Goal: Information Seeking & Learning: Check status

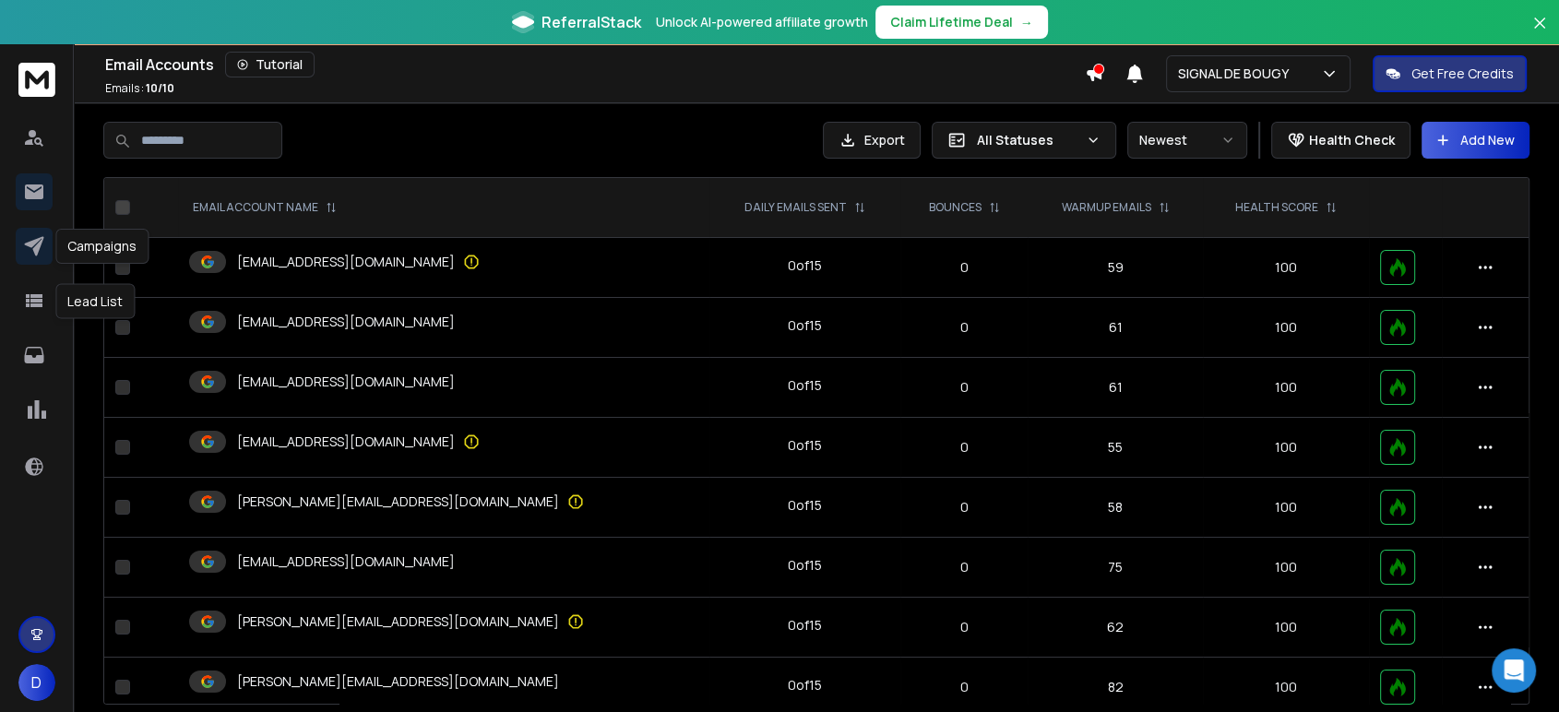
click at [31, 249] on icon at bounding box center [34, 246] width 22 height 22
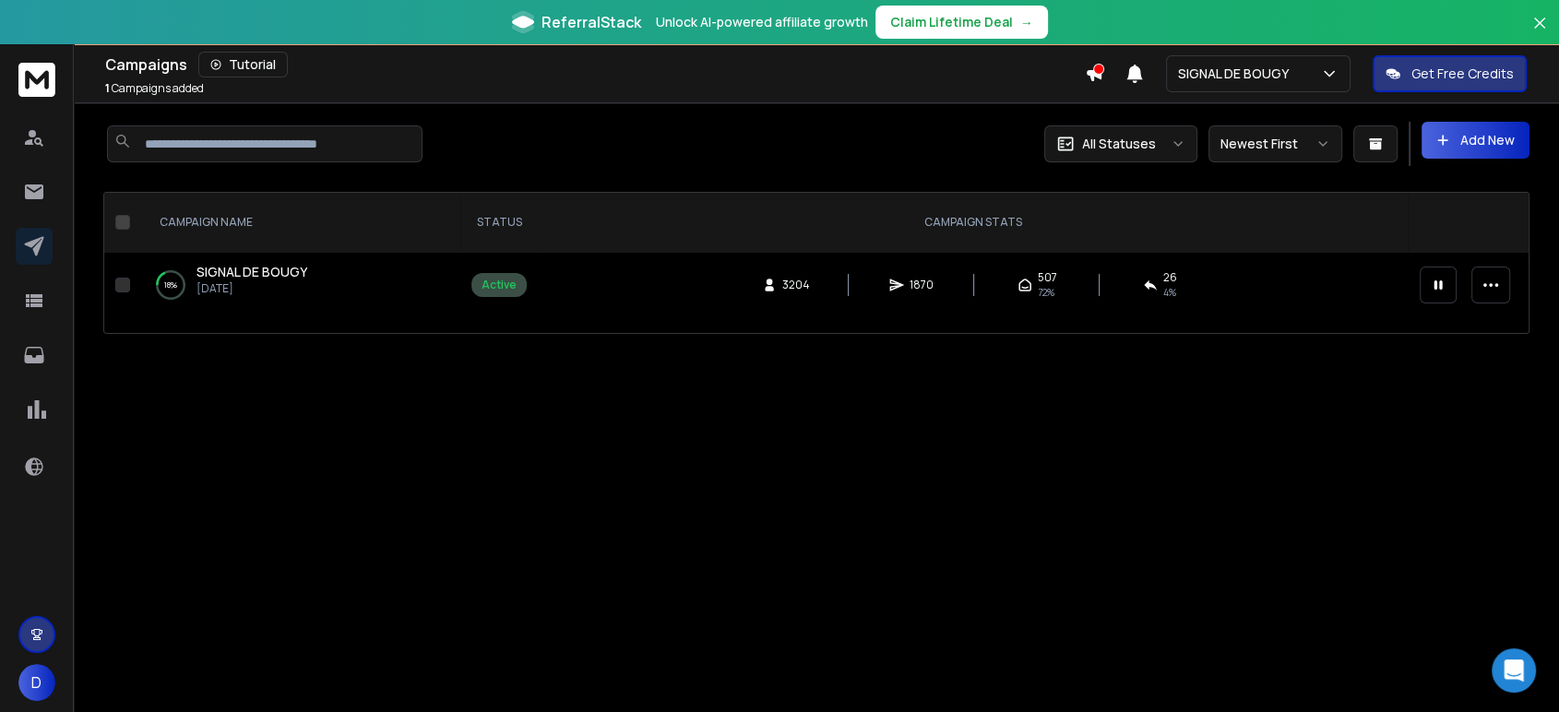
click at [288, 292] on p "[DATE]" at bounding box center [251, 288] width 111 height 15
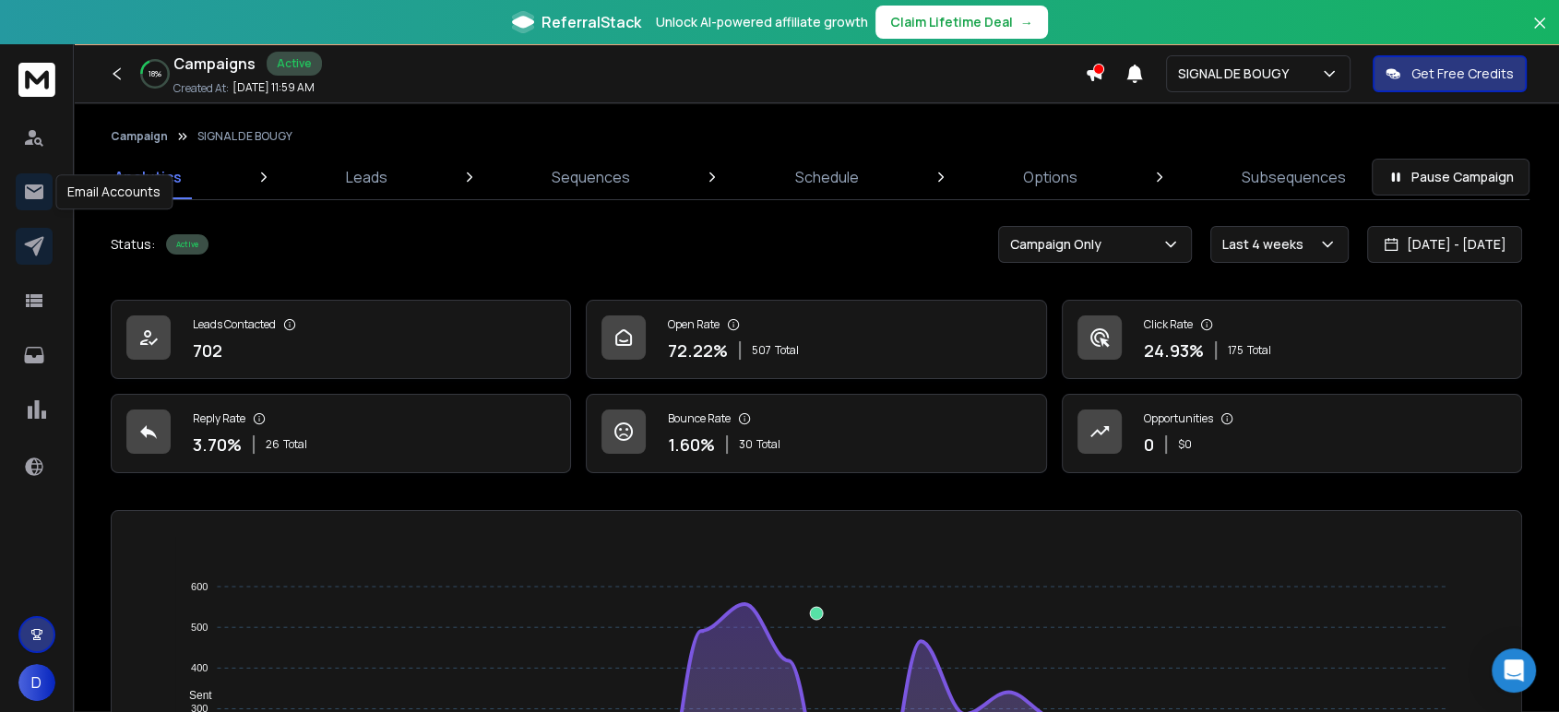
click at [48, 201] on link at bounding box center [34, 191] width 37 height 37
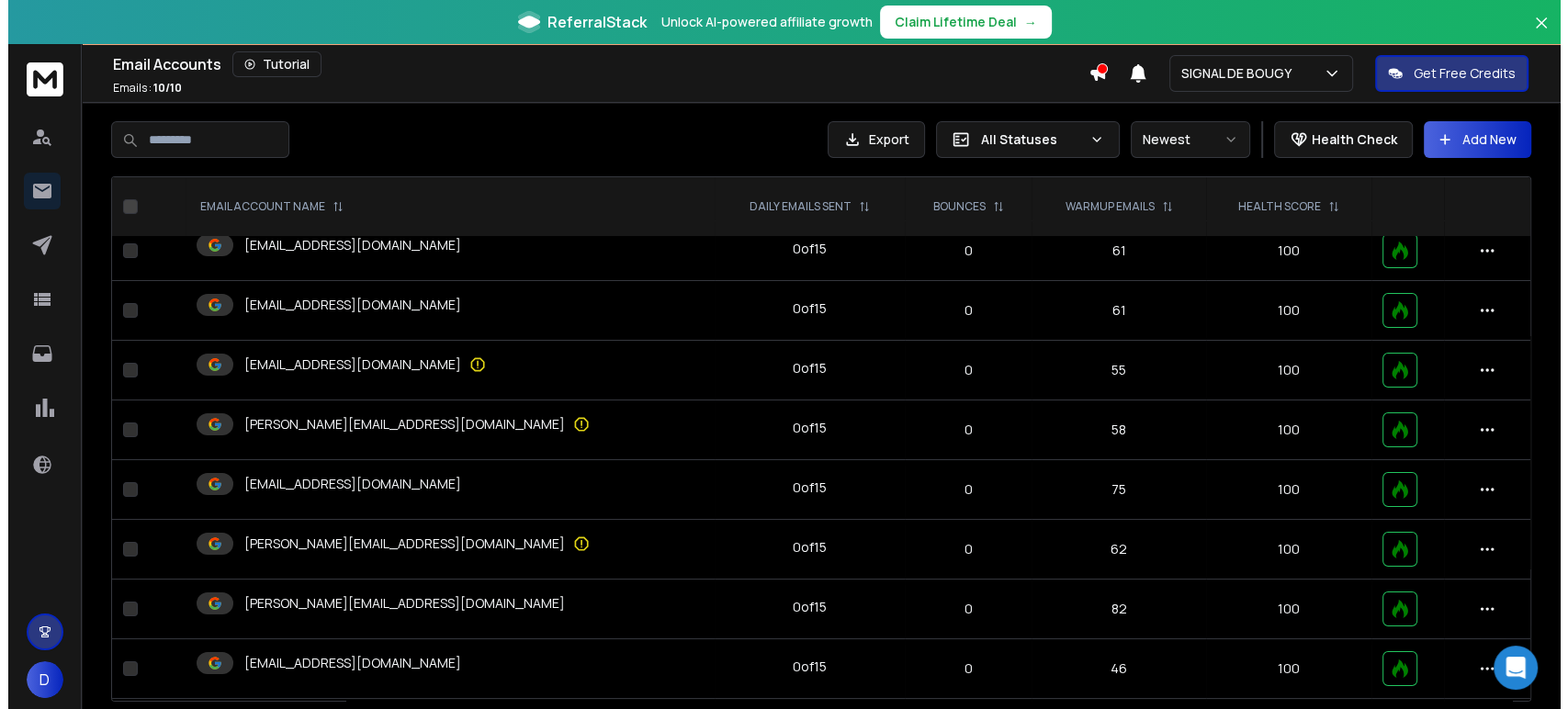
scroll to position [145, 0]
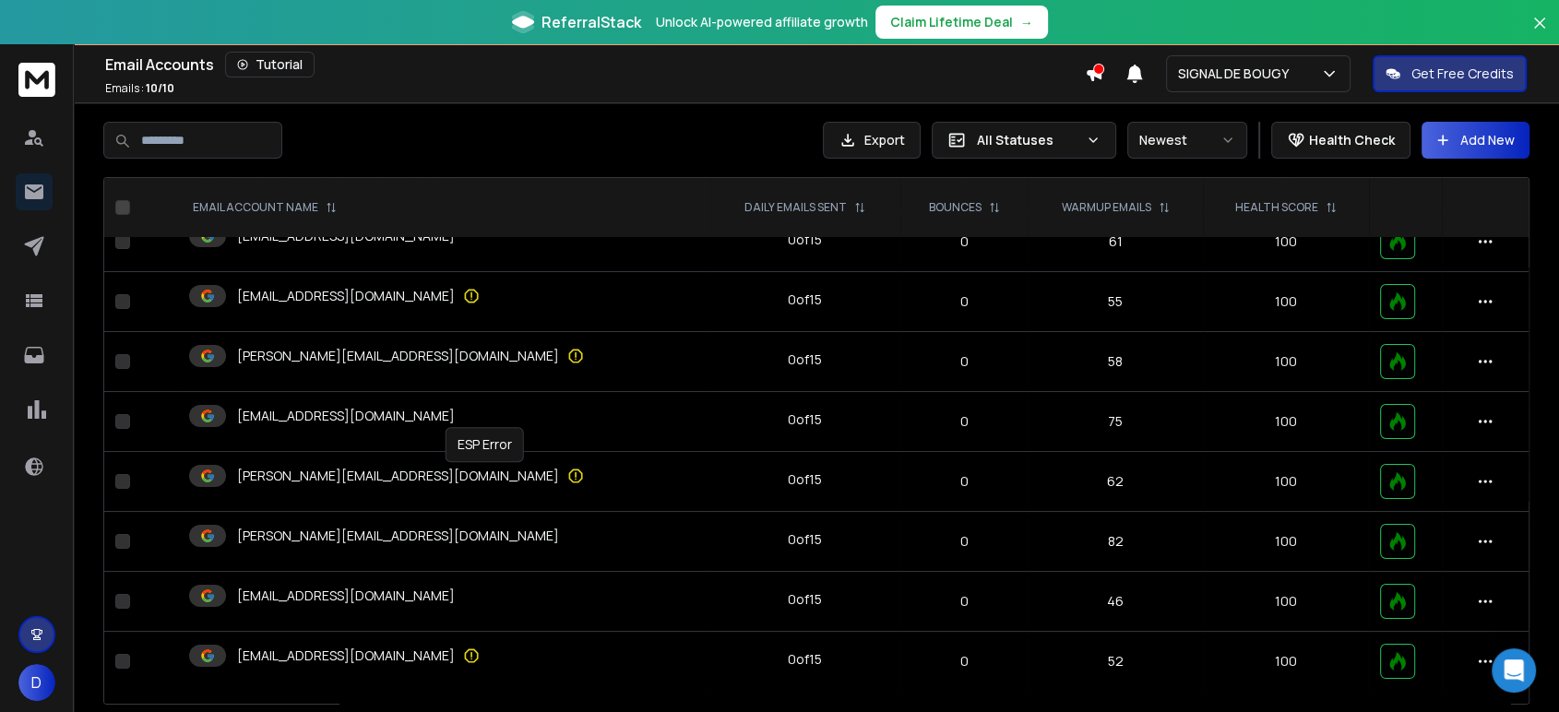
click at [566, 469] on icon at bounding box center [575, 476] width 18 height 18
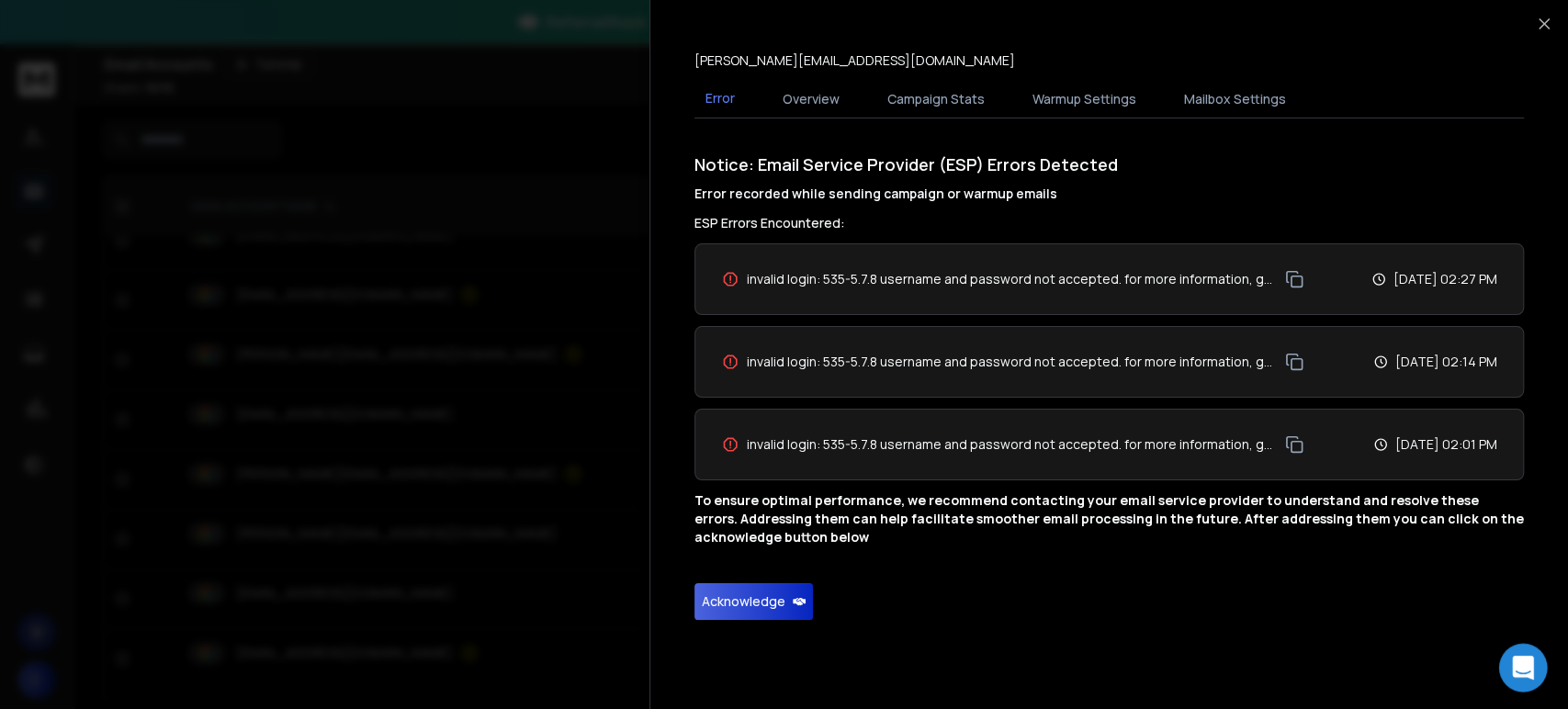
click at [1516, 656] on div "Open Intercom Messenger" at bounding box center [1523, 668] width 49 height 49
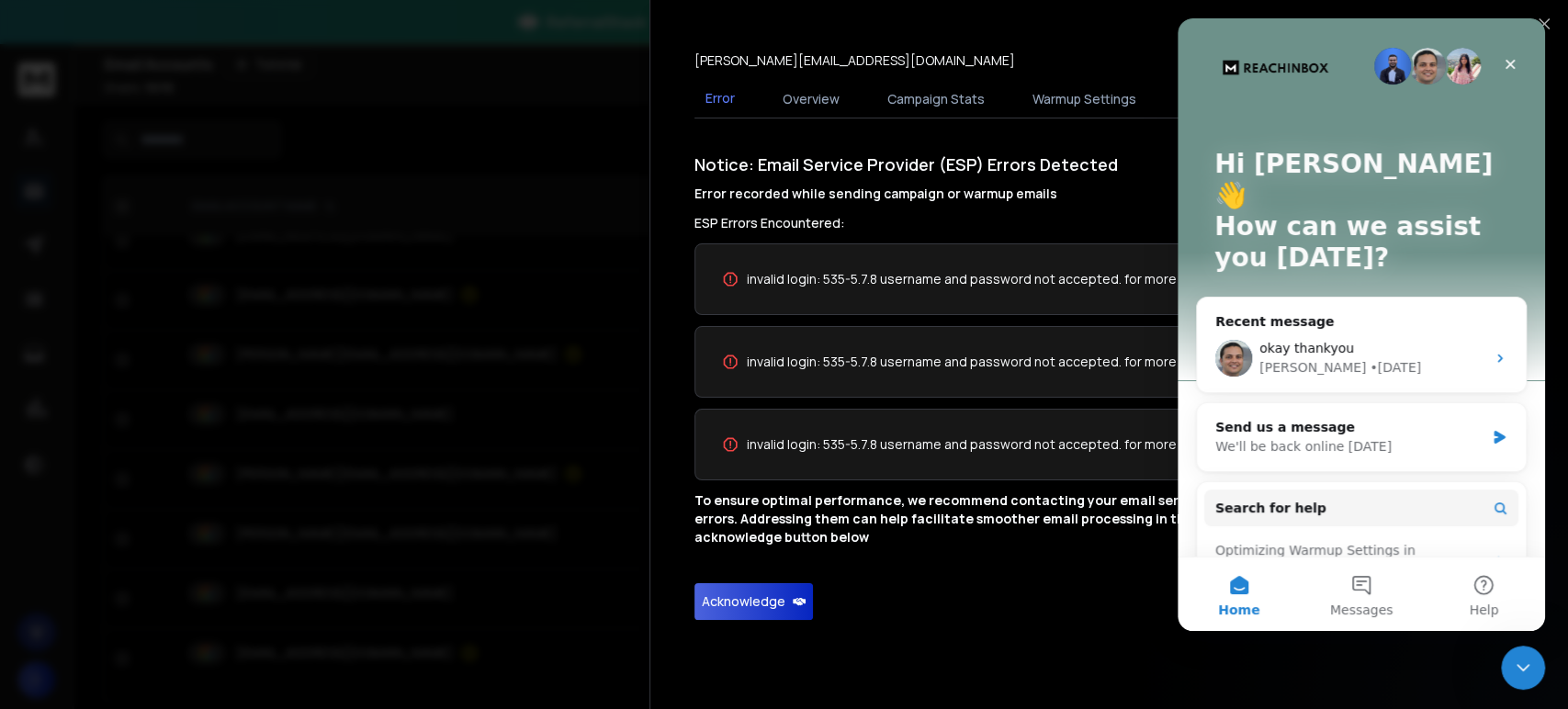
scroll to position [0, 0]
click at [1341, 349] on div "okay thankyou Raj • 2d ago" at bounding box center [1362, 358] width 329 height 68
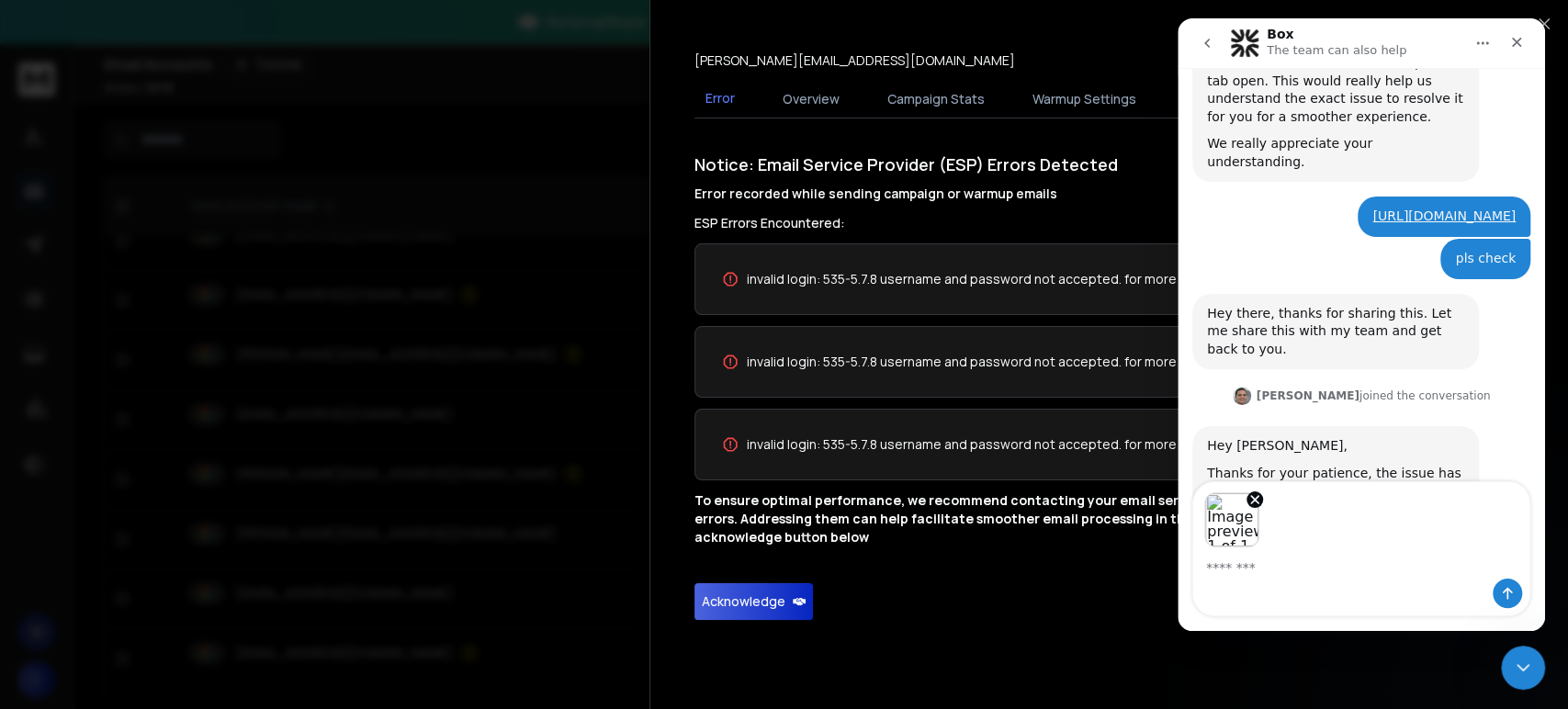
scroll to position [2134, 0]
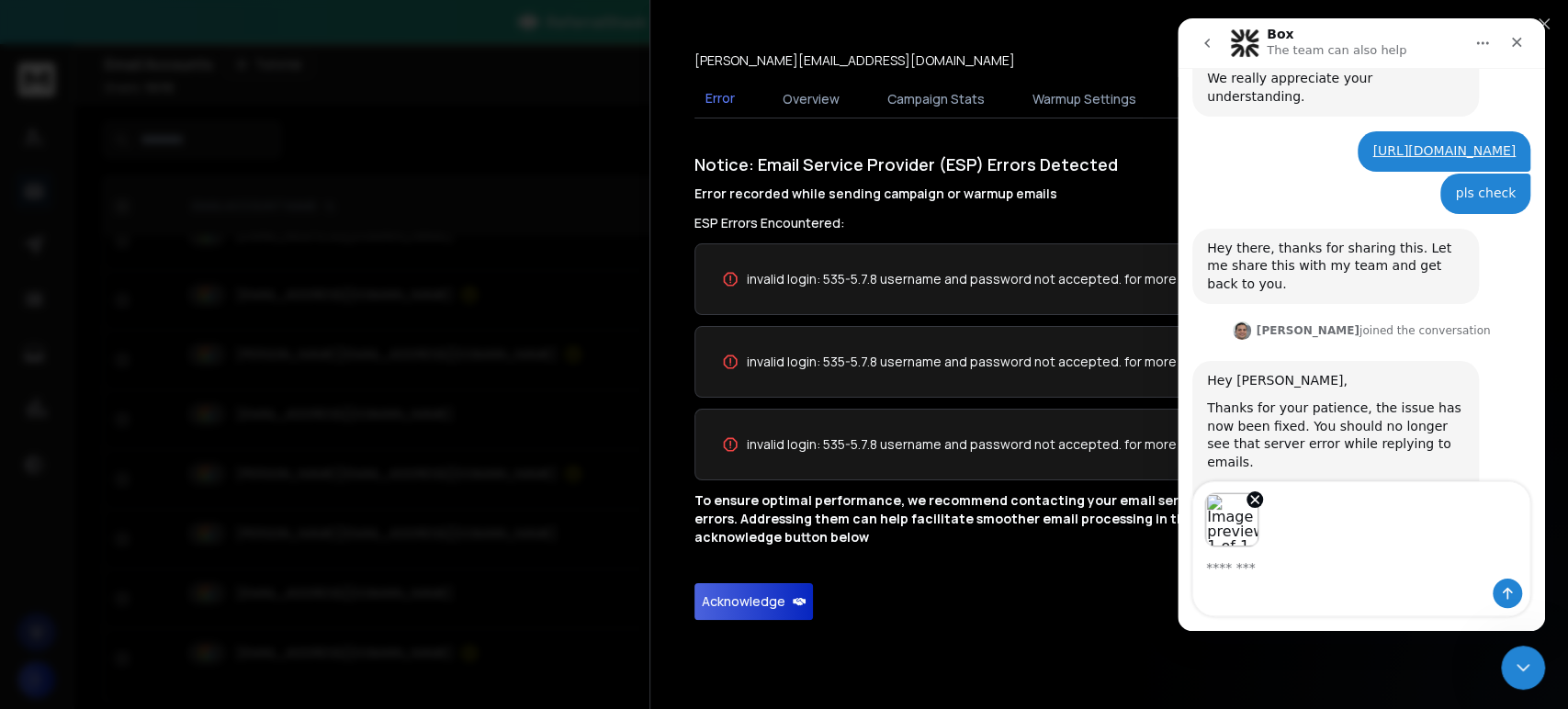
click at [1290, 573] on textarea "Message…" at bounding box center [1362, 563] width 337 height 31
type textarea "**********"
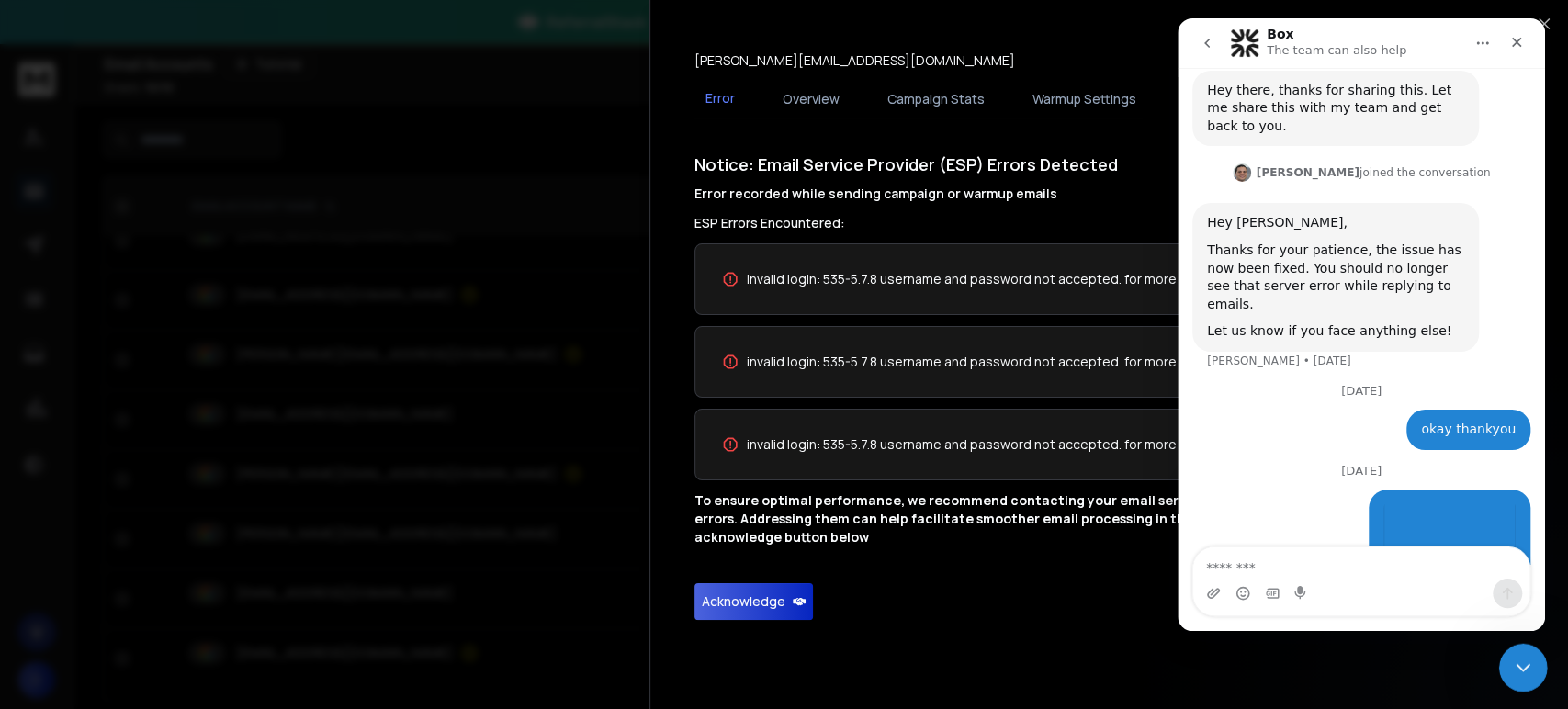
click at [1528, 661] on icon "Close Intercom Messenger" at bounding box center [1520, 665] width 22 height 22
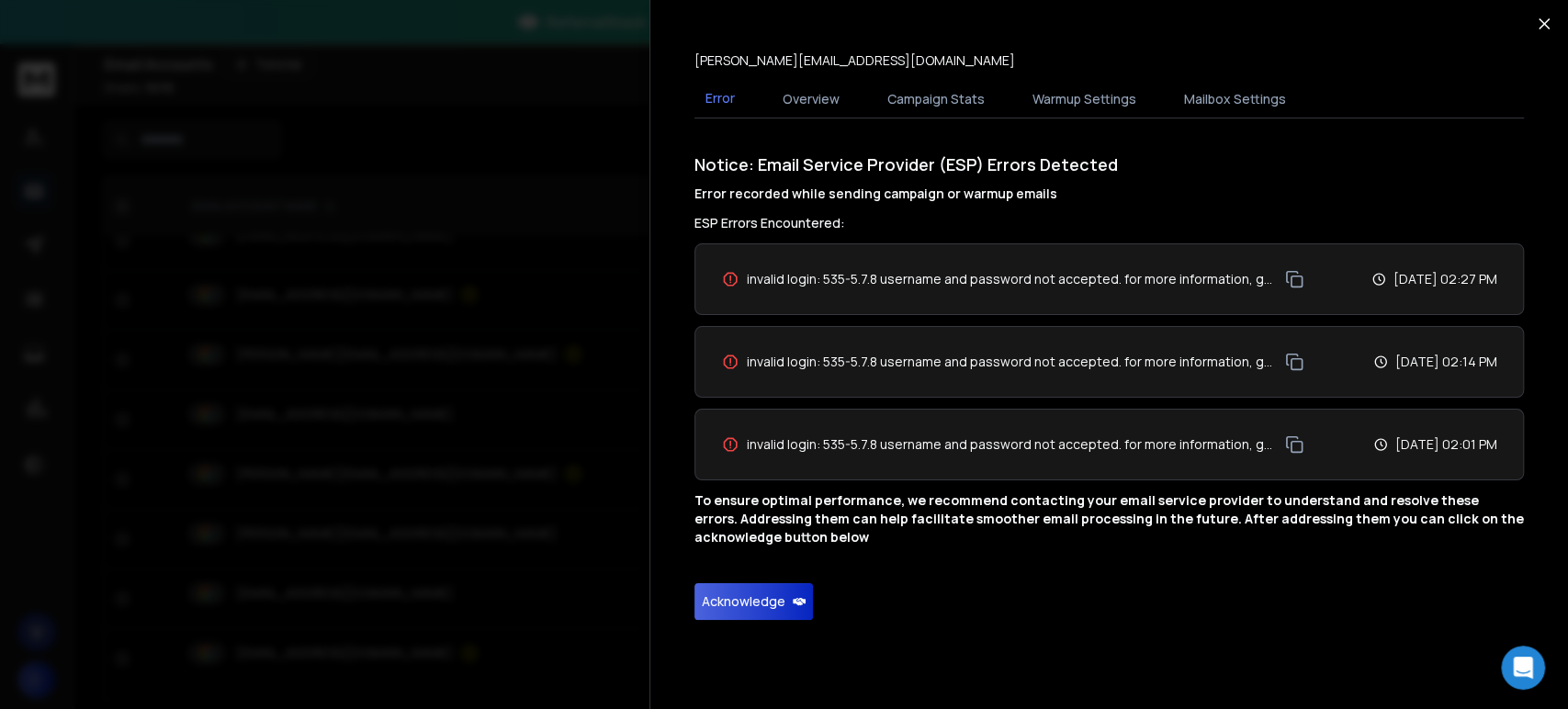
click at [1540, 22] on icon "button" at bounding box center [1544, 23] width 9 height 9
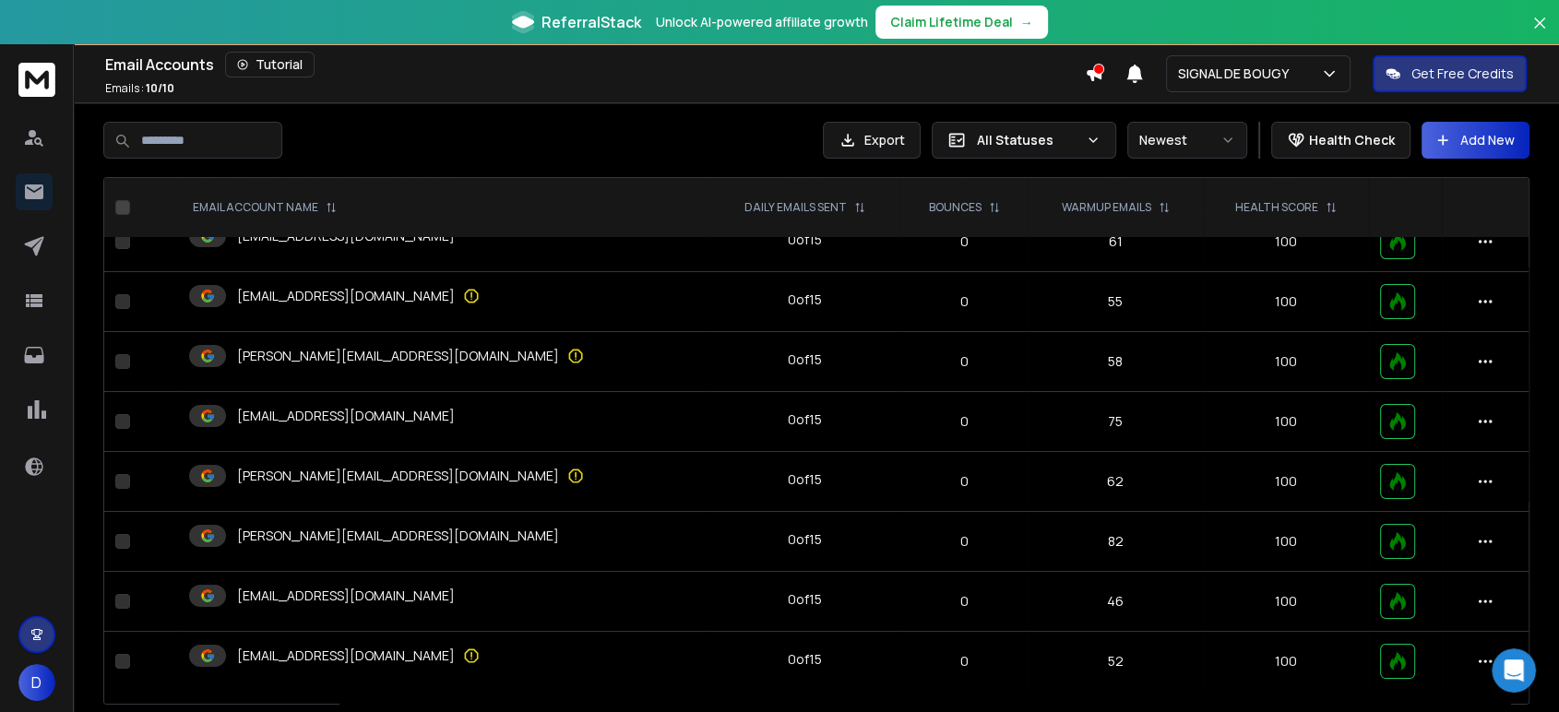
scroll to position [0, 0]
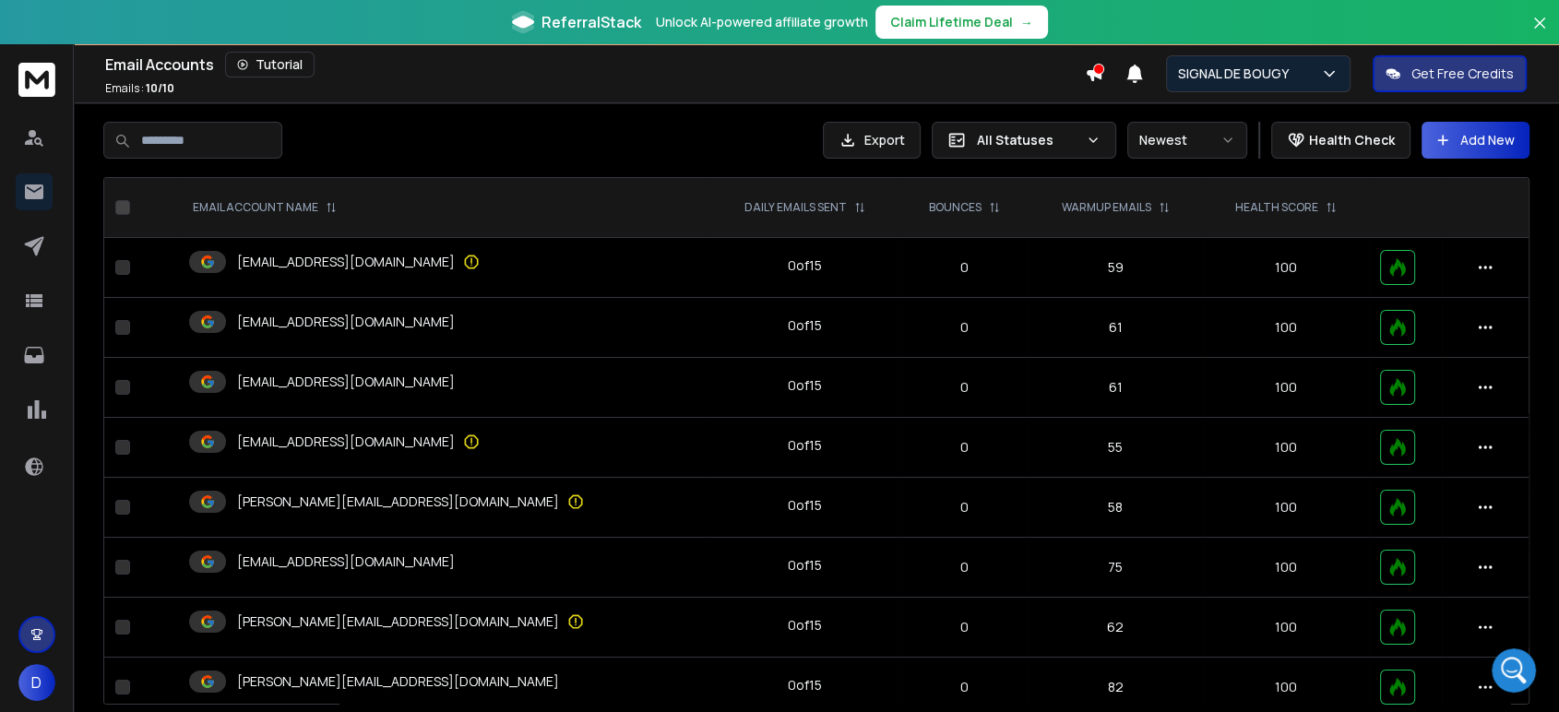
click at [1311, 65] on div "SIGNAL DE BOUGY" at bounding box center [1258, 74] width 160 height 18
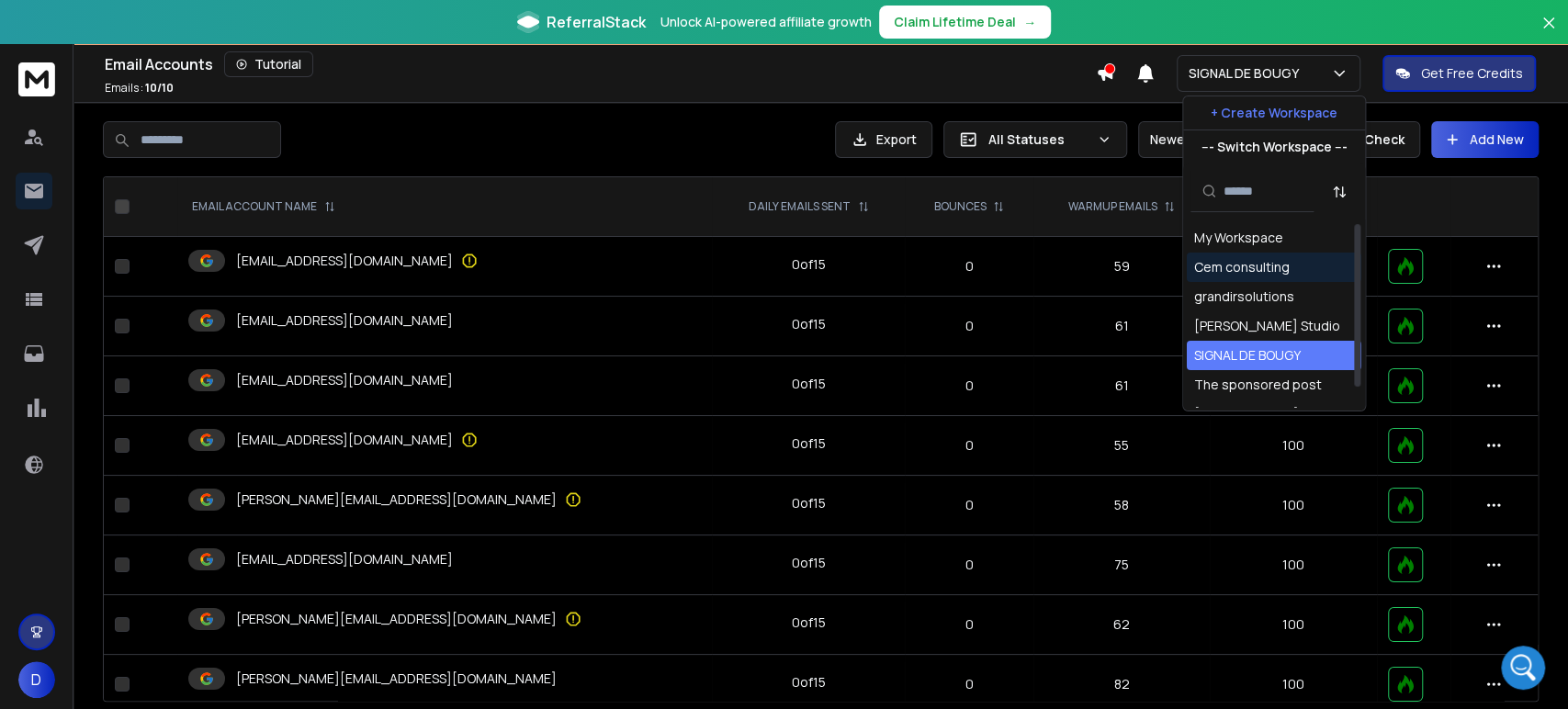
click at [1260, 276] on div "Cem consulting" at bounding box center [1242, 267] width 96 height 18
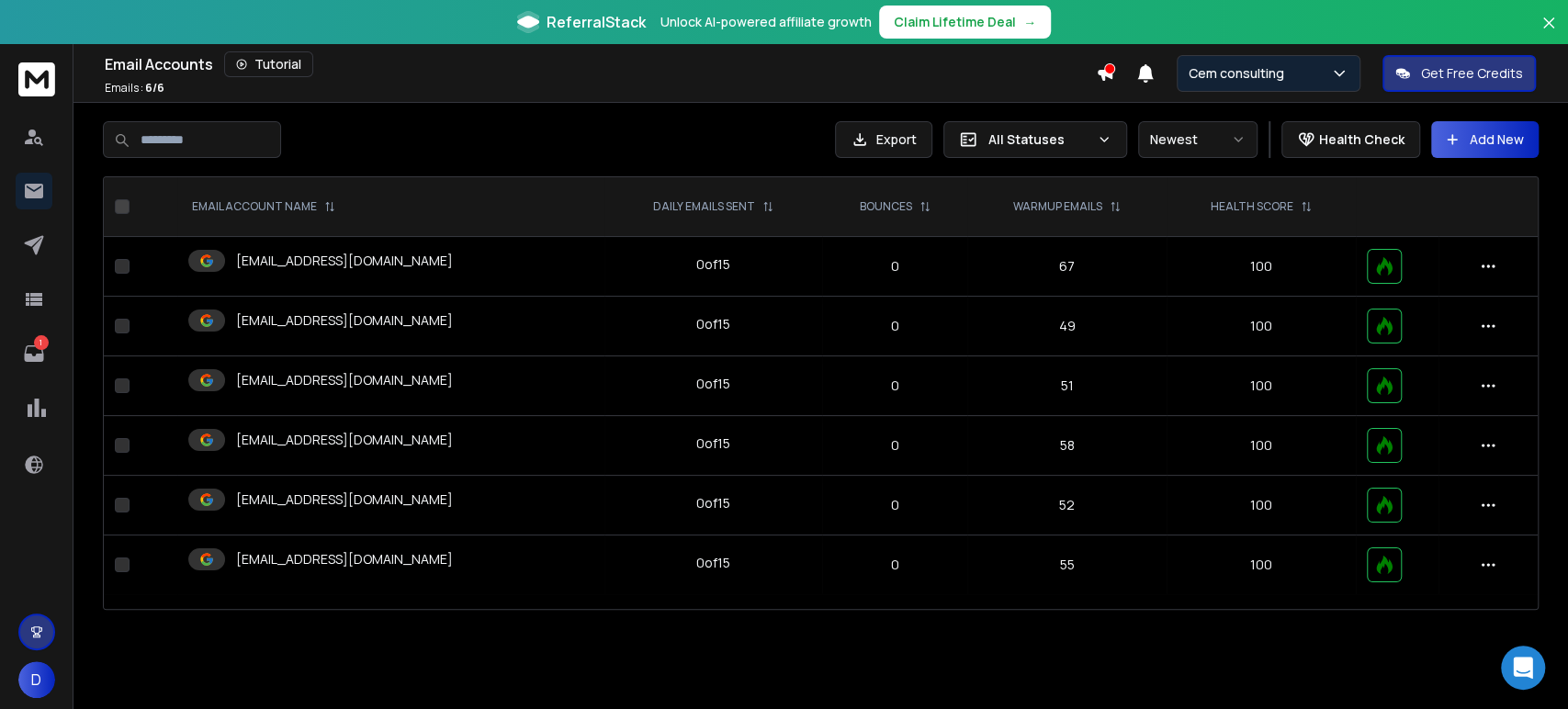
click at [1356, 68] on button "Cem consulting" at bounding box center [1268, 73] width 183 height 37
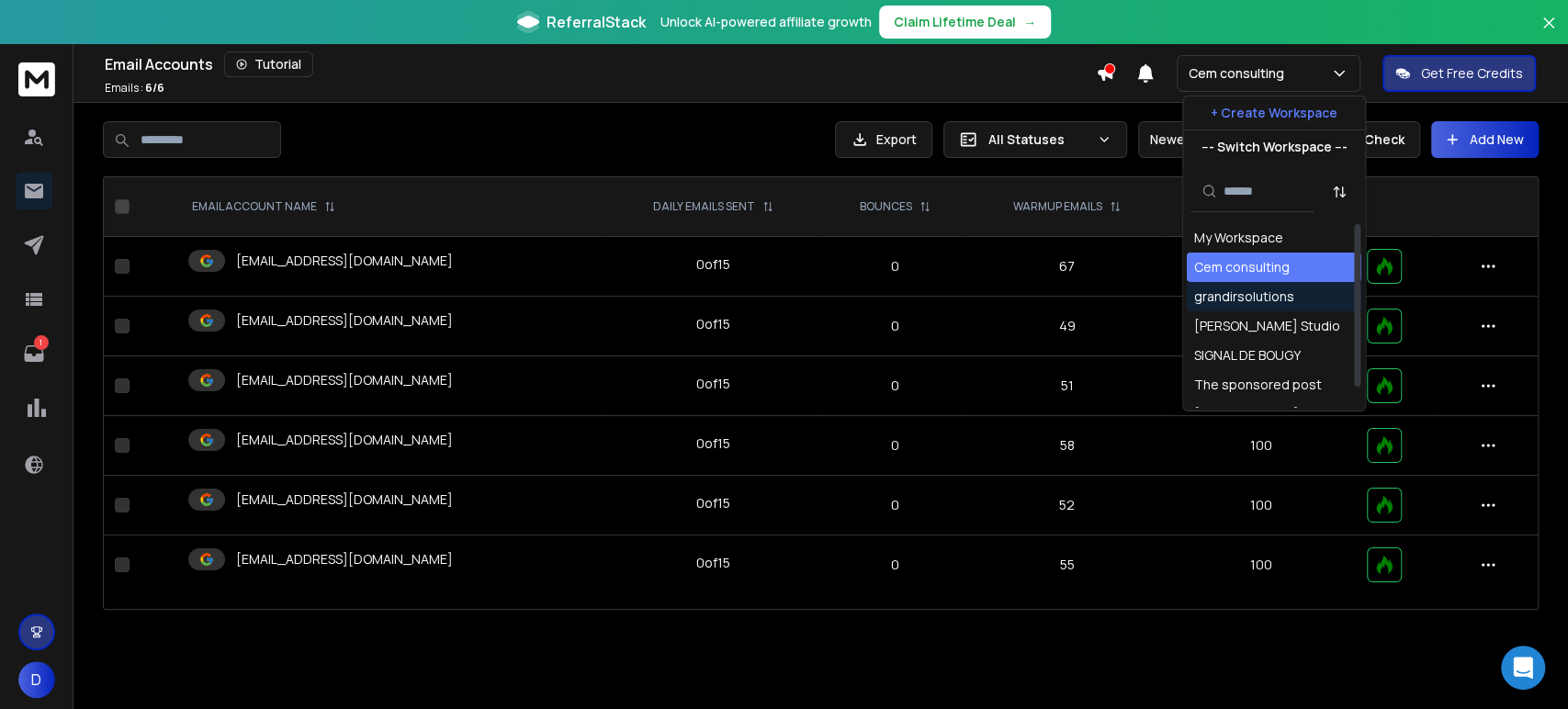
click at [1250, 304] on div "grandirsolutions" at bounding box center [1244, 297] width 101 height 18
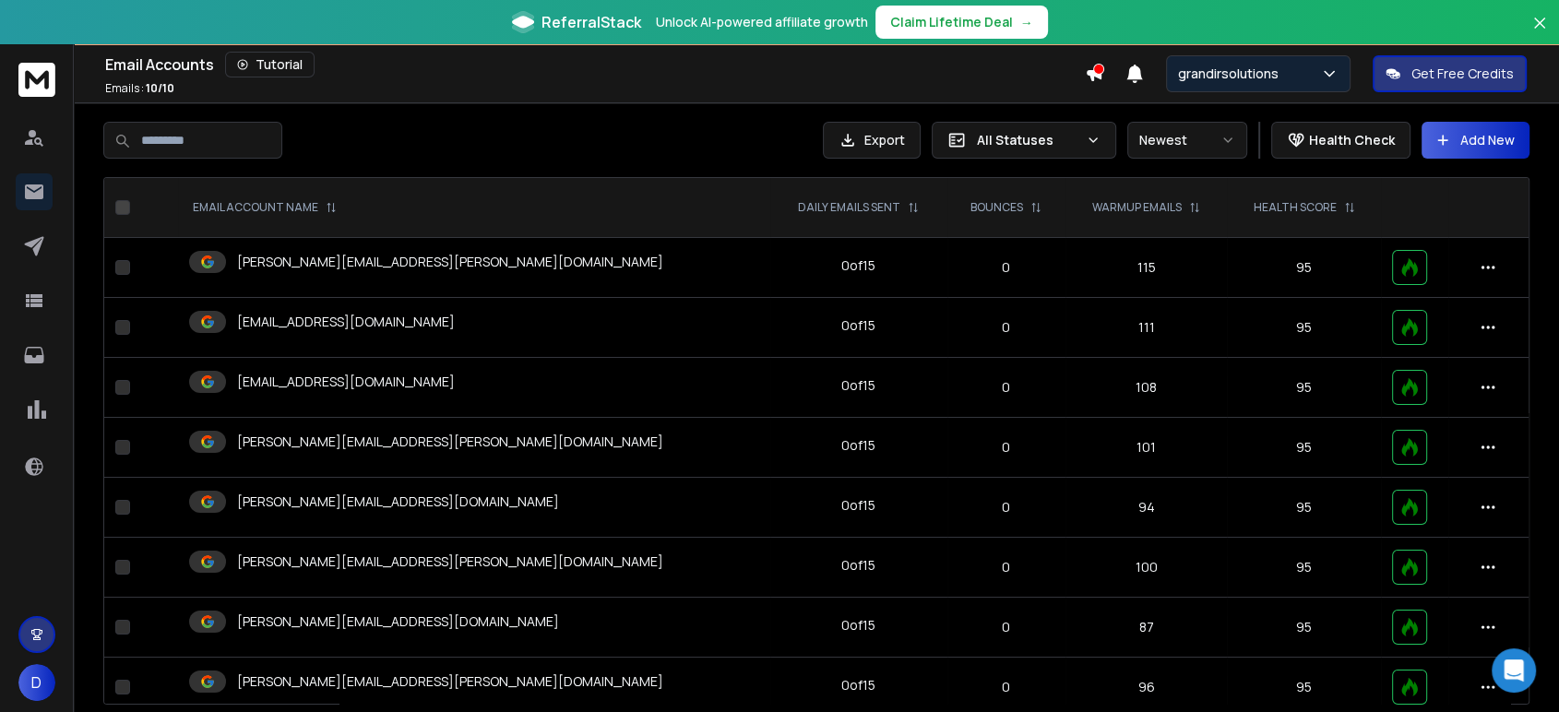
click at [1265, 63] on button "grandirsolutions" at bounding box center [1258, 73] width 184 height 37
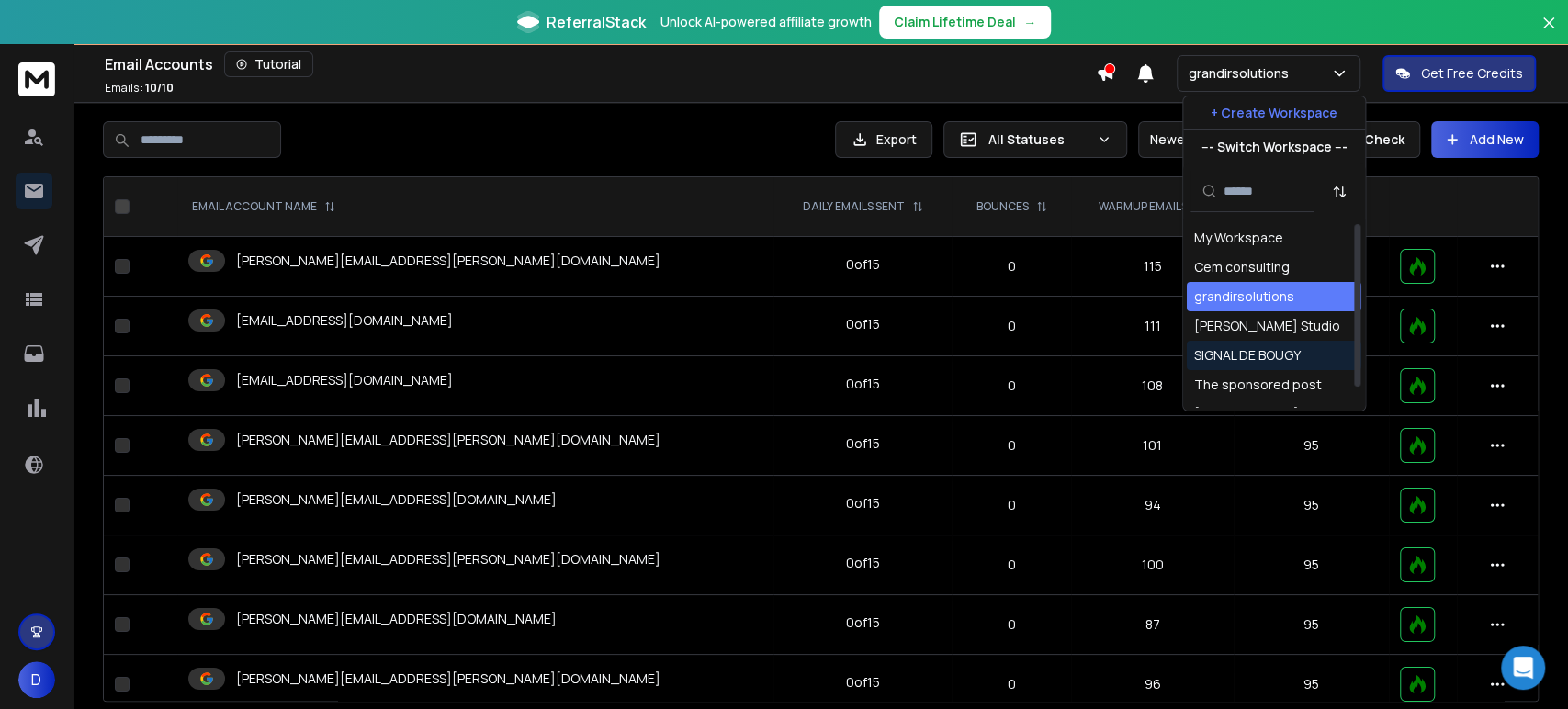
click at [1246, 350] on div "SIGNAL DE BOUGY" at bounding box center [1247, 355] width 107 height 18
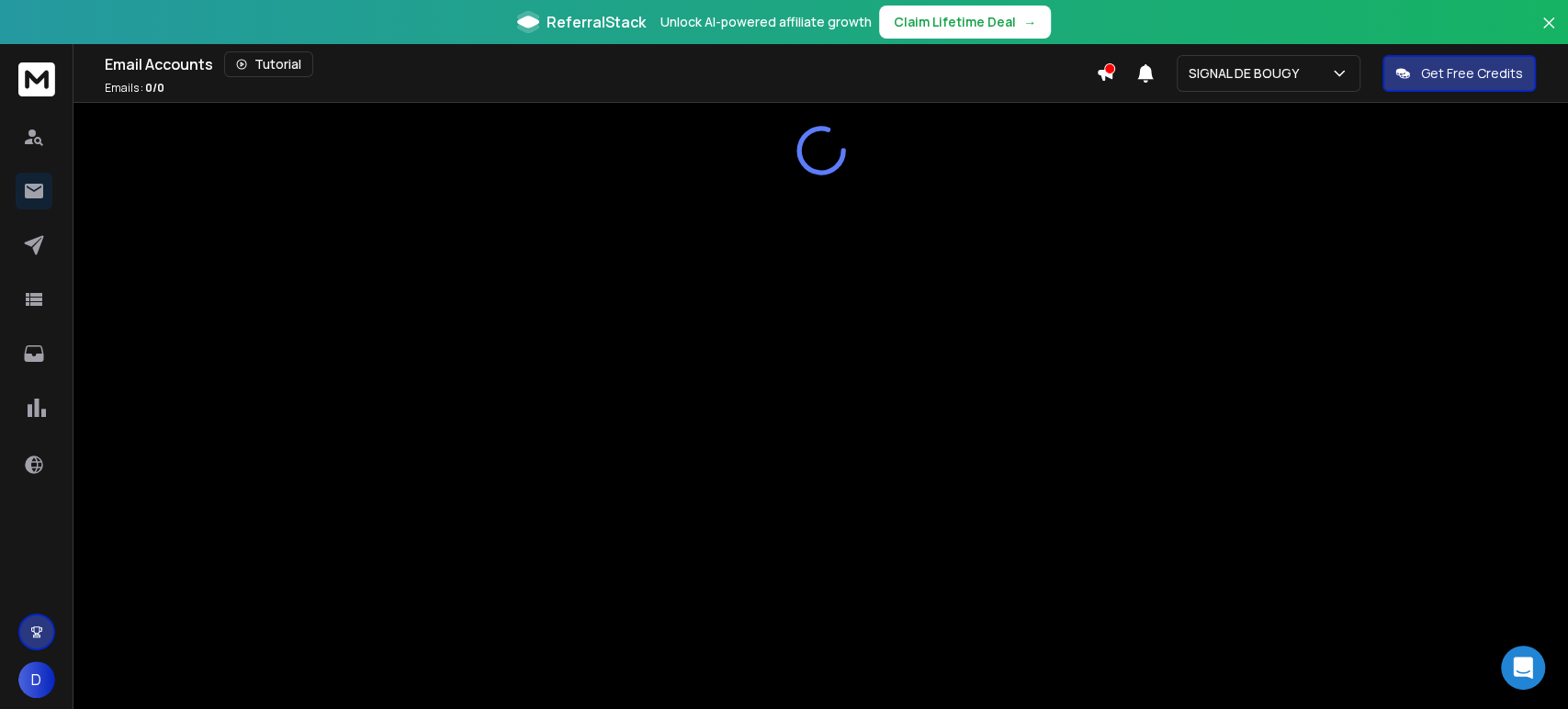
click at [1242, 76] on p "SIGNAL DE BOUGY" at bounding box center [1247, 74] width 118 height 18
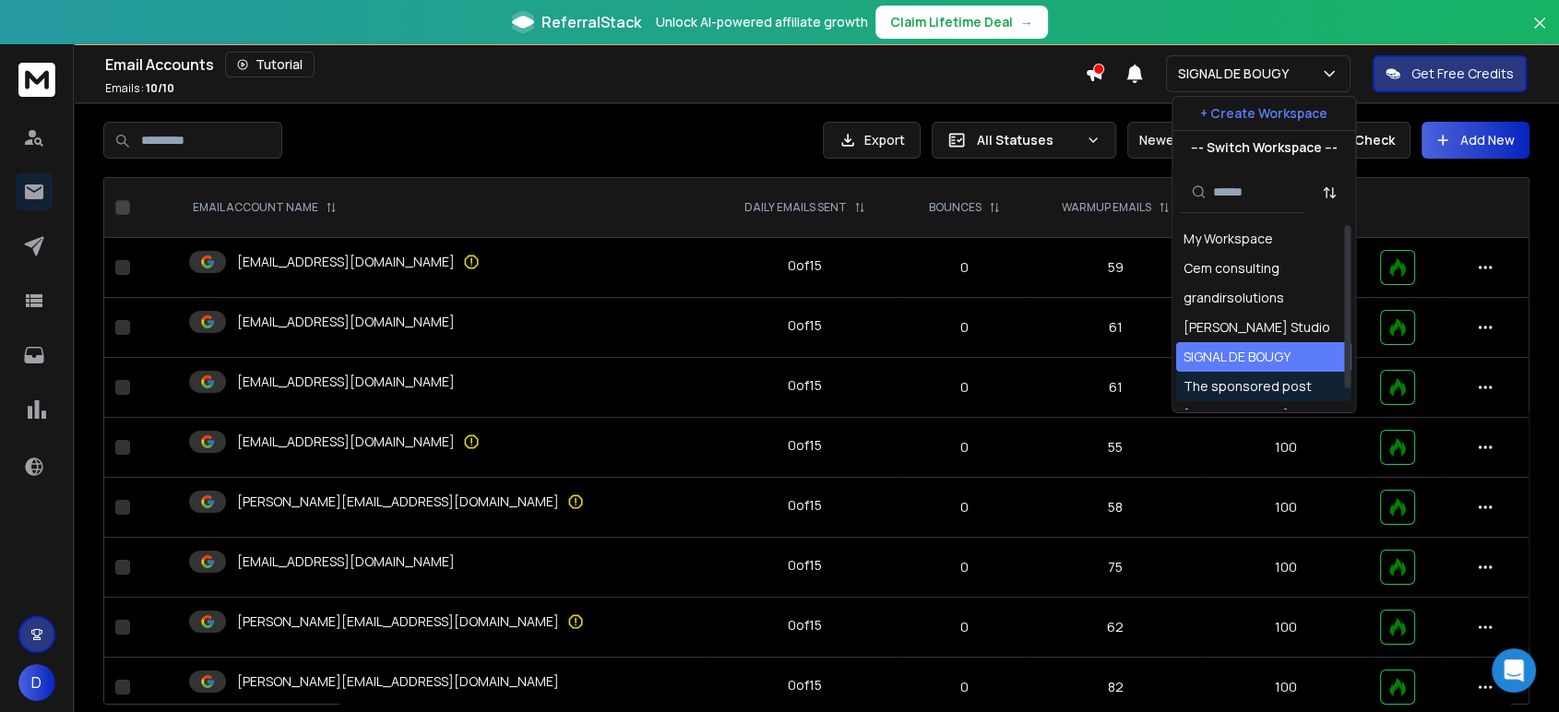
click at [1235, 389] on div "The sponsored post" at bounding box center [1247, 386] width 128 height 18
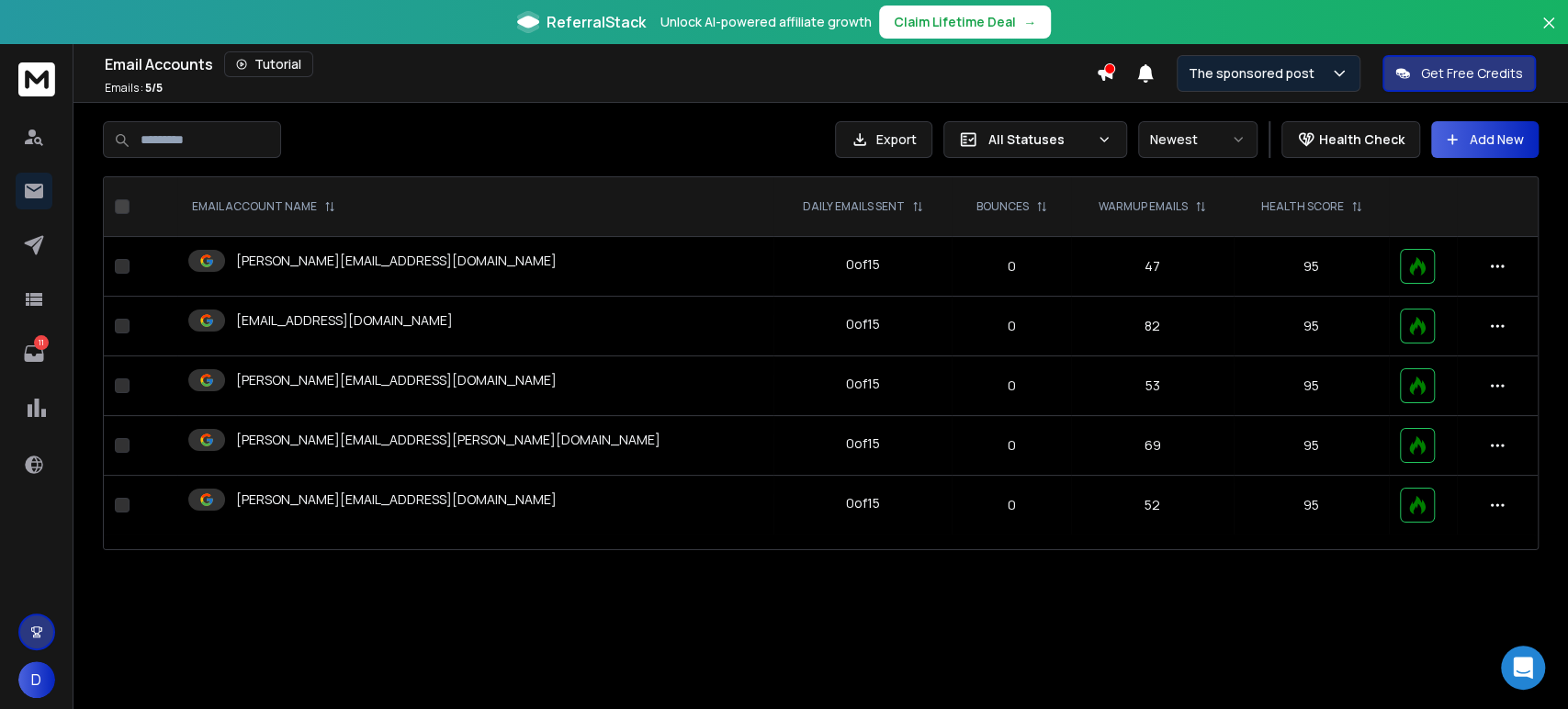
click at [1274, 74] on p "The sponsored post" at bounding box center [1255, 74] width 133 height 18
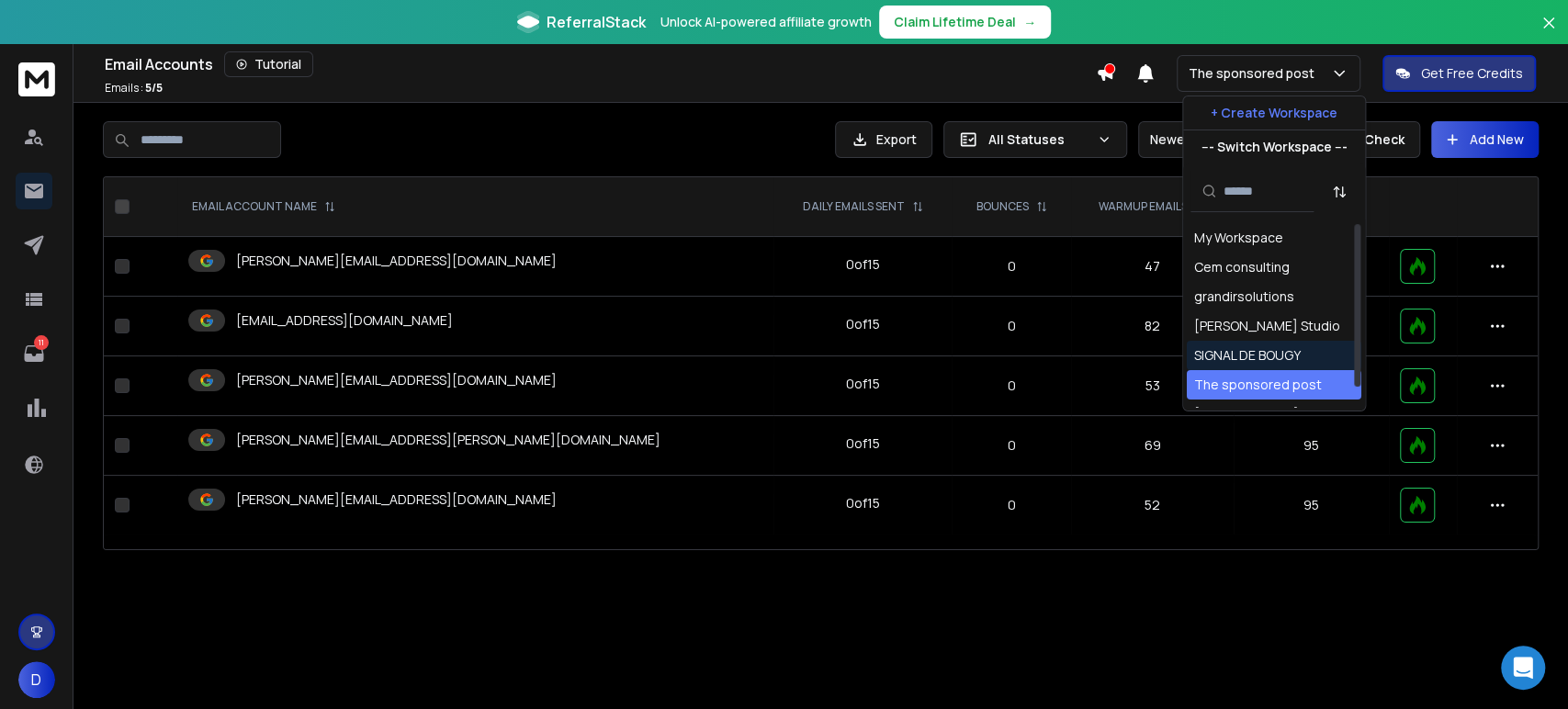
click at [1264, 344] on div "SIGNAL DE BOUGY" at bounding box center [1274, 355] width 174 height 30
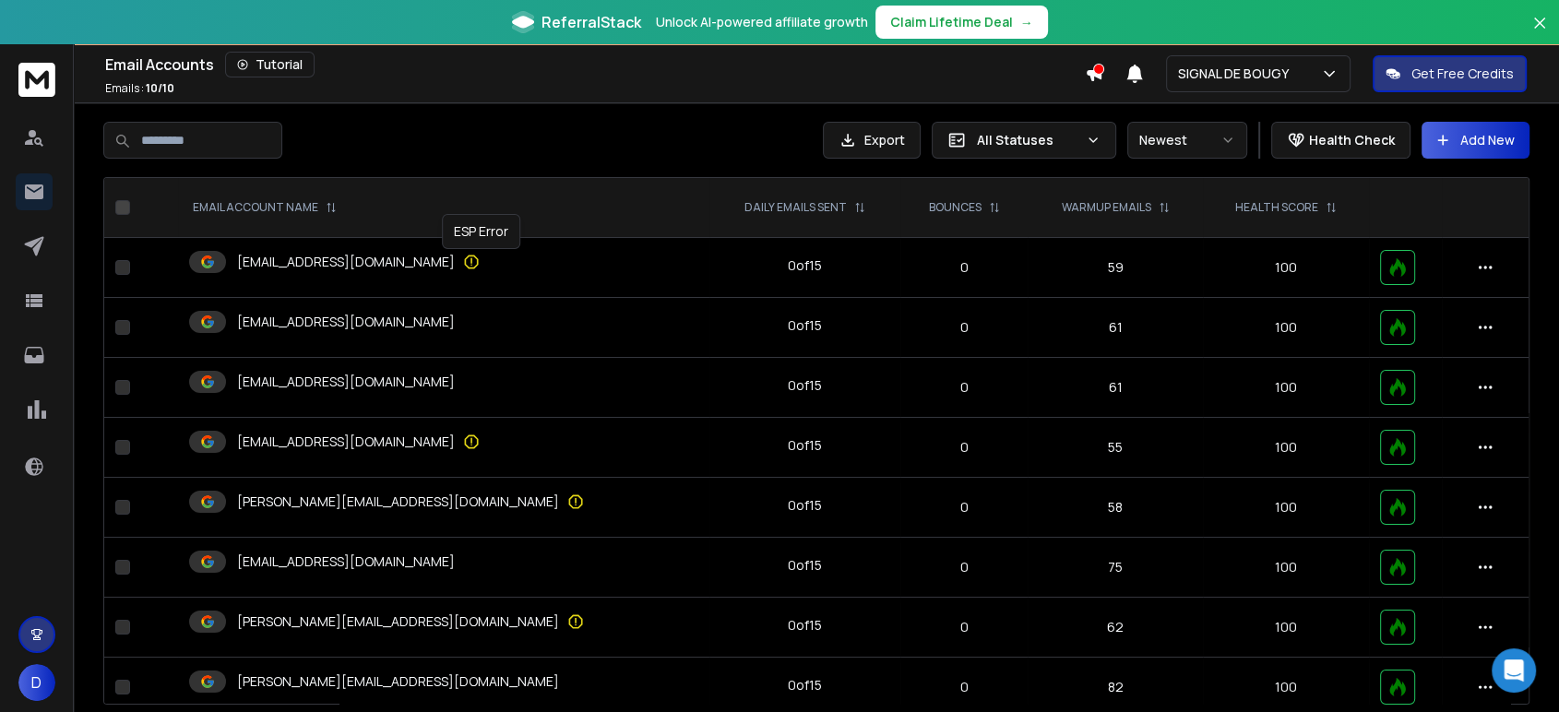
click at [480, 260] on icon at bounding box center [471, 262] width 18 height 18
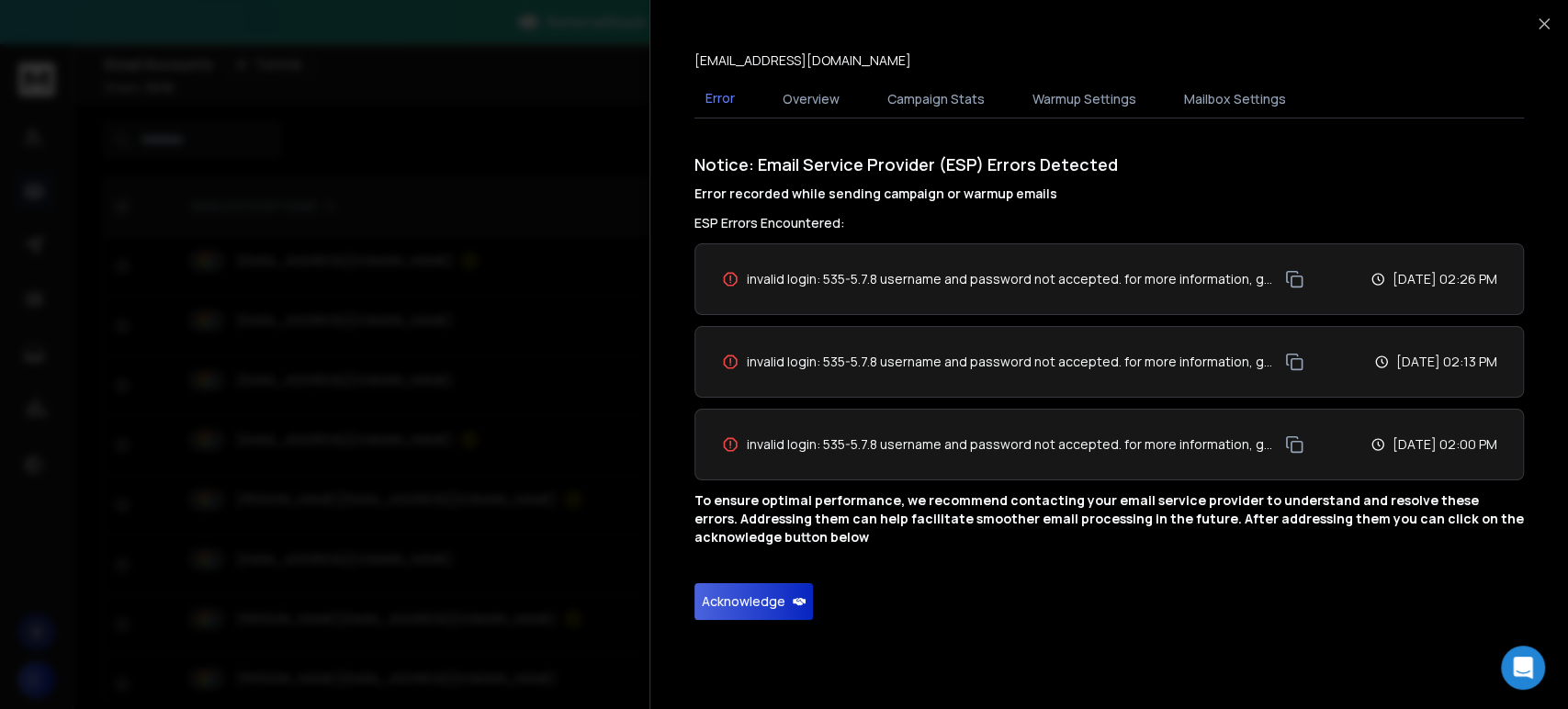
click at [895, 167] on h1 "Notice: Email Service Provider (ESP) Errors Detected Error recorded while sendi…" at bounding box center [1109, 177] width 830 height 52
click at [1223, 182] on h1 "Notice: Email Service Provider (ESP) Errors Detected Error recorded while sendi…" at bounding box center [1109, 177] width 830 height 52
click at [1065, 551] on div "Notice: Email Service Provider (ESP) Errors Detected Error recorded while sendi…" at bounding box center [1109, 385] width 830 height 468
click at [1538, 18] on icon "button" at bounding box center [1544, 24] width 18 height 18
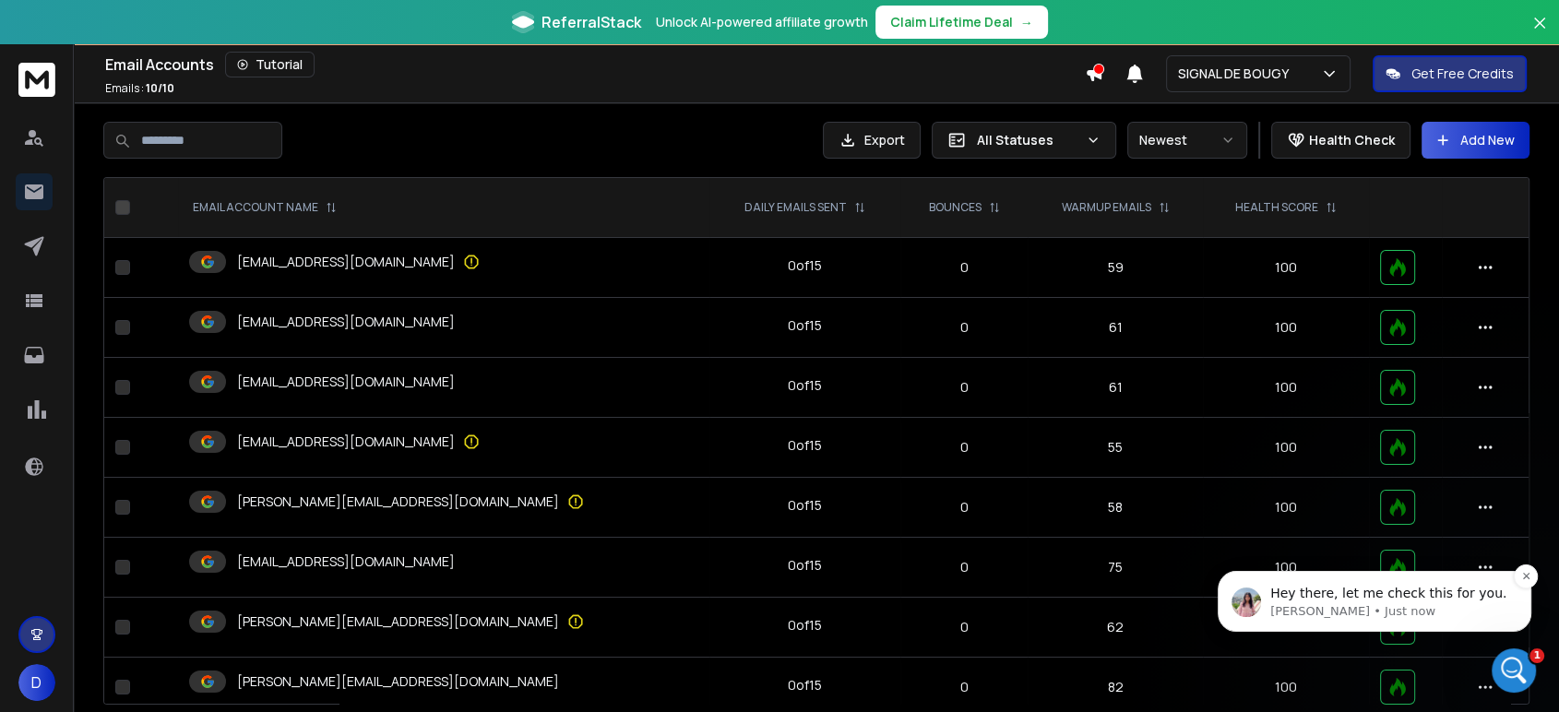
click at [1404, 595] on span "Hey there, let me check this for you." at bounding box center [1388, 593] width 236 height 15
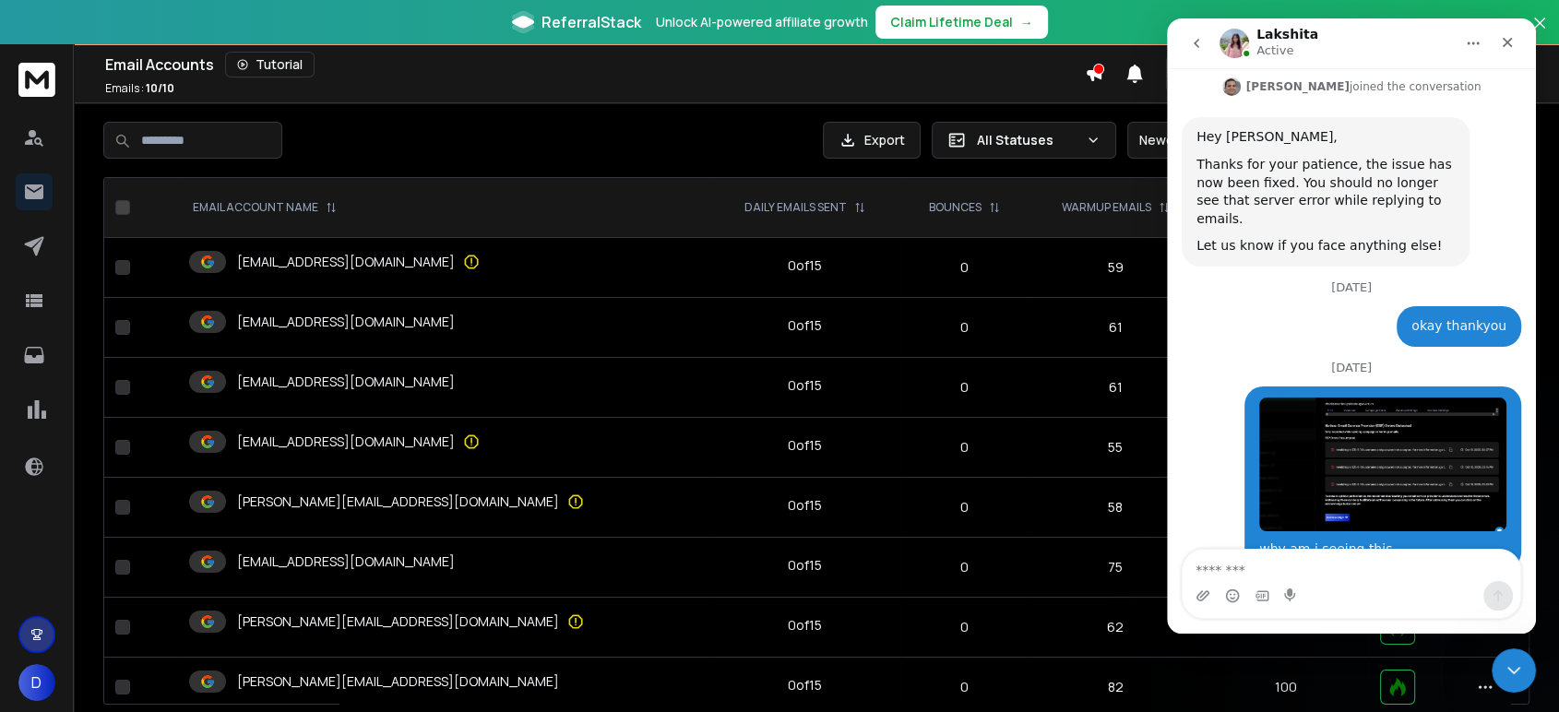
scroll to position [2386, 0]
type textarea "*"
click at [1513, 666] on icon "Close Intercom Messenger" at bounding box center [1511, 668] width 22 height 22
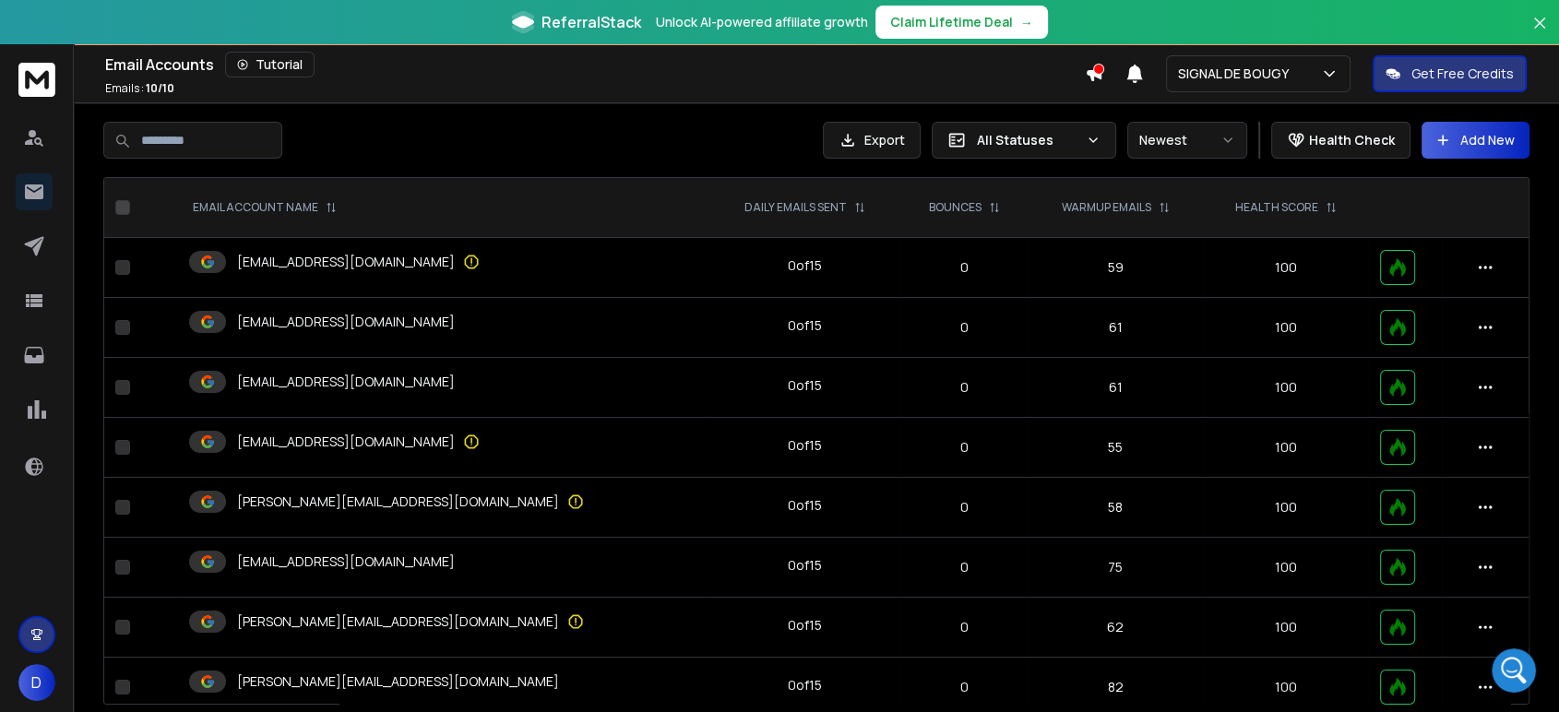
scroll to position [2356, 0]
click at [481, 259] on icon at bounding box center [471, 262] width 18 height 18
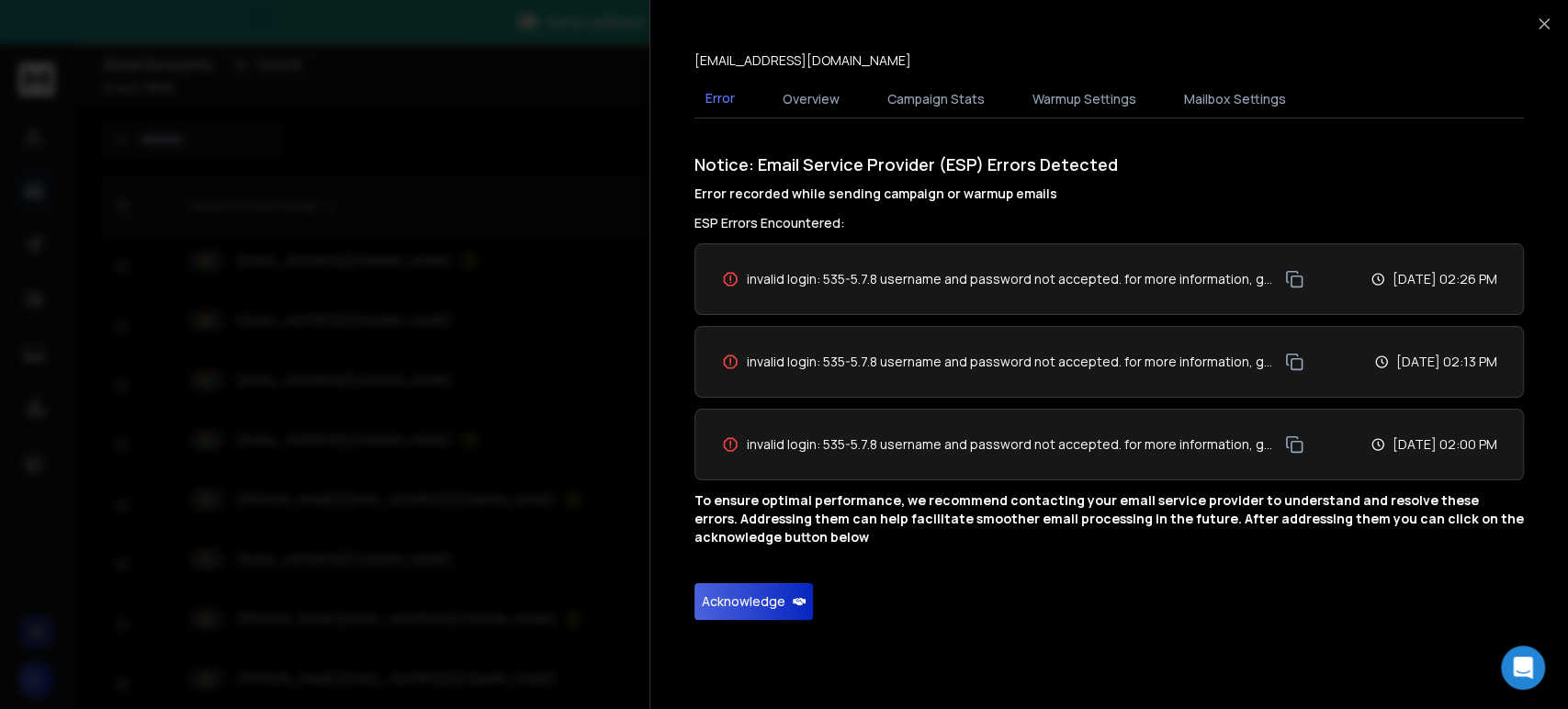
click at [751, 591] on button "Acknowledge" at bounding box center [753, 601] width 119 height 37
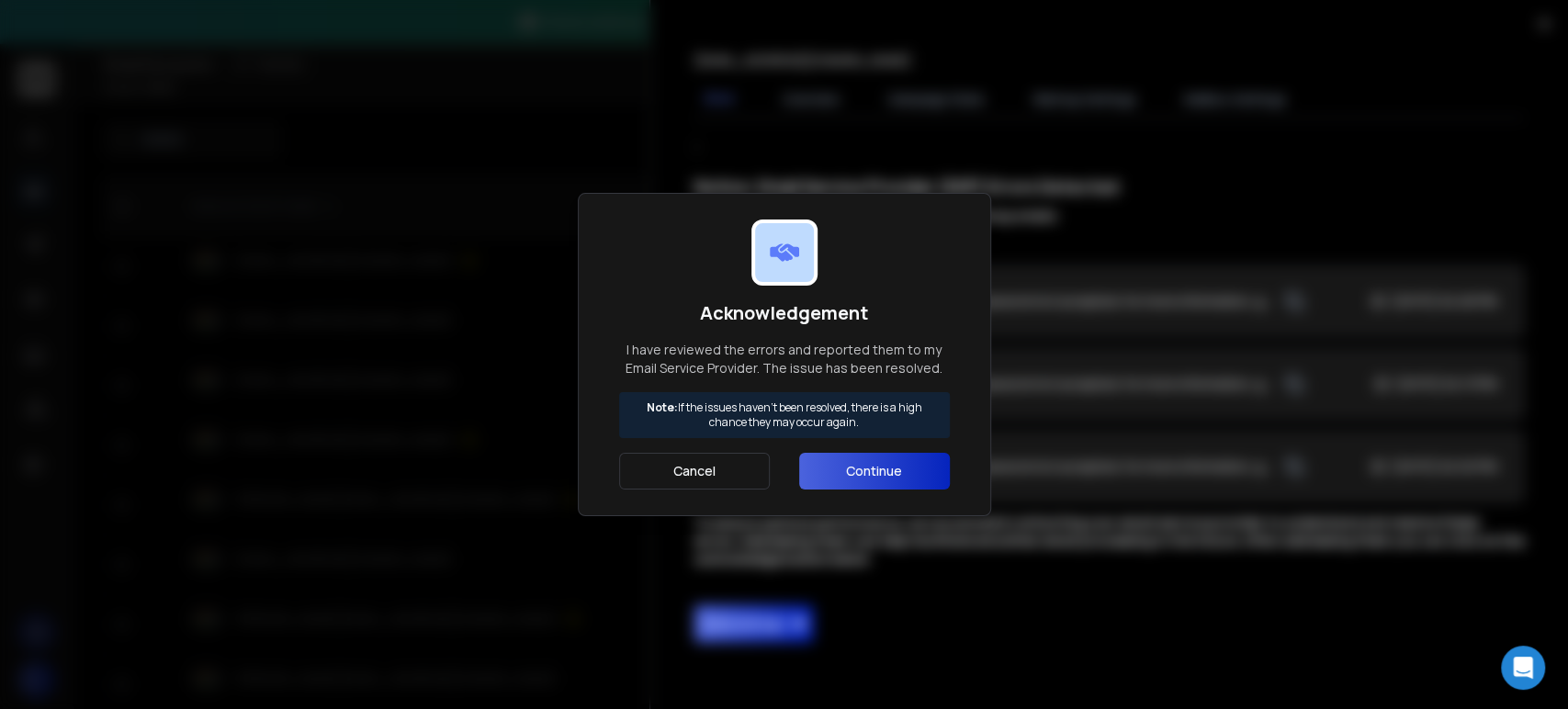
click at [846, 460] on button "Continue" at bounding box center [874, 471] width 149 height 37
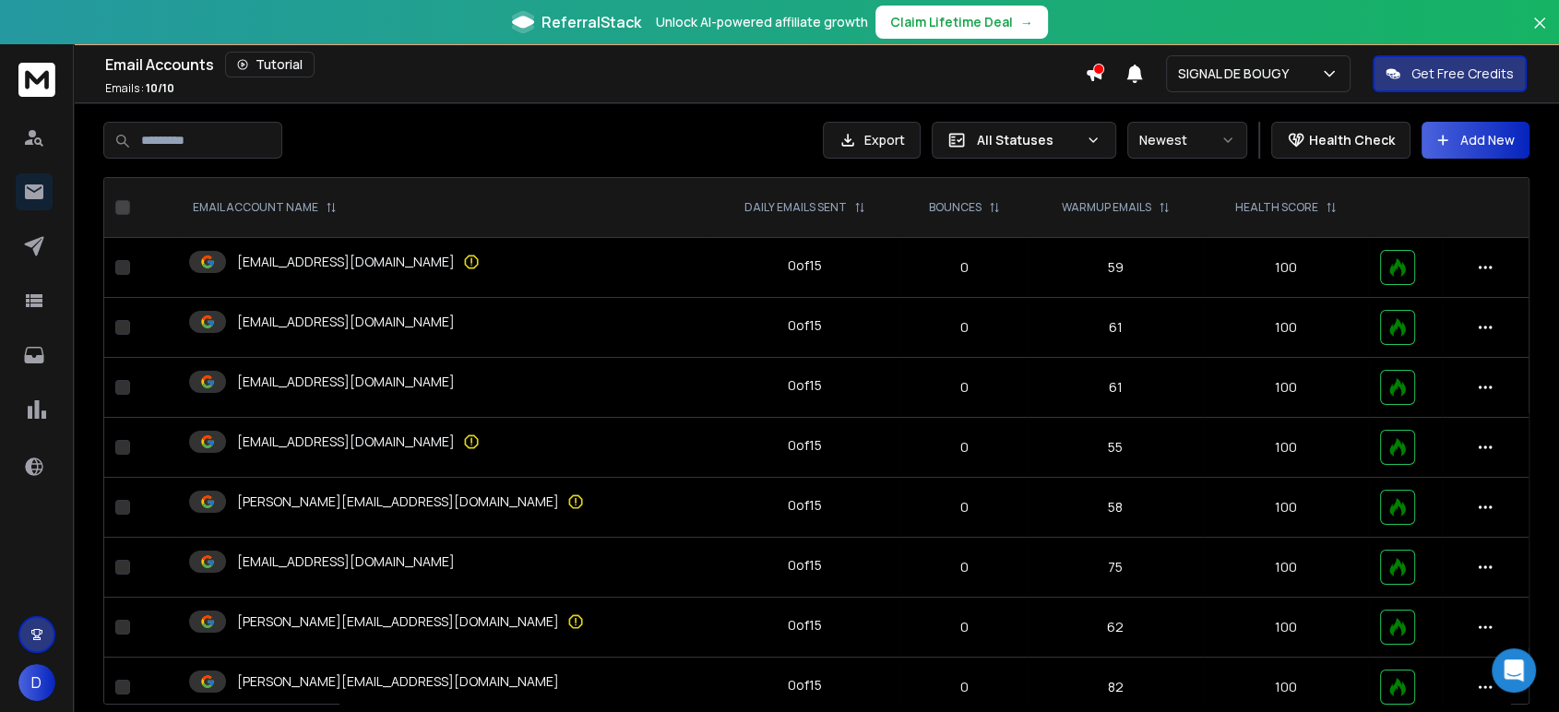
scroll to position [146, 0]
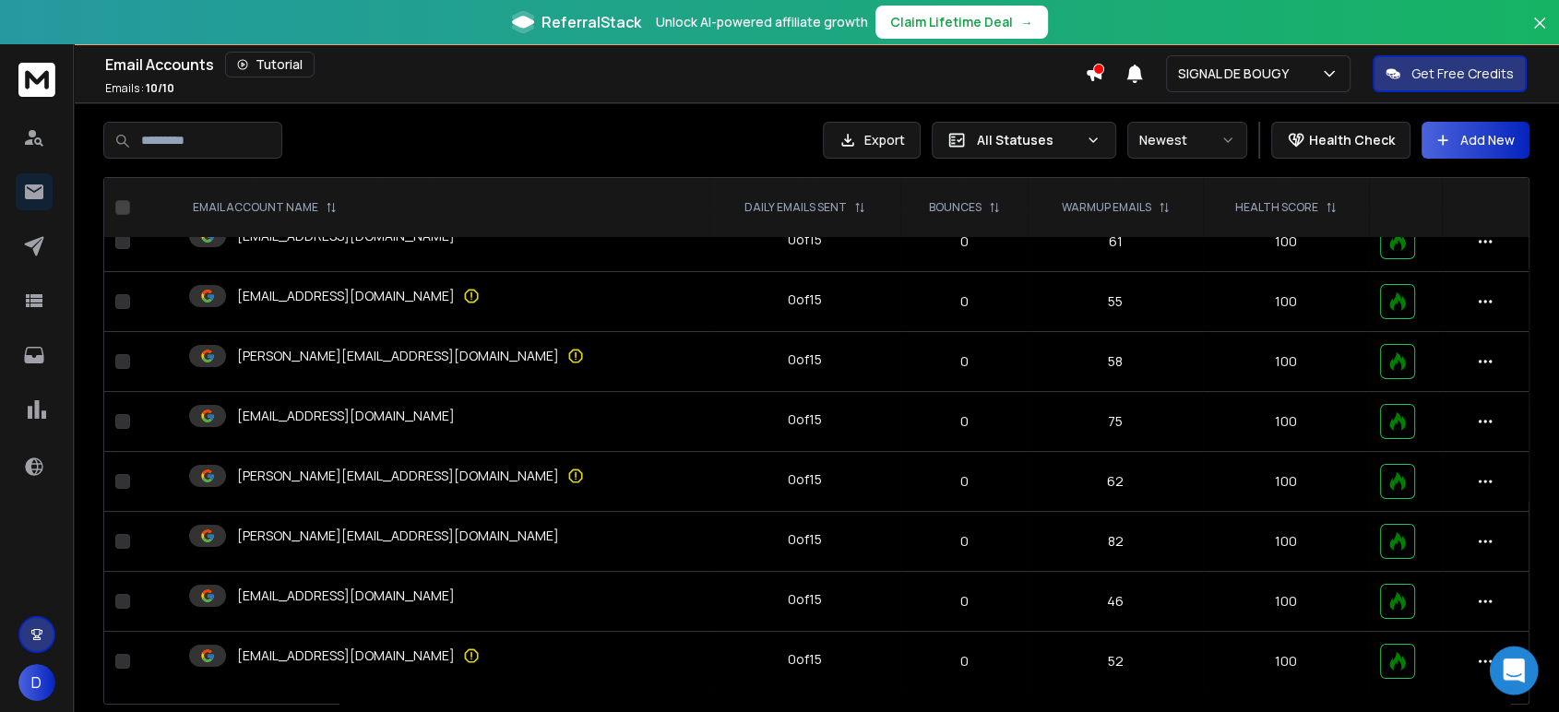
click at [1530, 669] on div "Open Intercom Messenger" at bounding box center [1514, 671] width 49 height 49
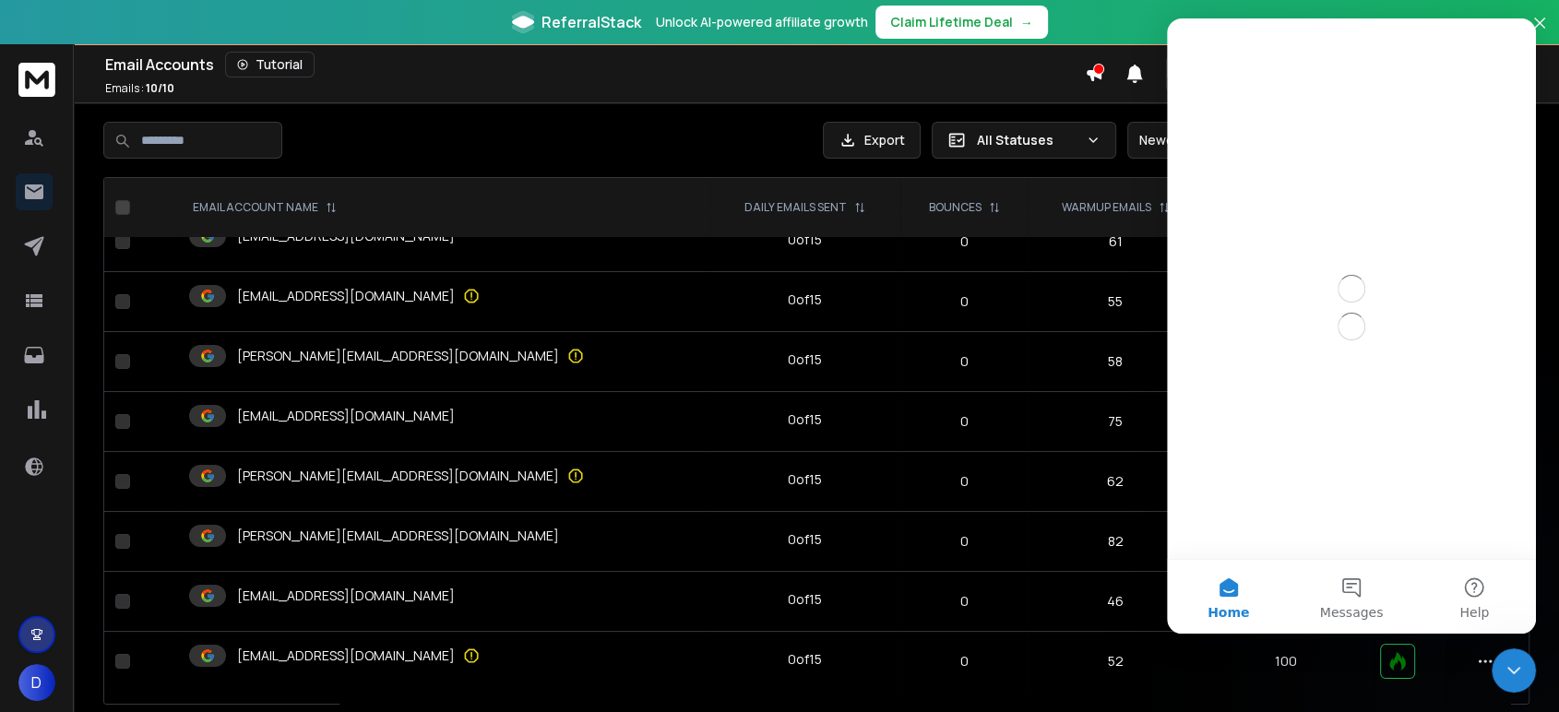
scroll to position [0, 0]
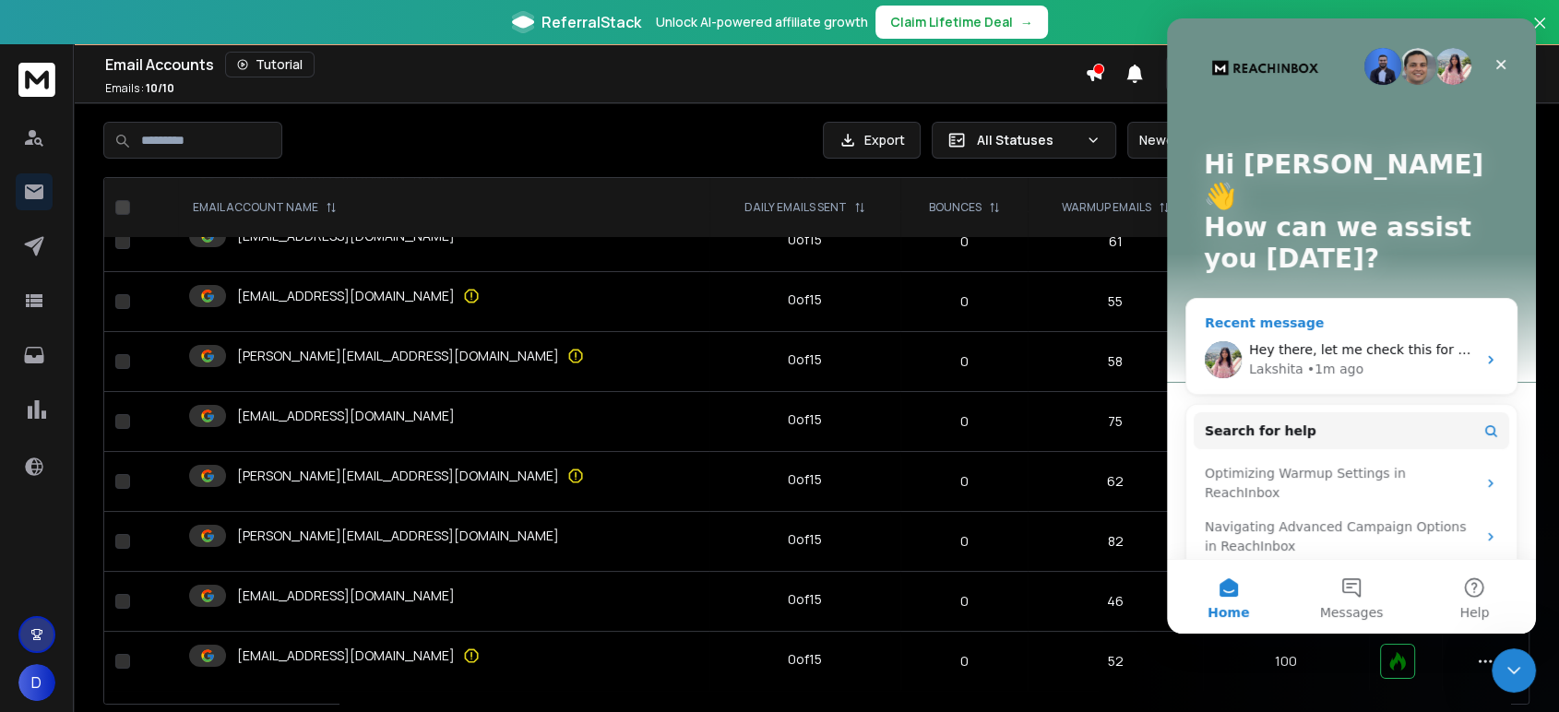
click at [1355, 314] on div "Recent message" at bounding box center [1351, 323] width 293 height 19
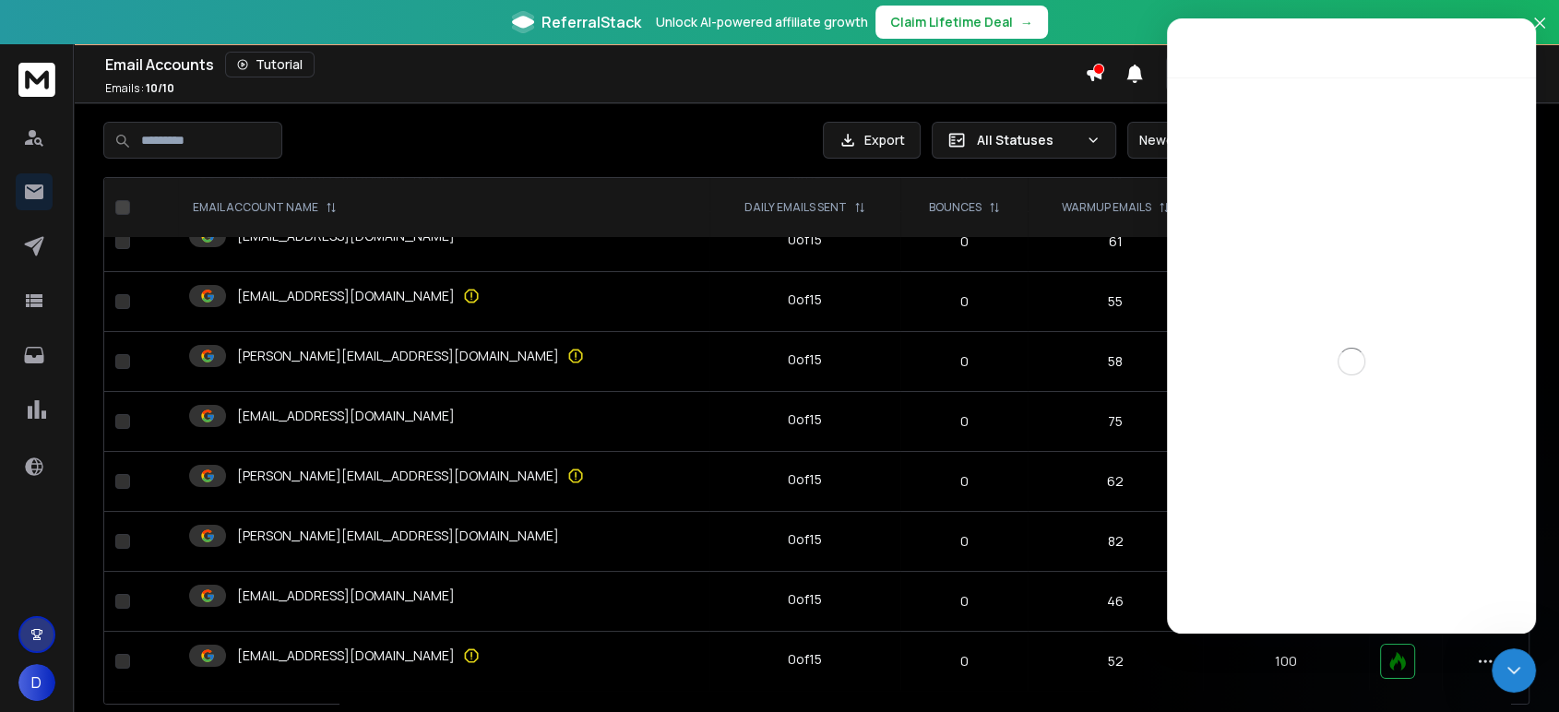
click at [1360, 320] on div "Intercom messenger" at bounding box center [1351, 360] width 369 height 567
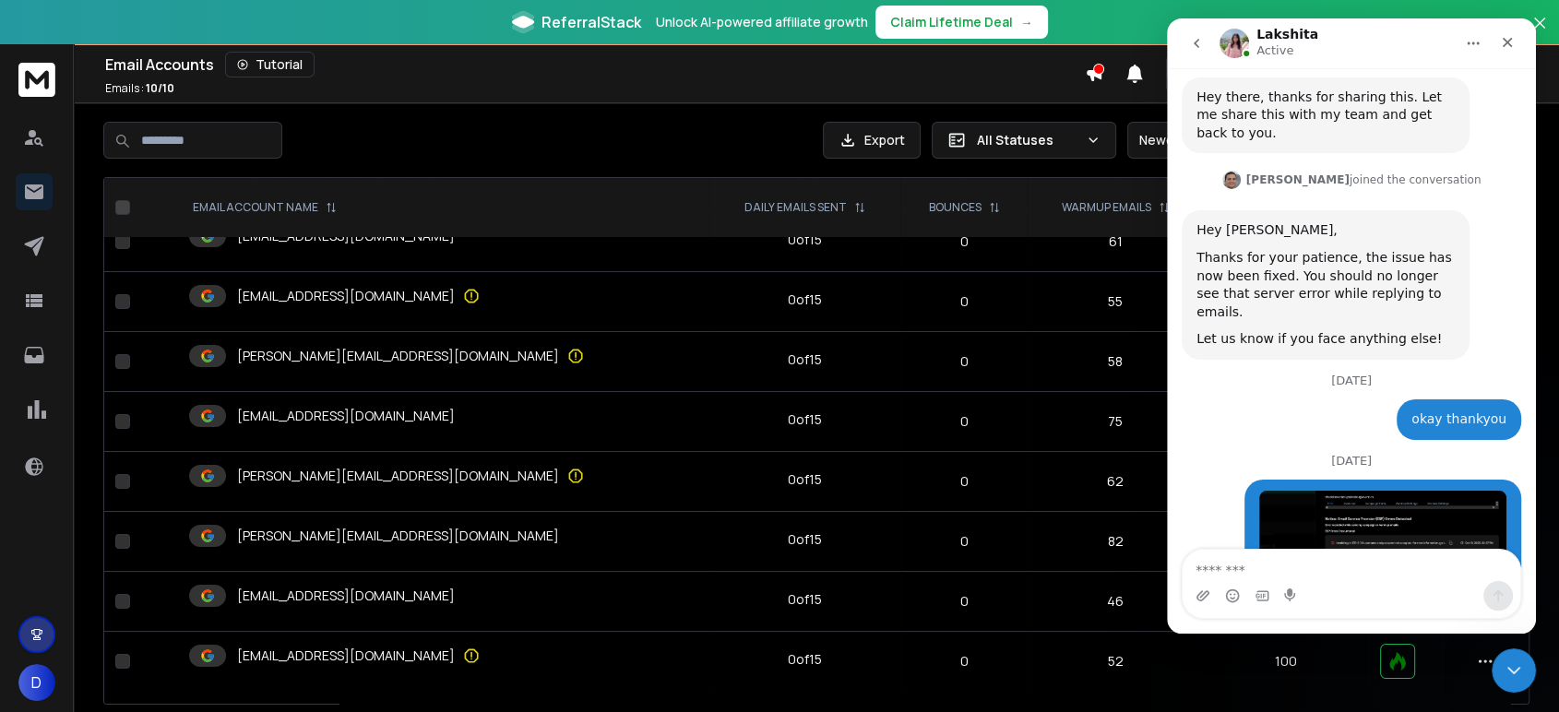
scroll to position [2356, 0]
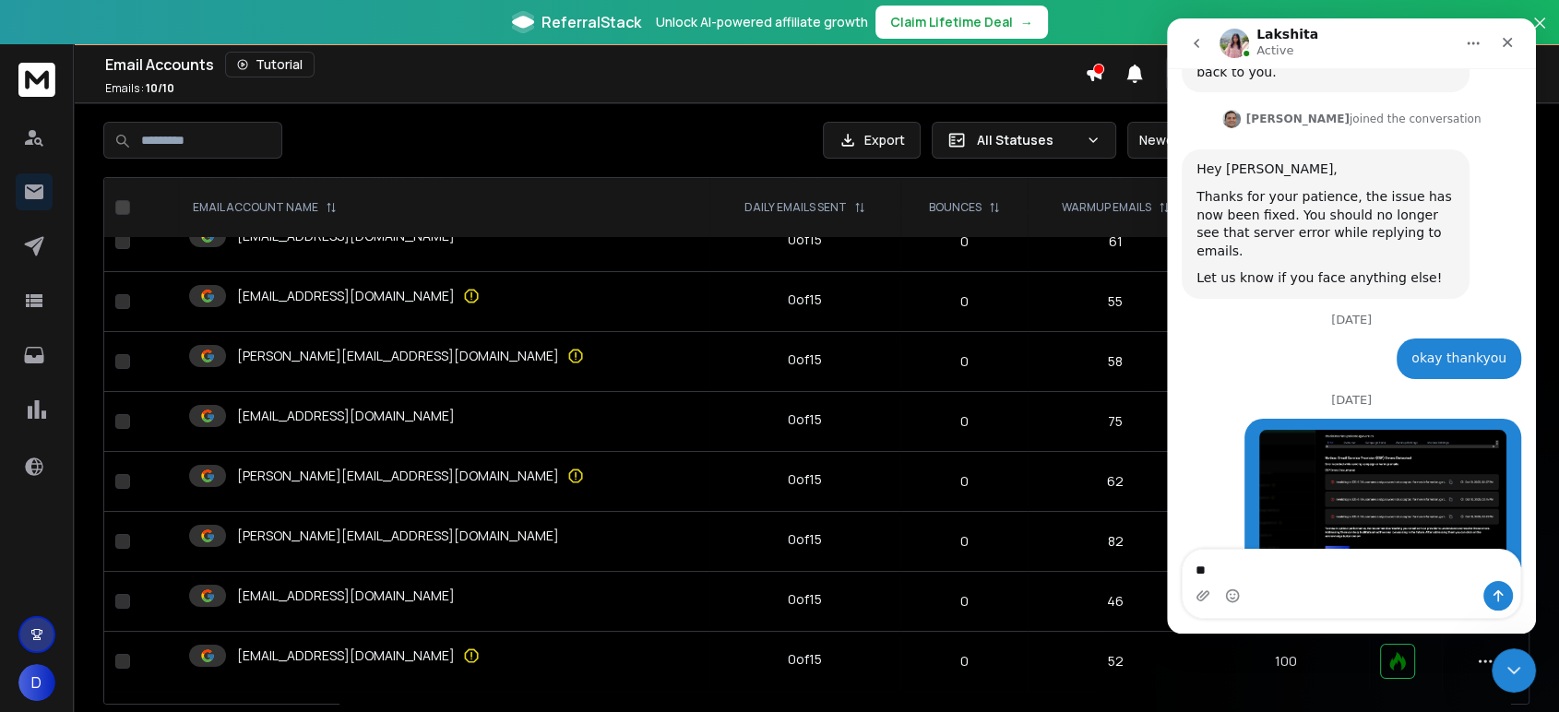
type textarea "*"
type textarea "********"
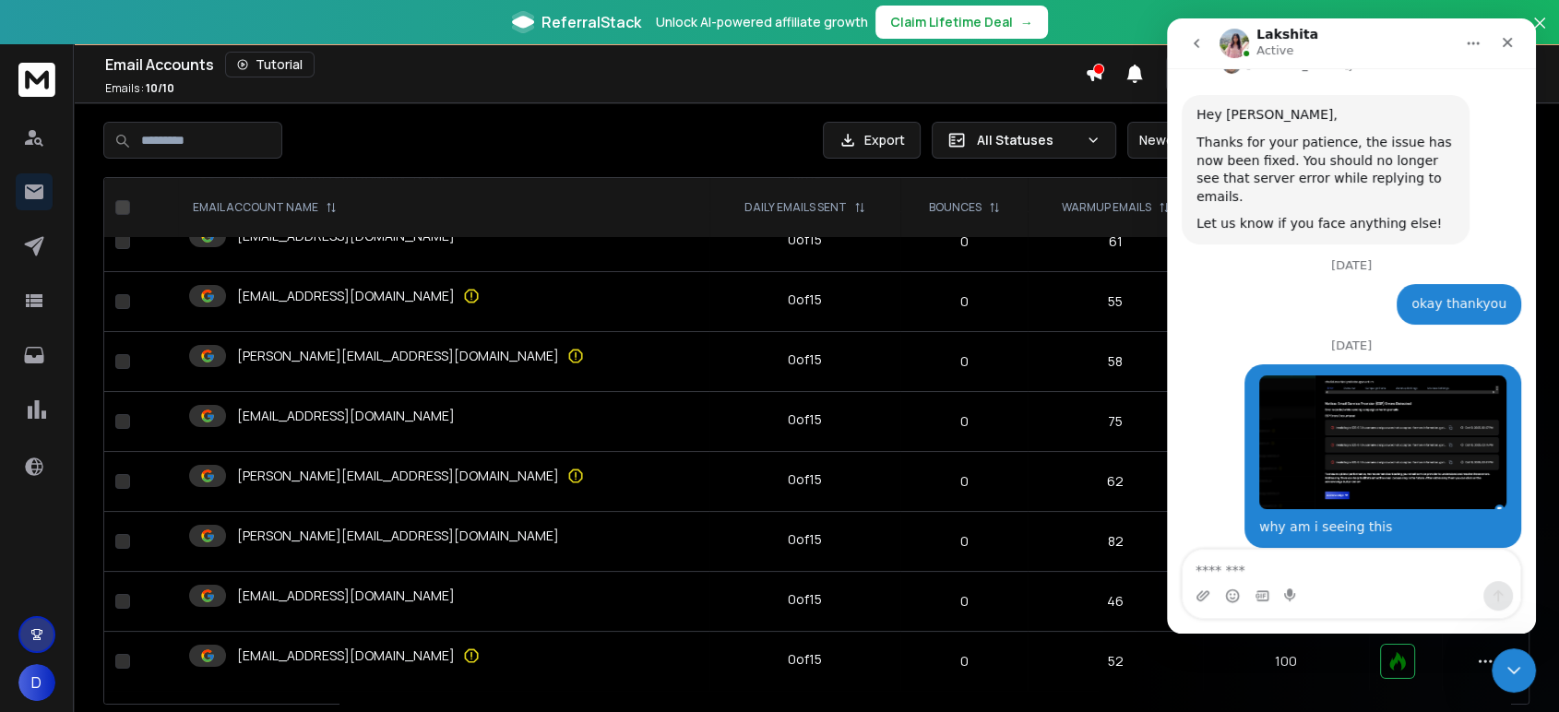
scroll to position [2411, 0]
type textarea "*"
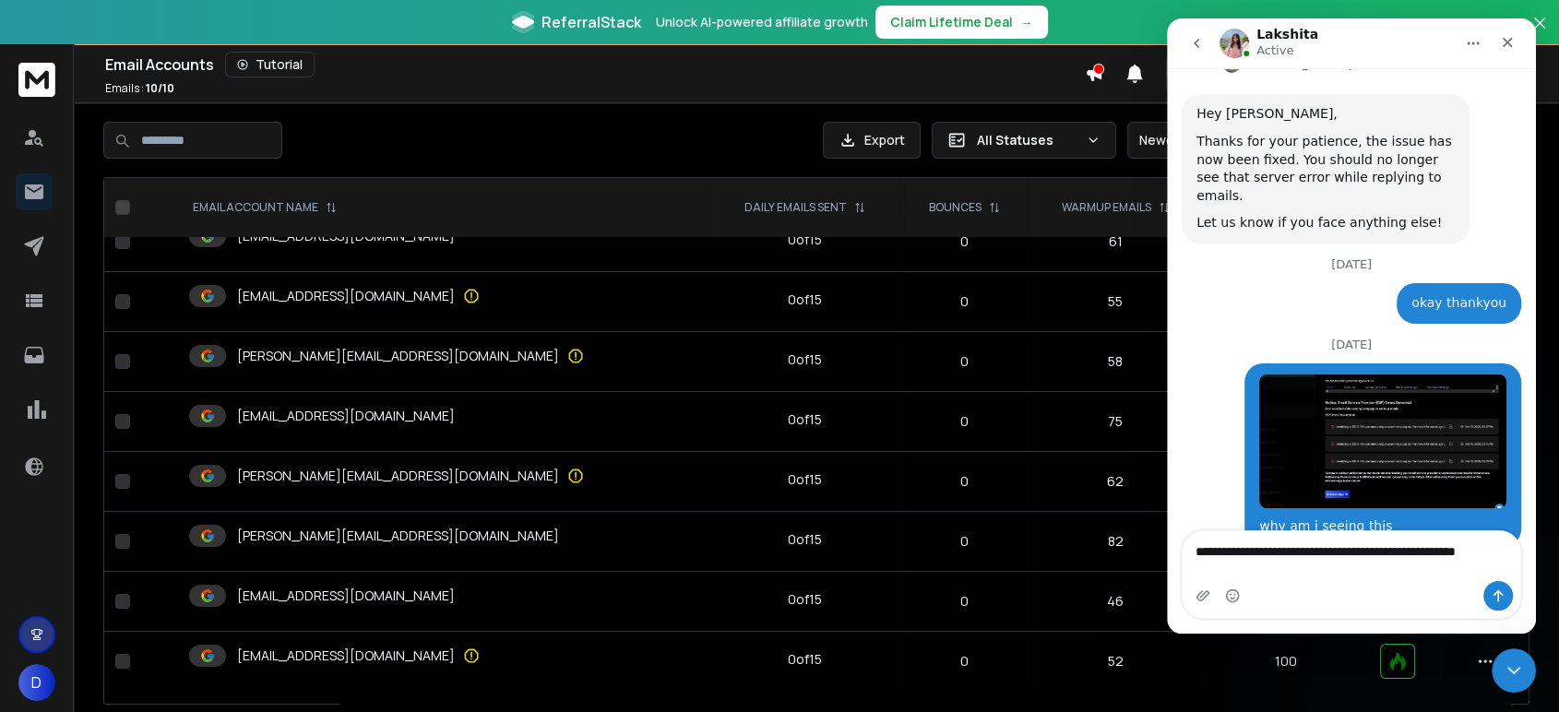
scroll to position [2429, 0]
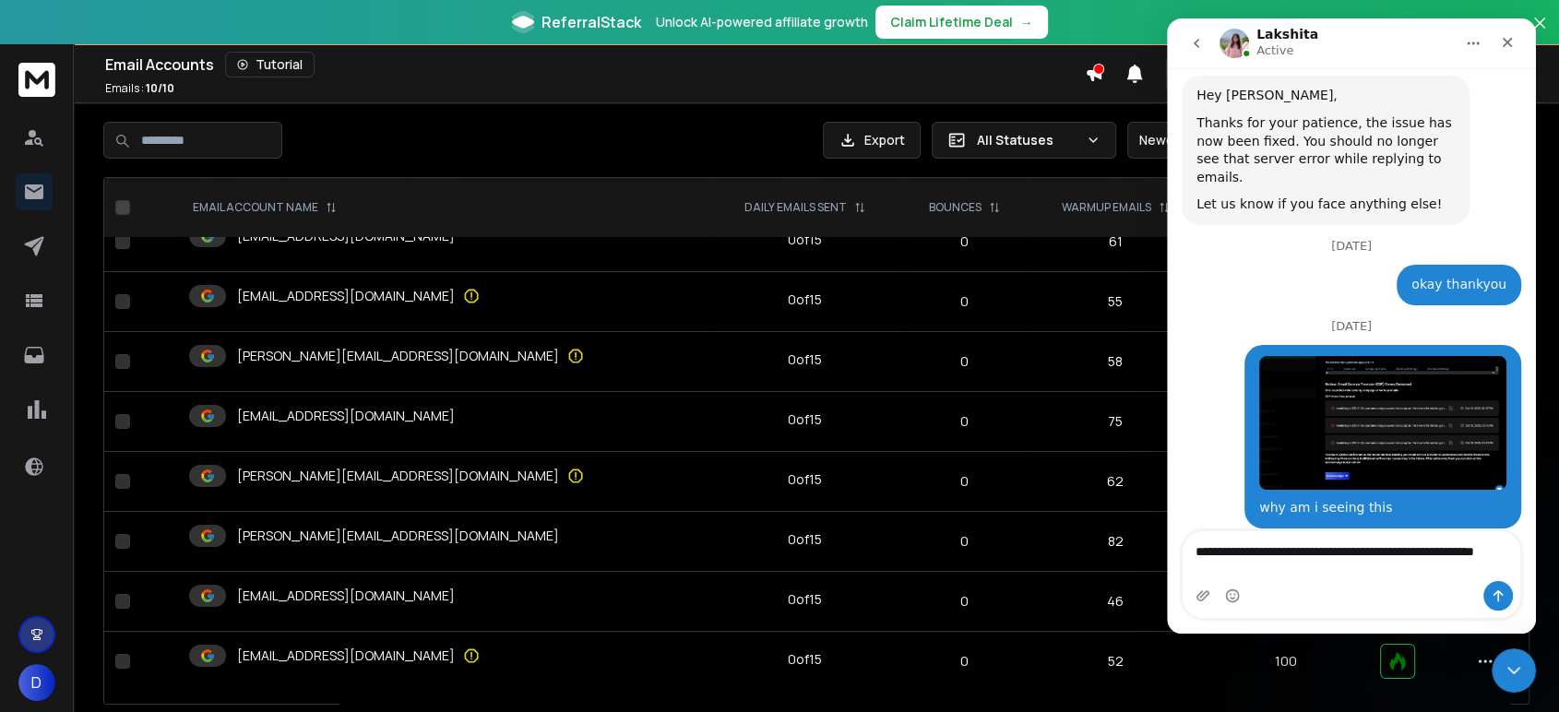
click at [1409, 553] on textarea "**********" at bounding box center [1351, 556] width 338 height 50
click at [1236, 576] on textarea "**********" at bounding box center [1351, 556] width 338 height 50
click at [1391, 569] on textarea "**********" at bounding box center [1351, 556] width 338 height 50
type textarea "**********"
click at [1500, 603] on icon "Send a message…" at bounding box center [1497, 595] width 15 height 15
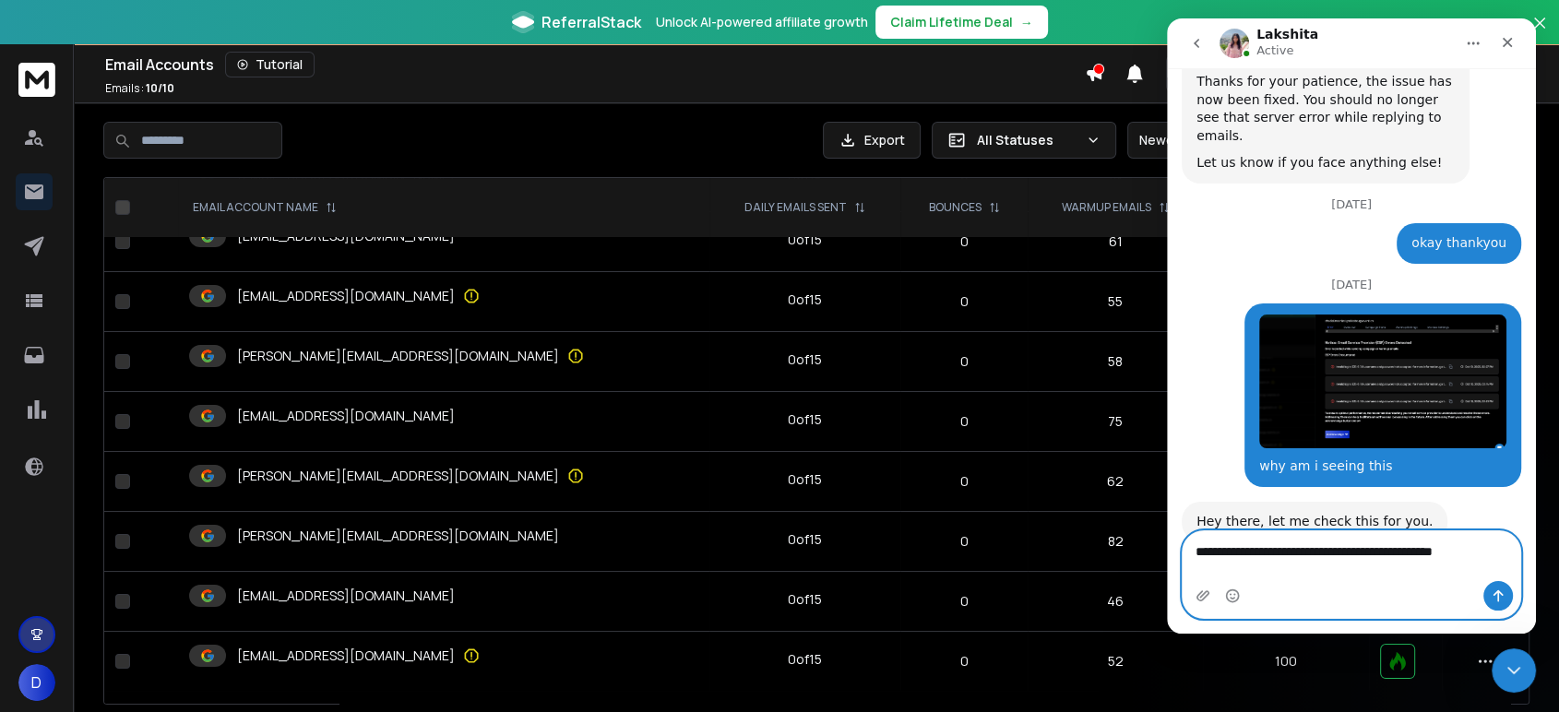
scroll to position [2542, 0]
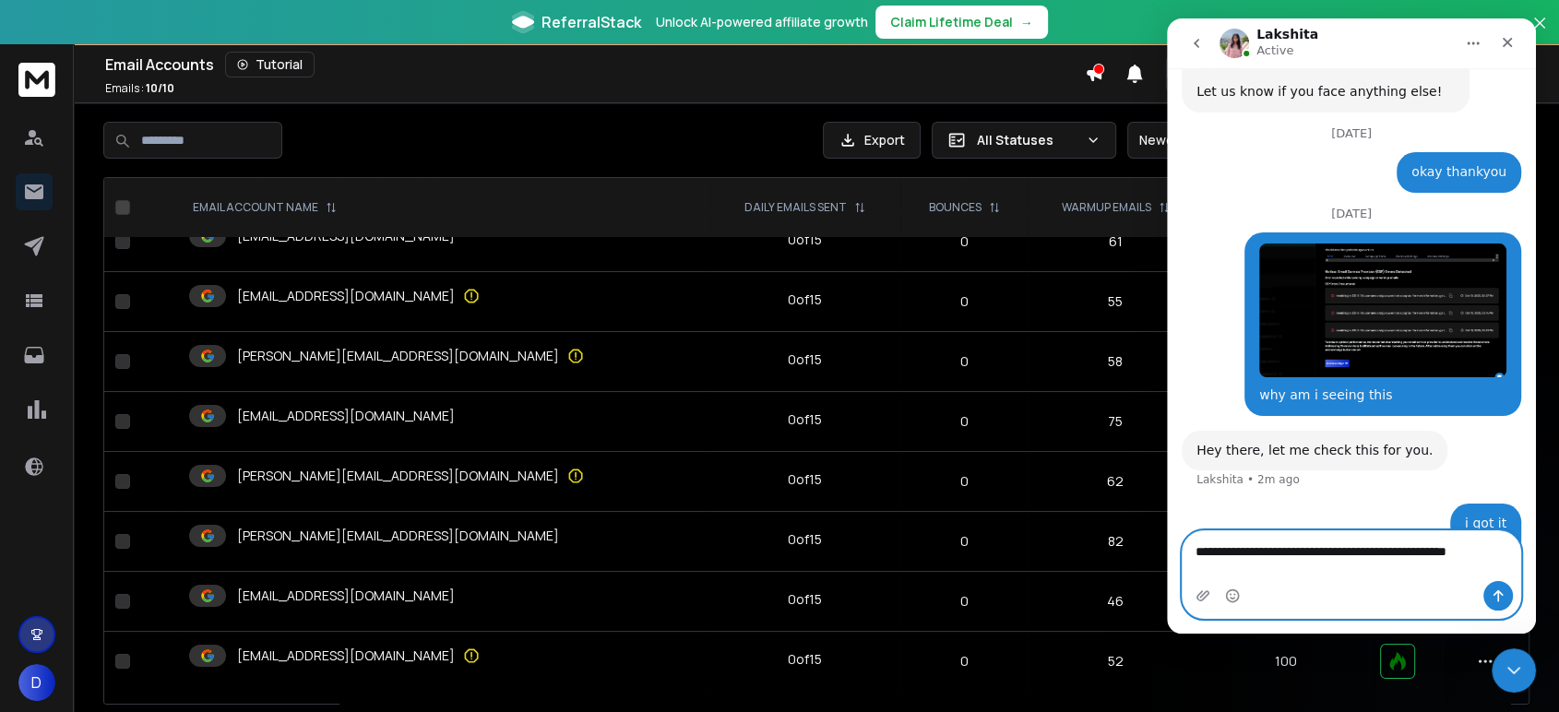
type textarea "**********"
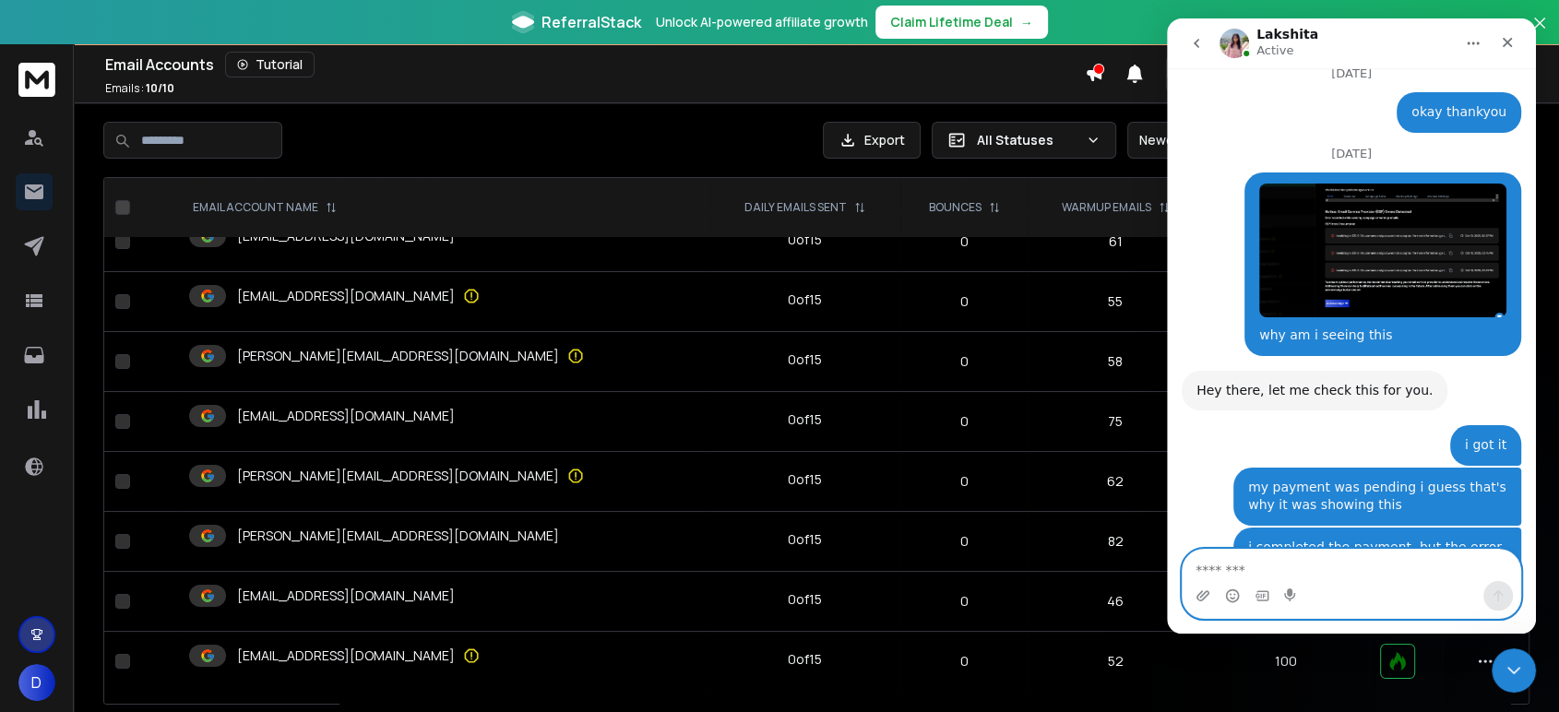
scroll to position [2622, 0]
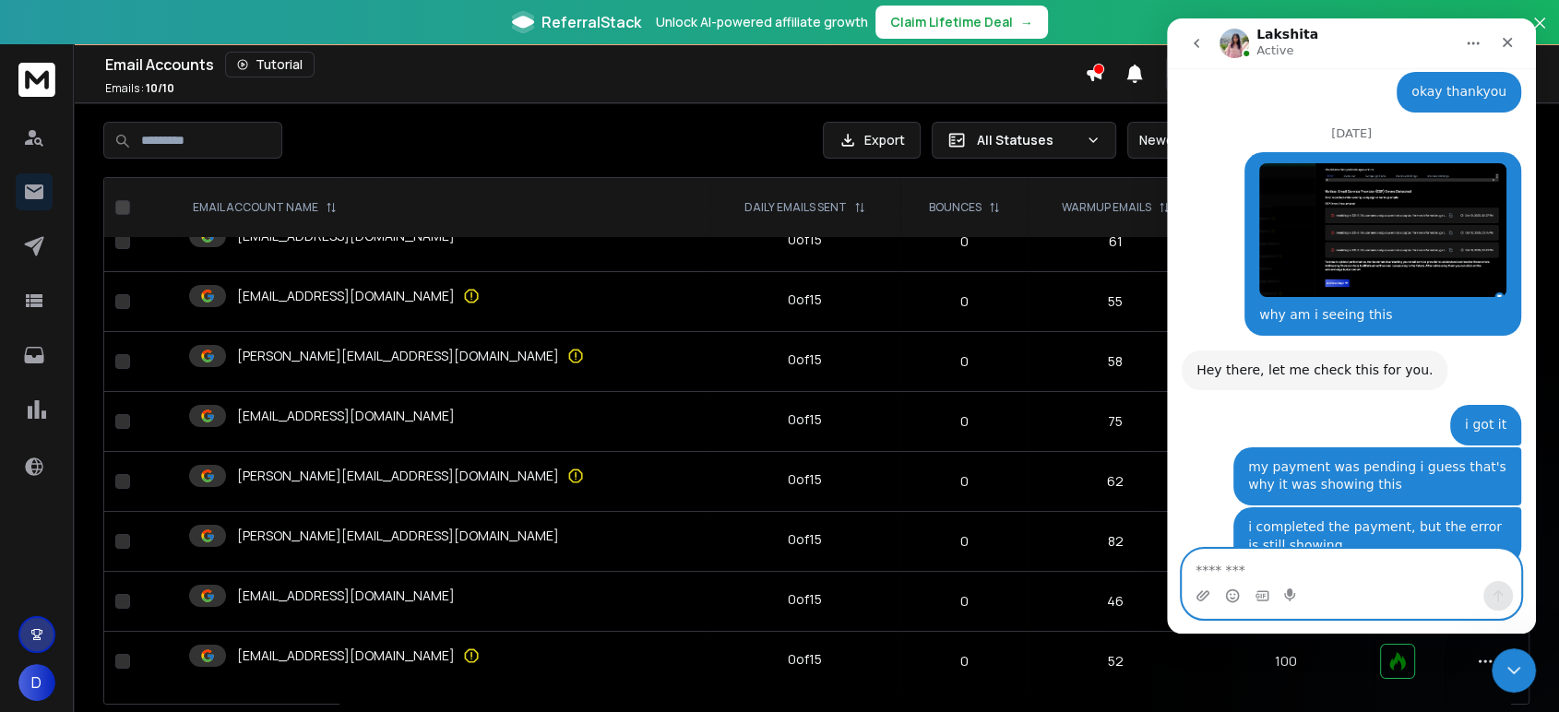
click at [1271, 575] on textarea "Message…" at bounding box center [1351, 565] width 338 height 31
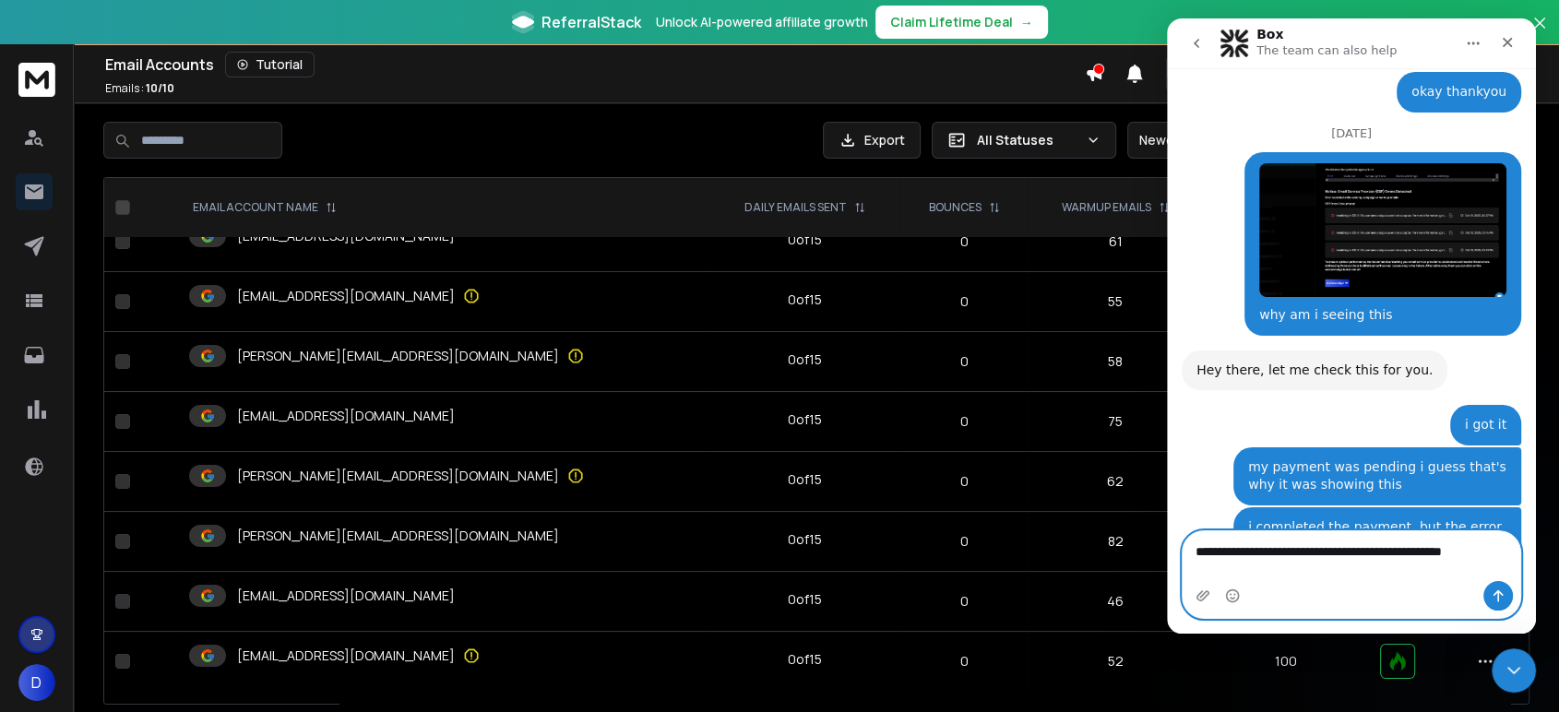
type textarea "**********"
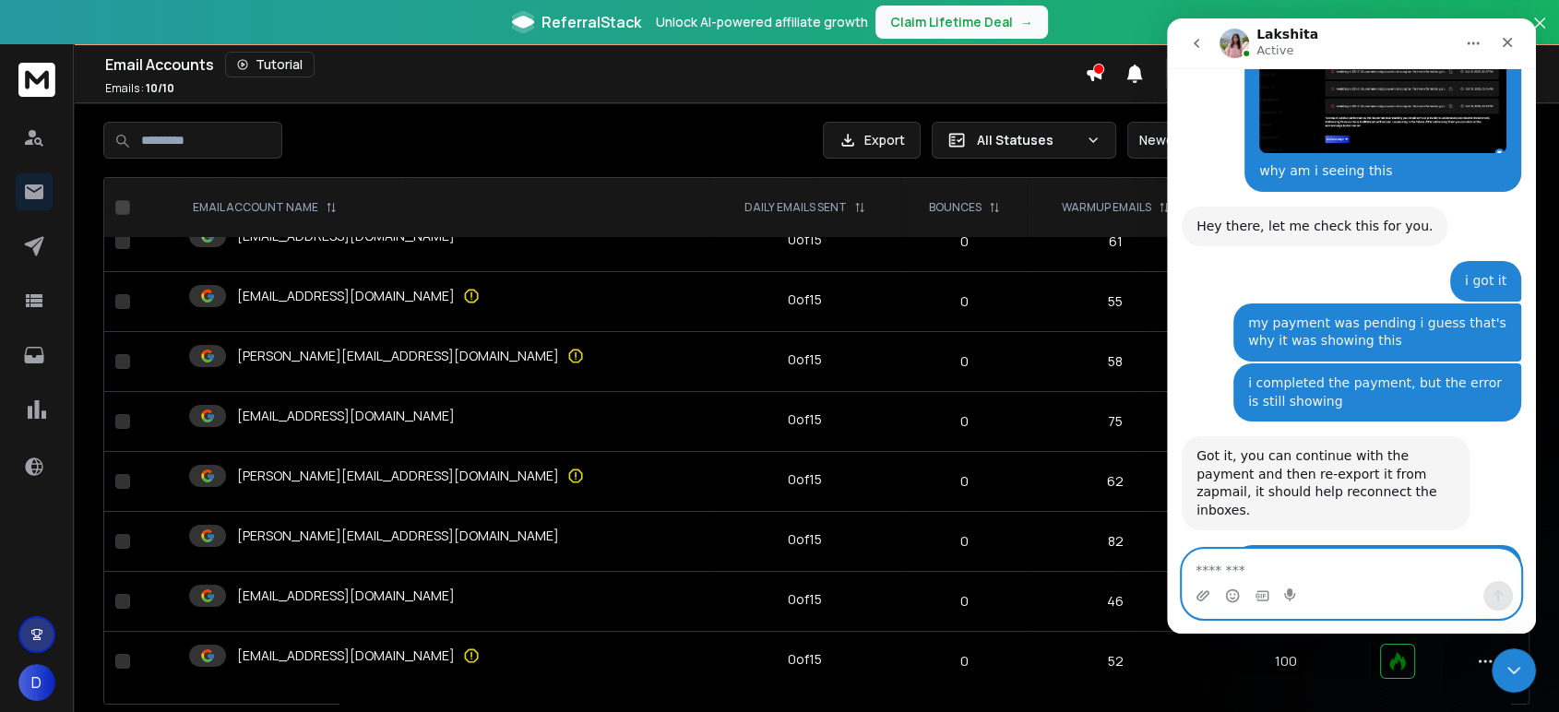
scroll to position [2786, 0]
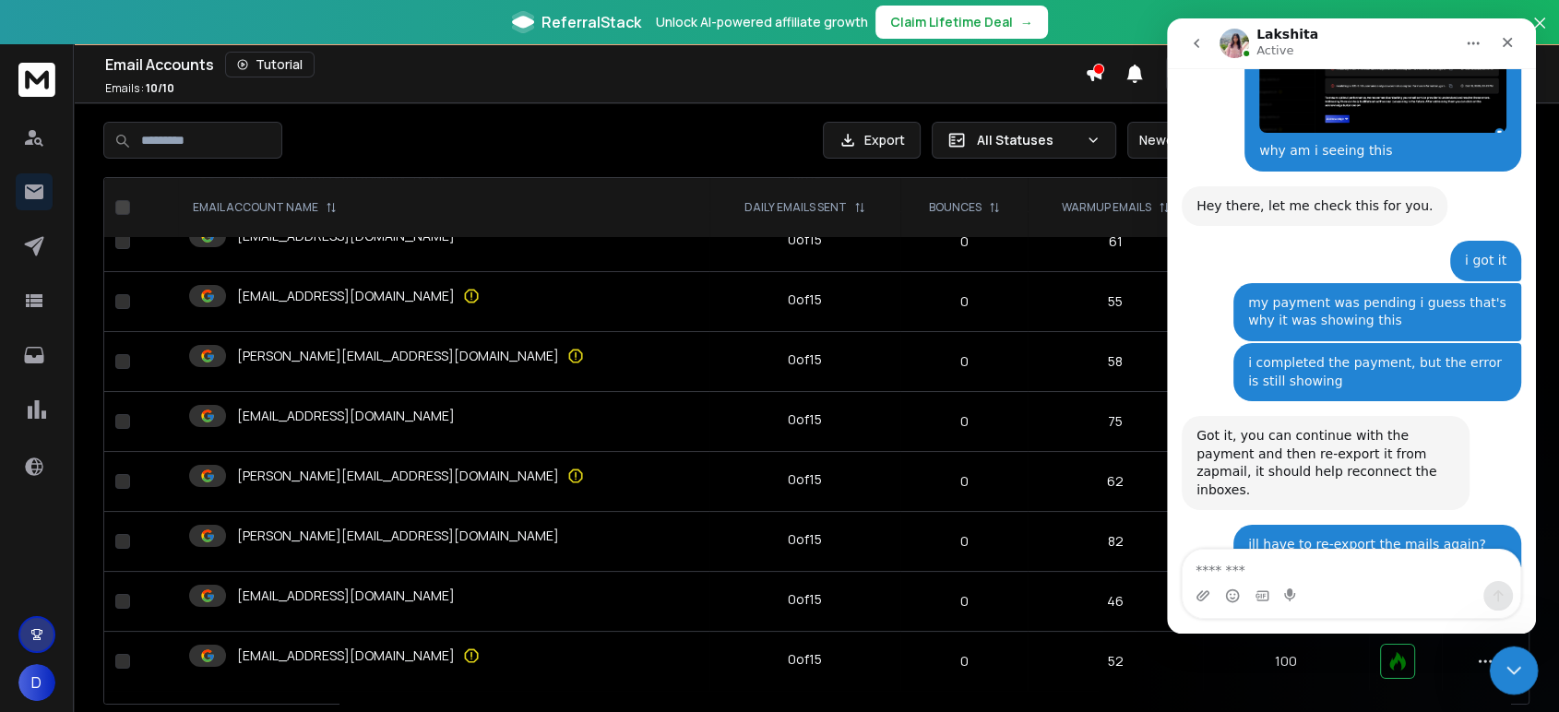
click at [1509, 662] on icon "Close Intercom Messenger" at bounding box center [1511, 668] width 22 height 22
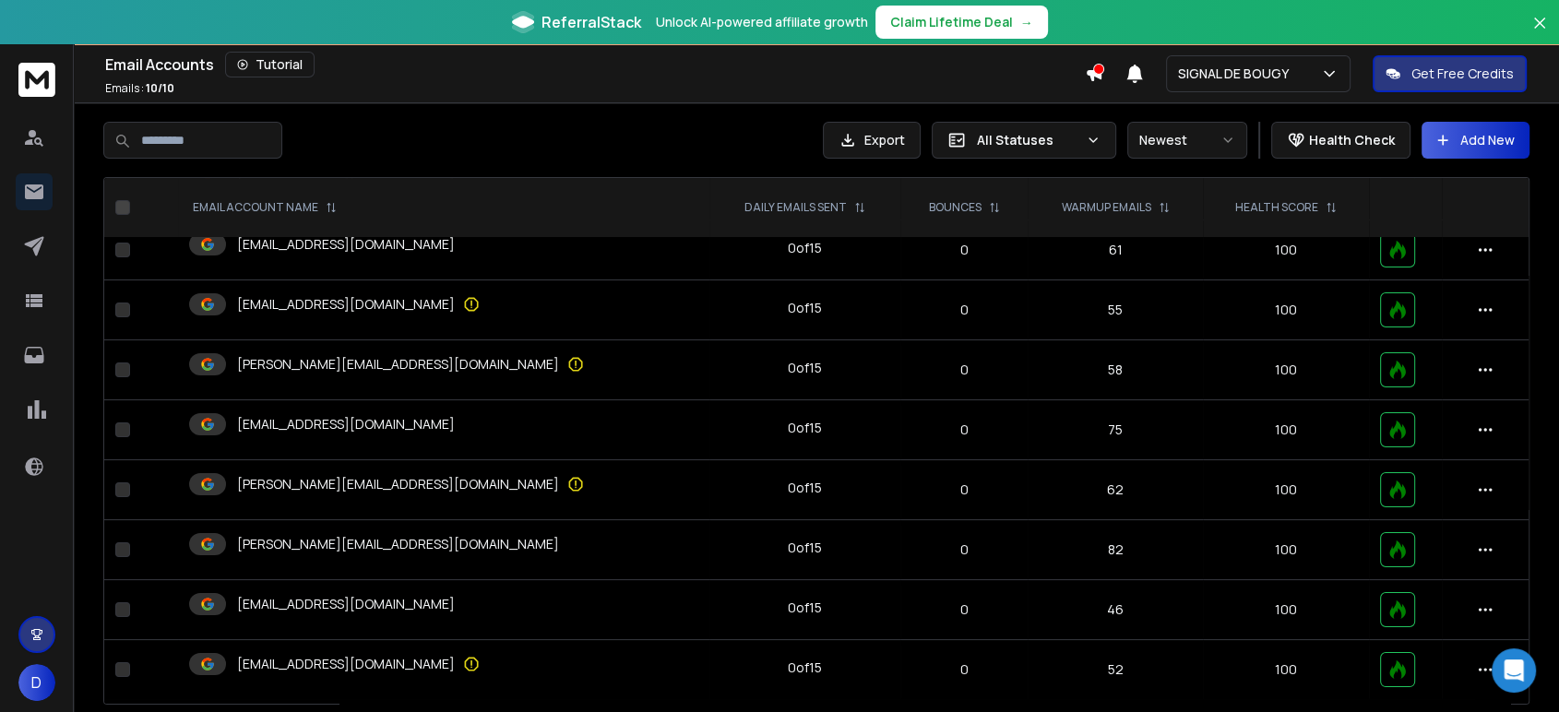
scroll to position [146, 0]
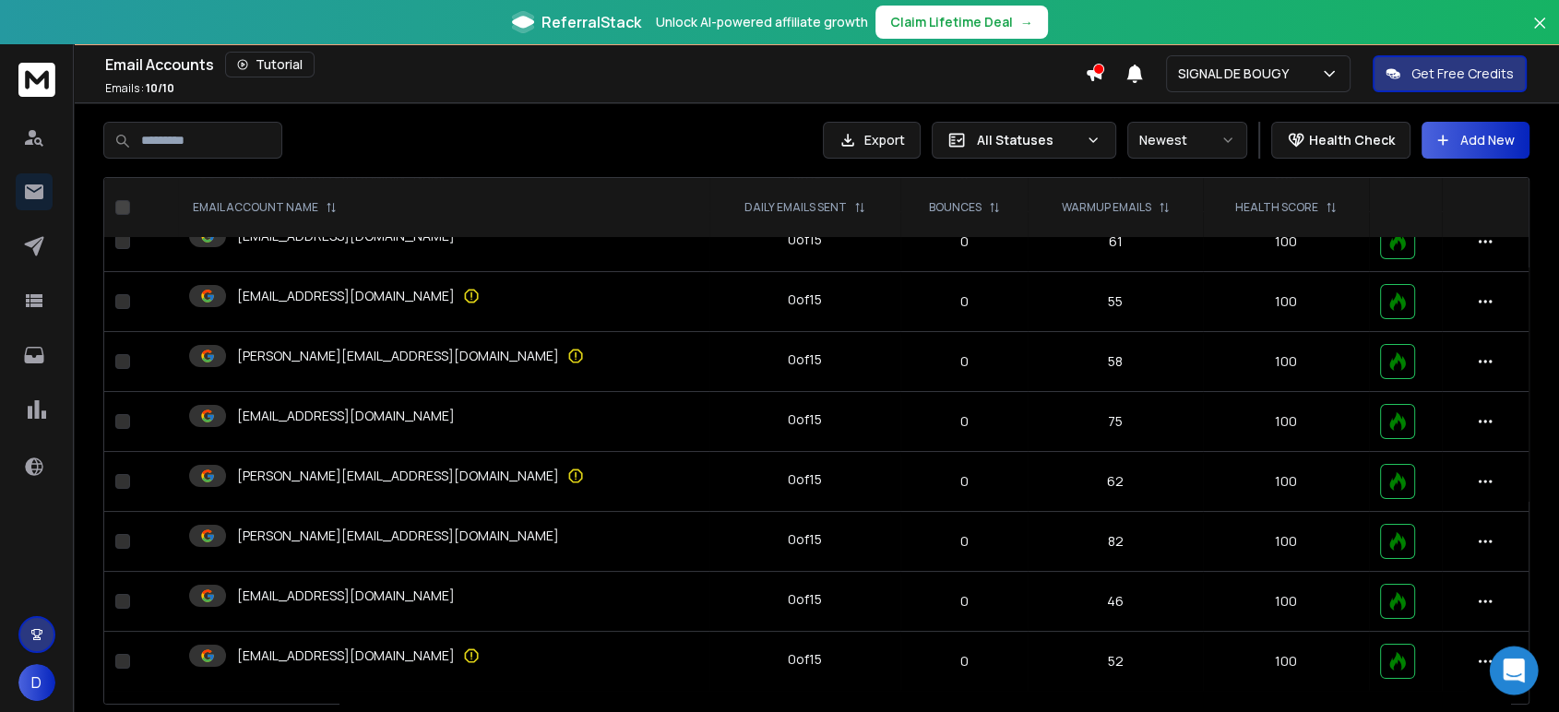
click at [1524, 673] on div "Open Intercom Messenger" at bounding box center [1514, 671] width 49 height 49
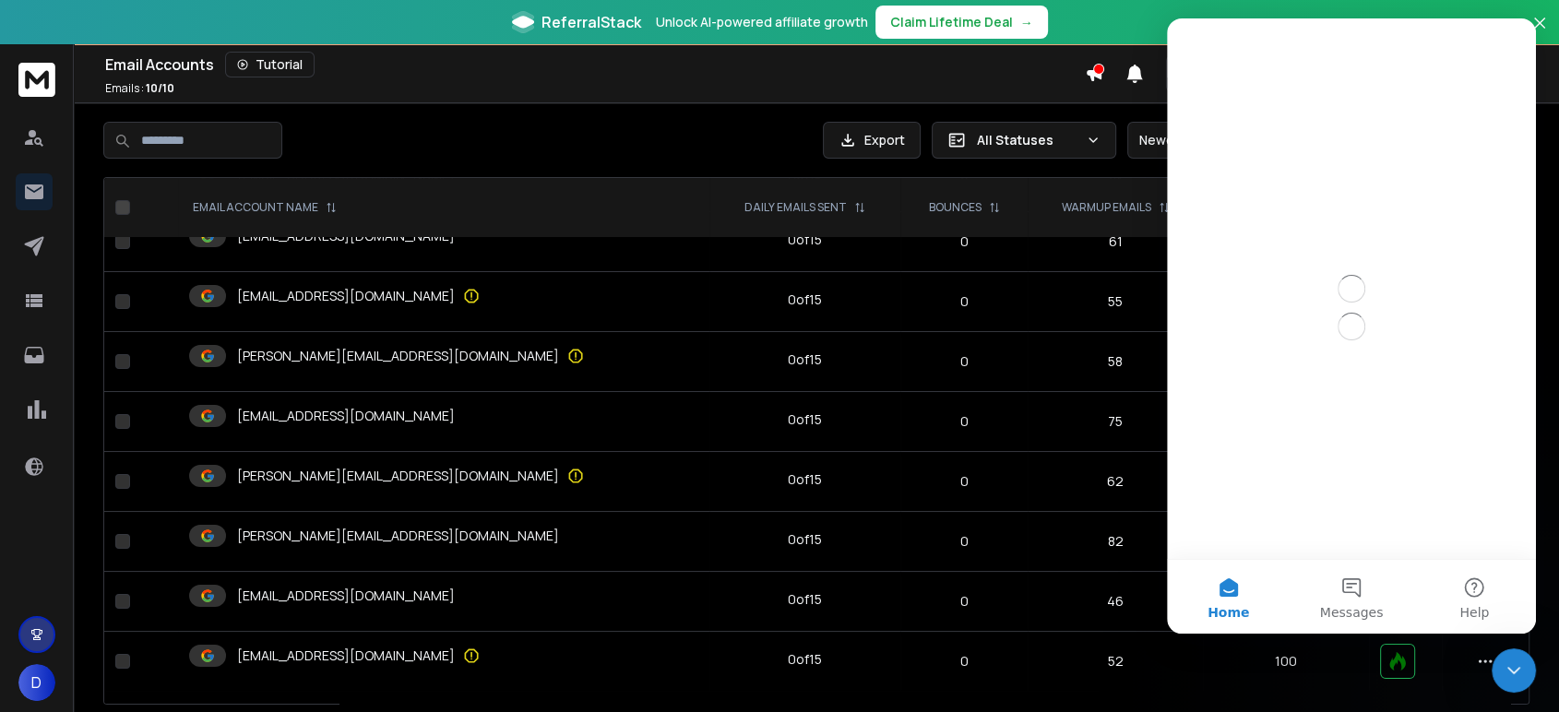
scroll to position [0, 0]
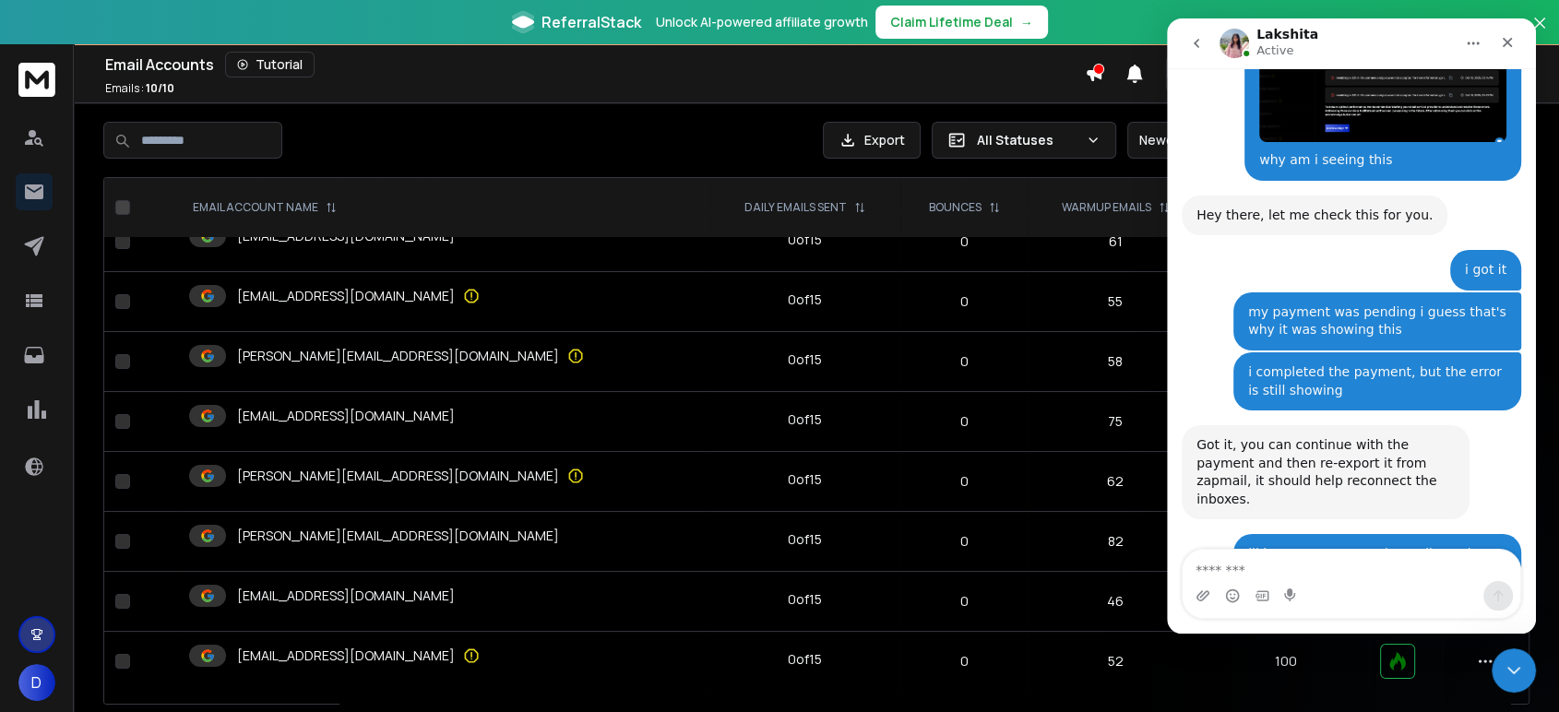
scroll to position [2786, 0]
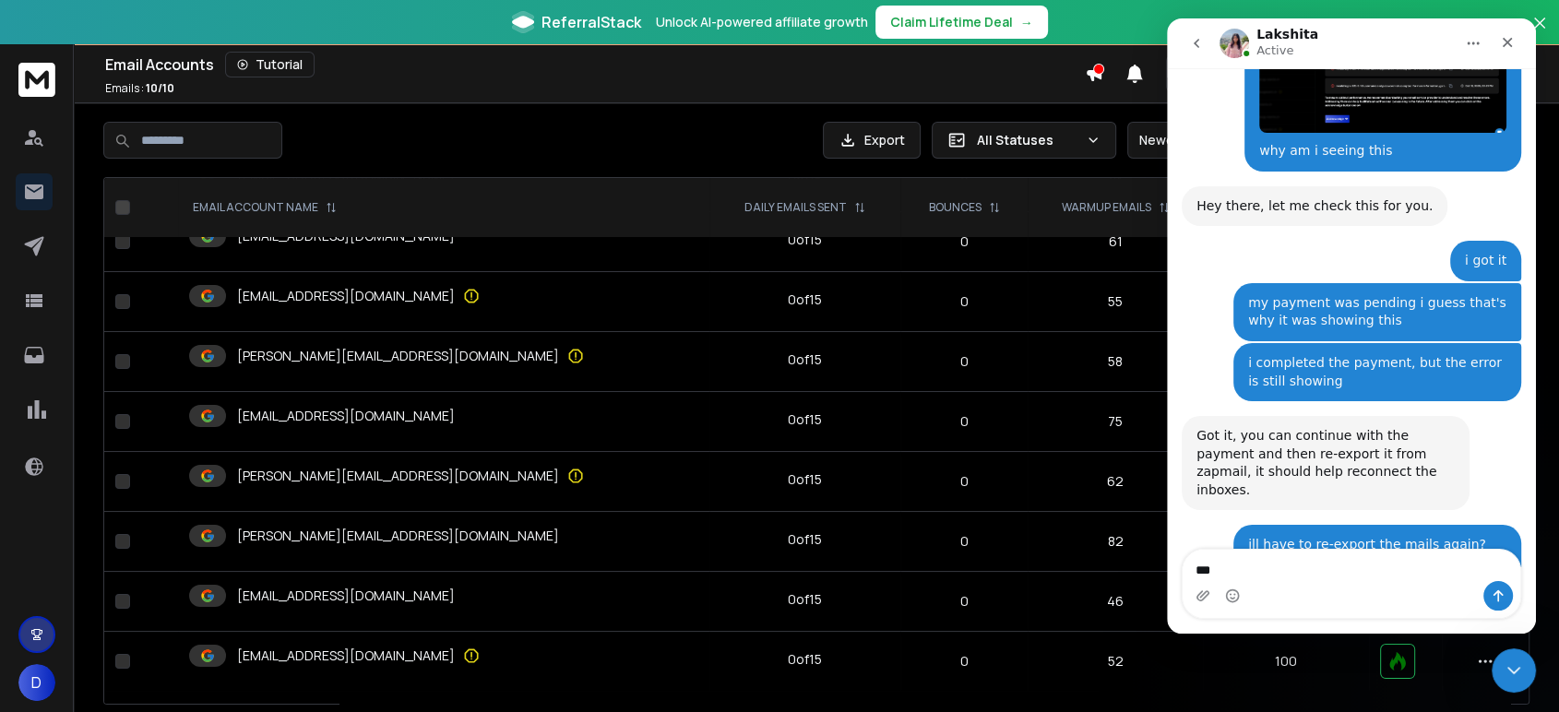
type textarea "****"
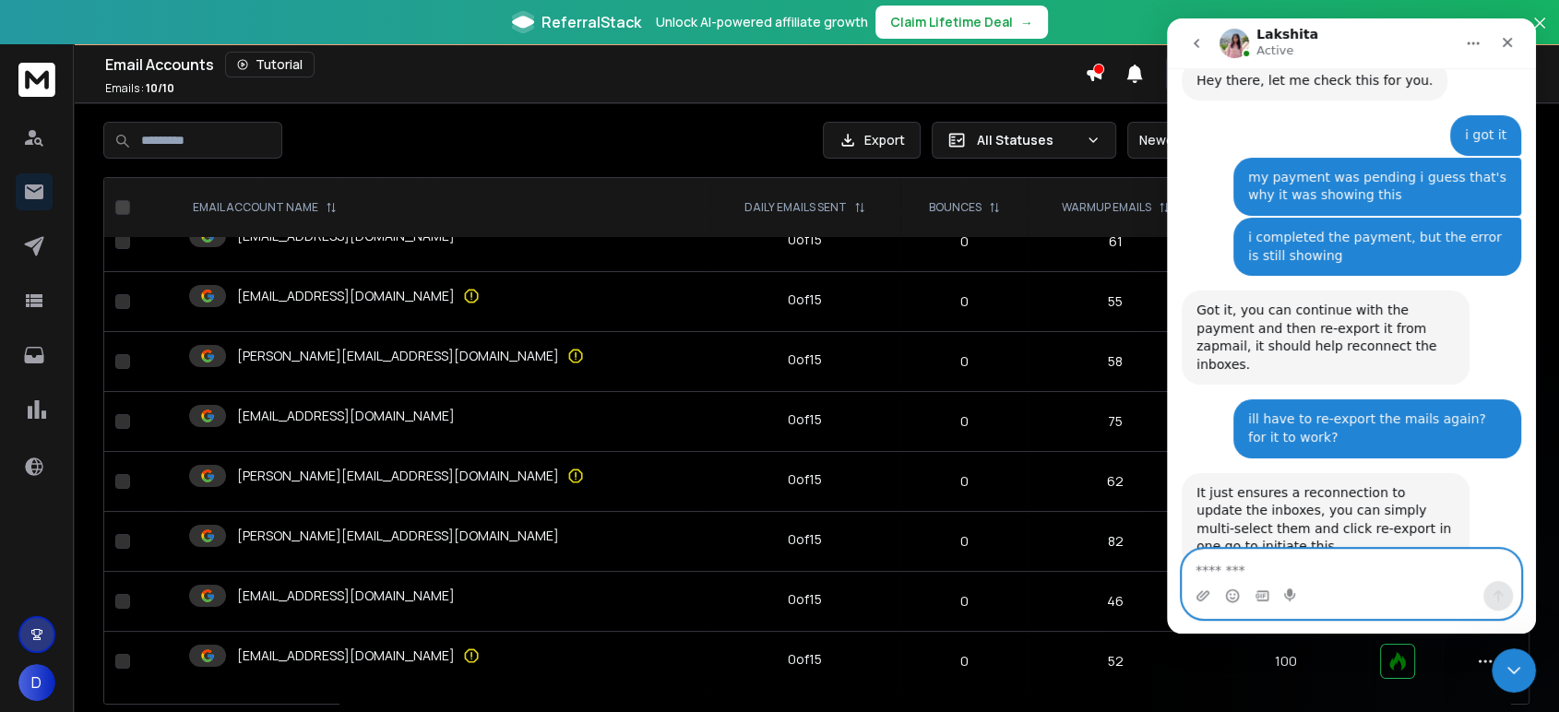
scroll to position [2896, 0]
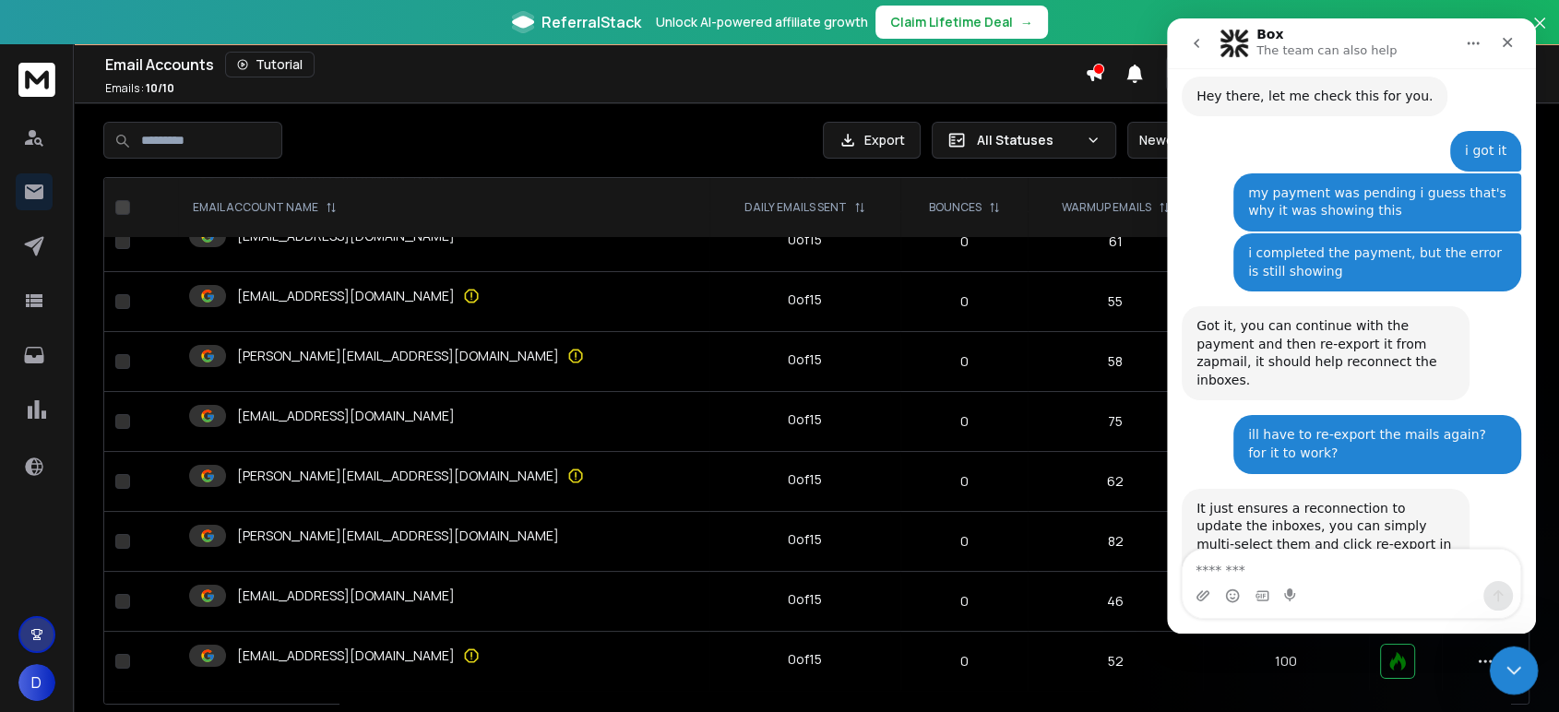
click at [1501, 670] on icon "Close Intercom Messenger" at bounding box center [1511, 668] width 22 height 22
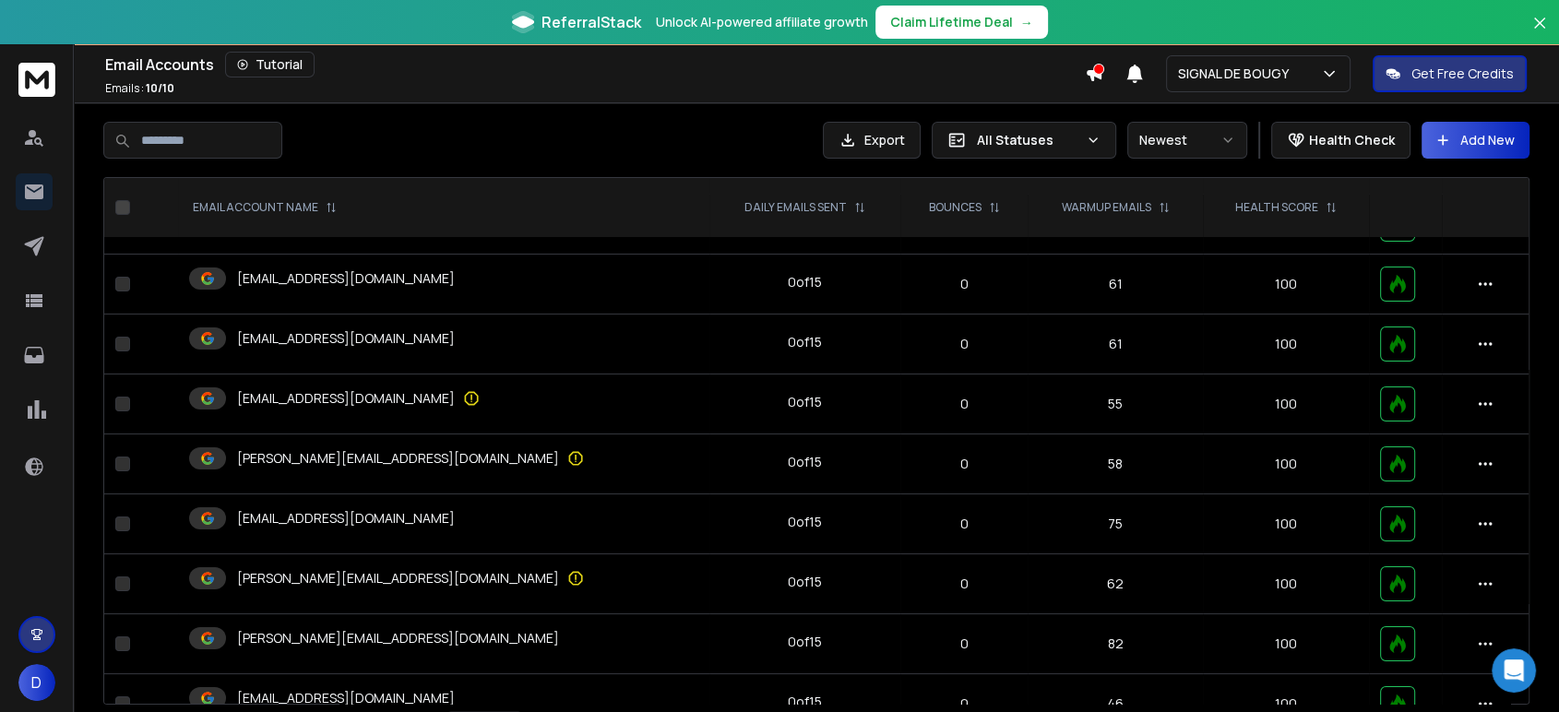
scroll to position [0, 0]
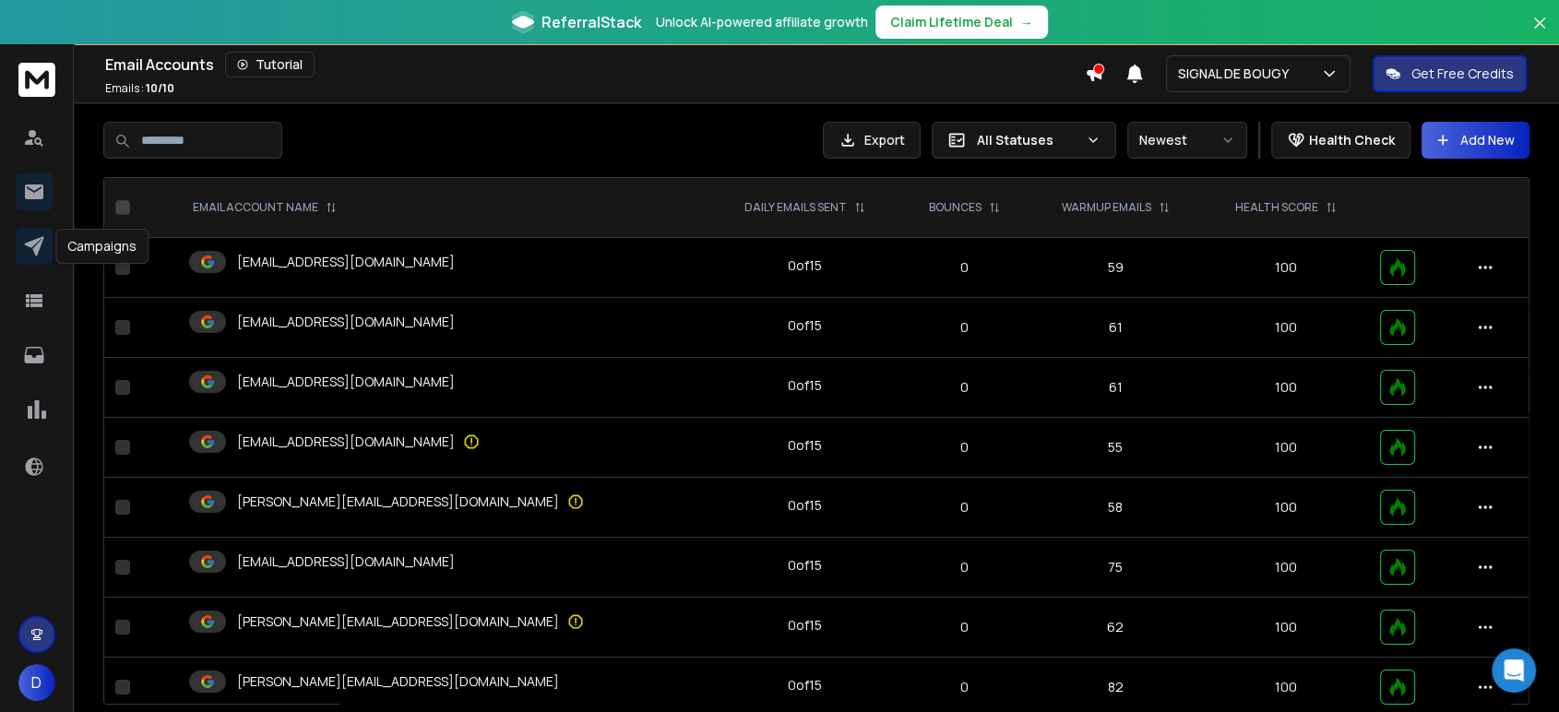
click at [30, 255] on icon at bounding box center [34, 246] width 22 height 22
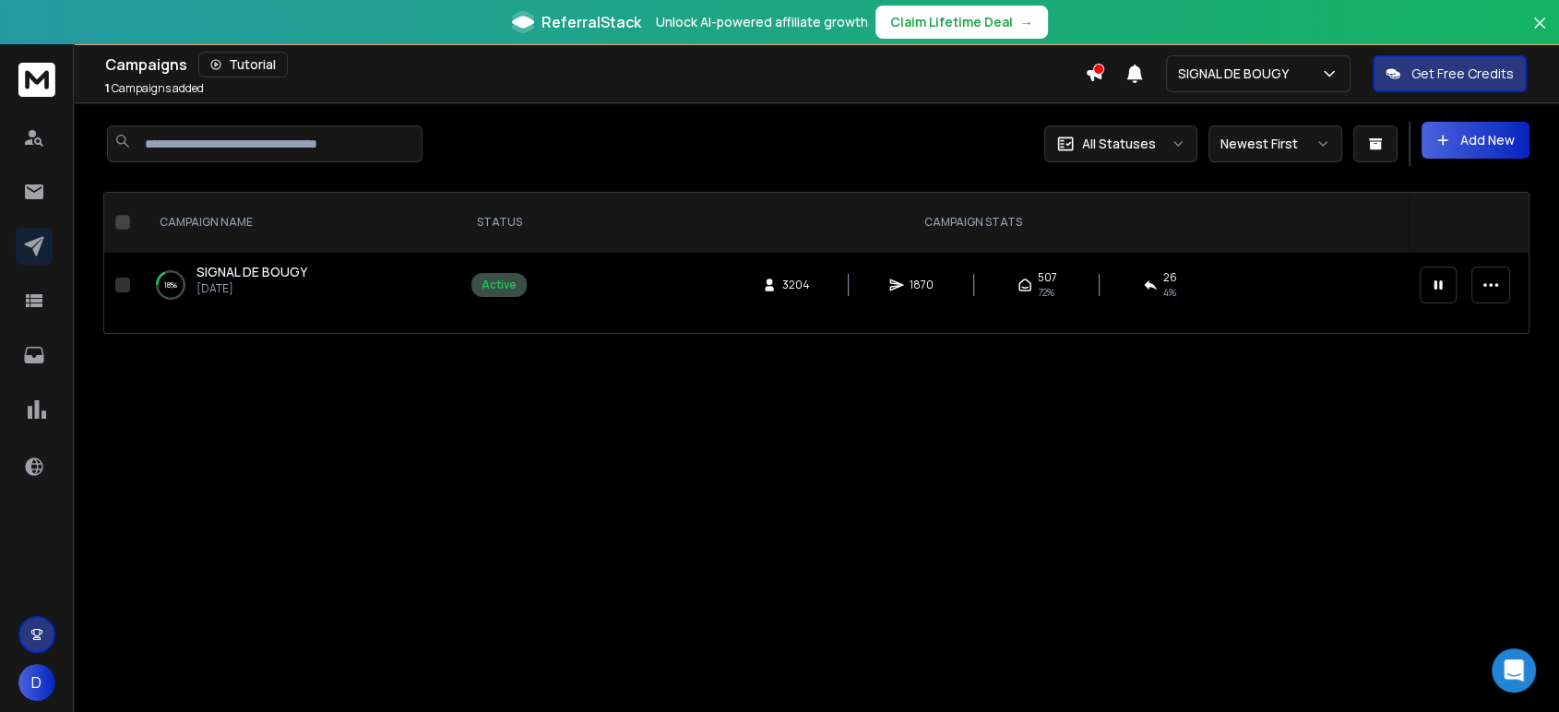
click at [303, 307] on td "18 % SIGNAL DE BOUGY [DATE]" at bounding box center [298, 285] width 323 height 66
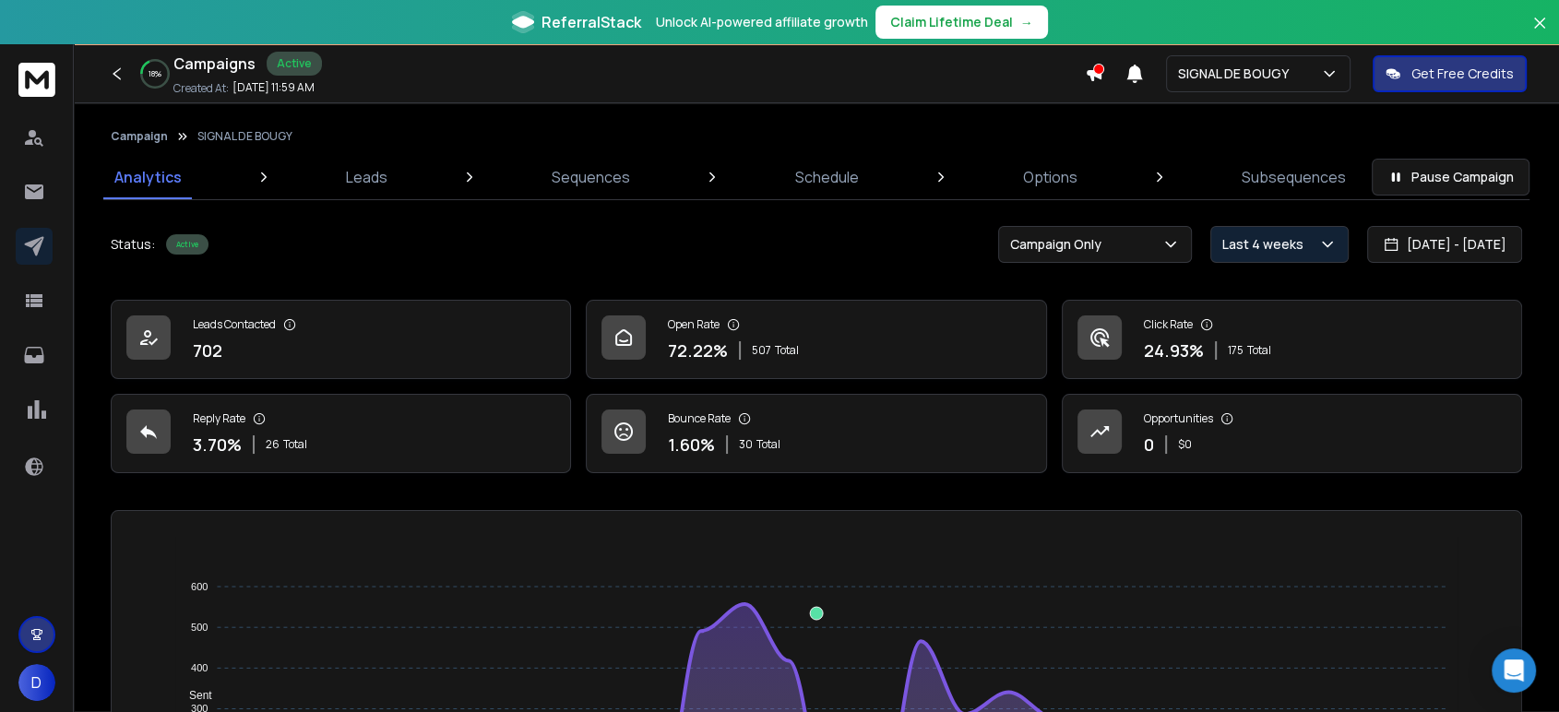
click at [1284, 233] on button "Last 4 weeks" at bounding box center [1279, 244] width 138 height 37
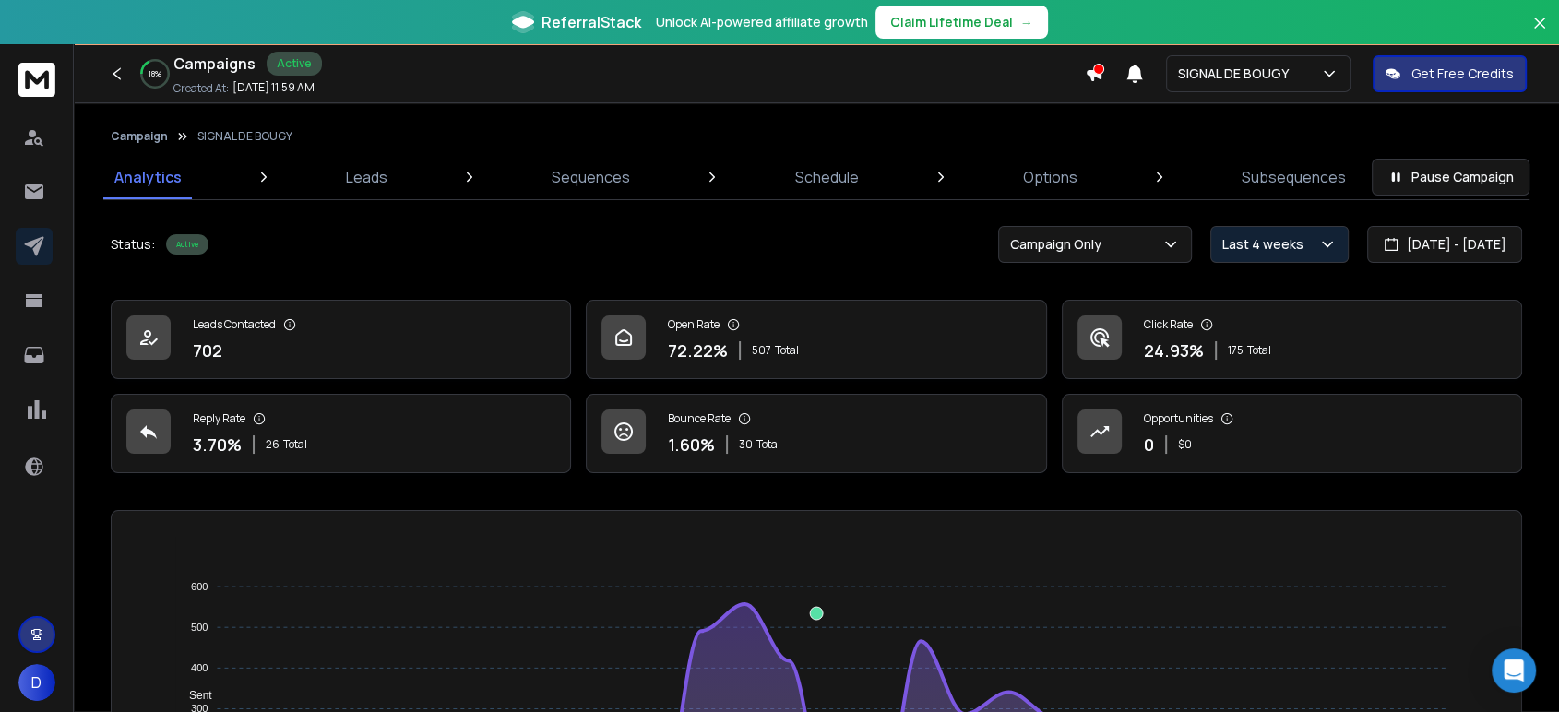
click at [1233, 252] on p "Last 4 weeks" at bounding box center [1266, 244] width 89 height 18
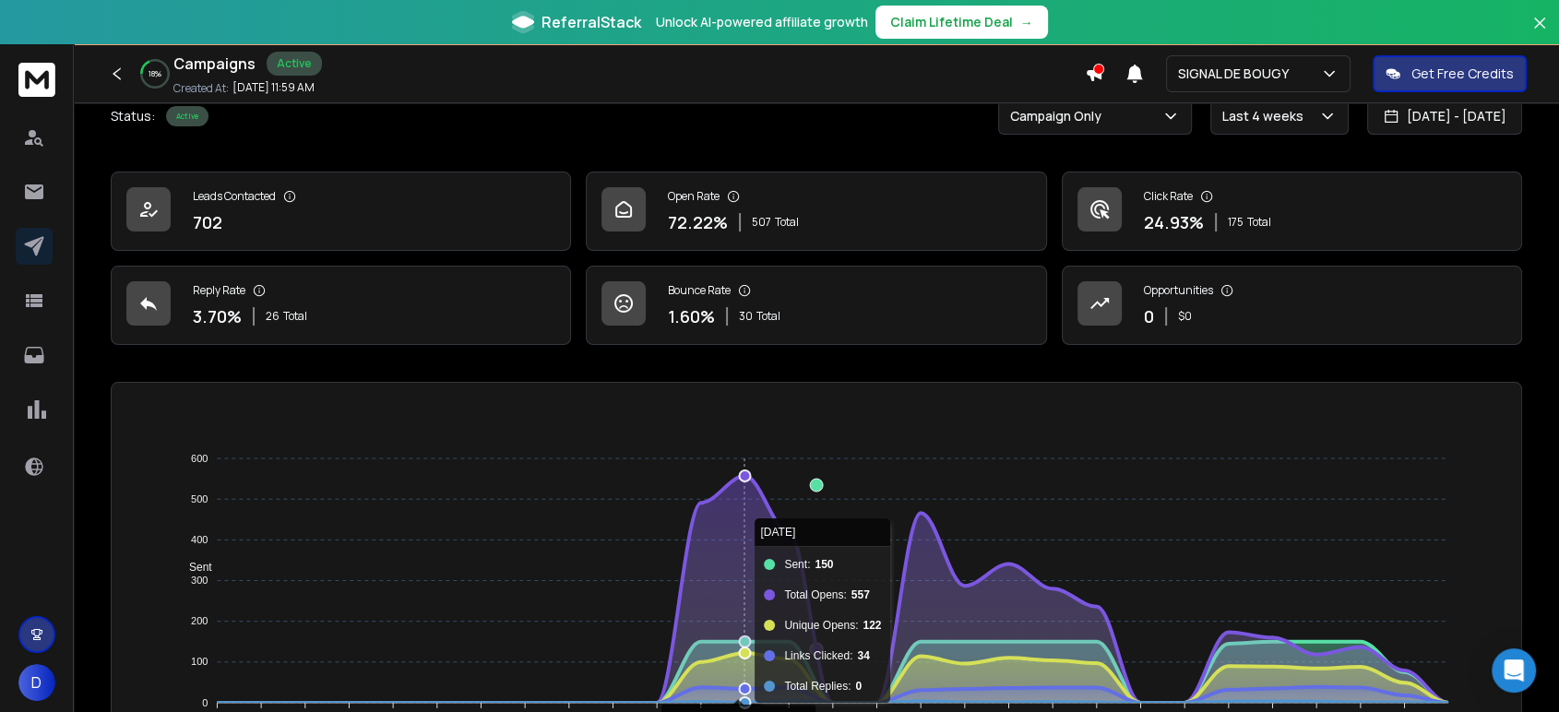
scroll to position [307, 0]
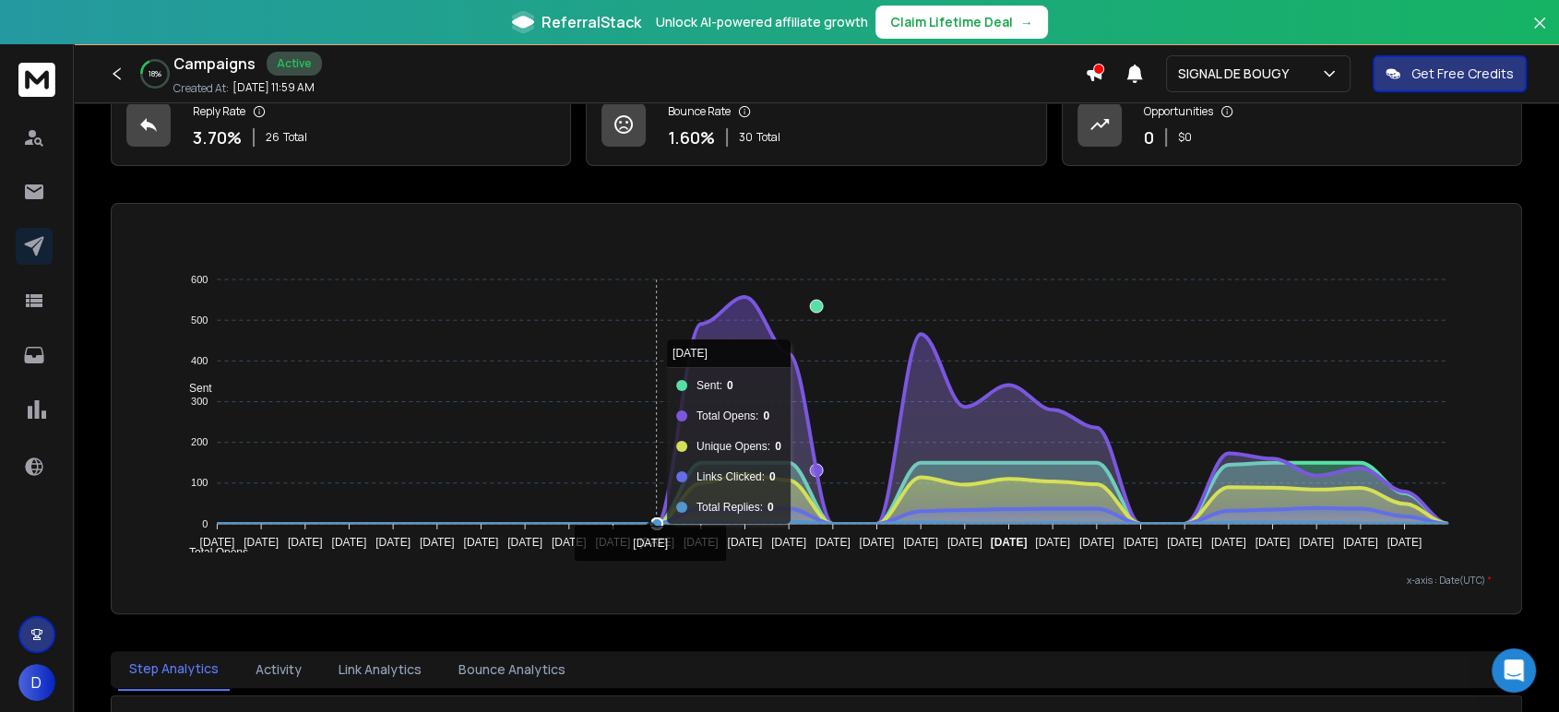
click at [663, 514] on foreignobject "Sent Total Opens Unique Opens Links Clicked Total Replies" at bounding box center [816, 391] width 1283 height 323
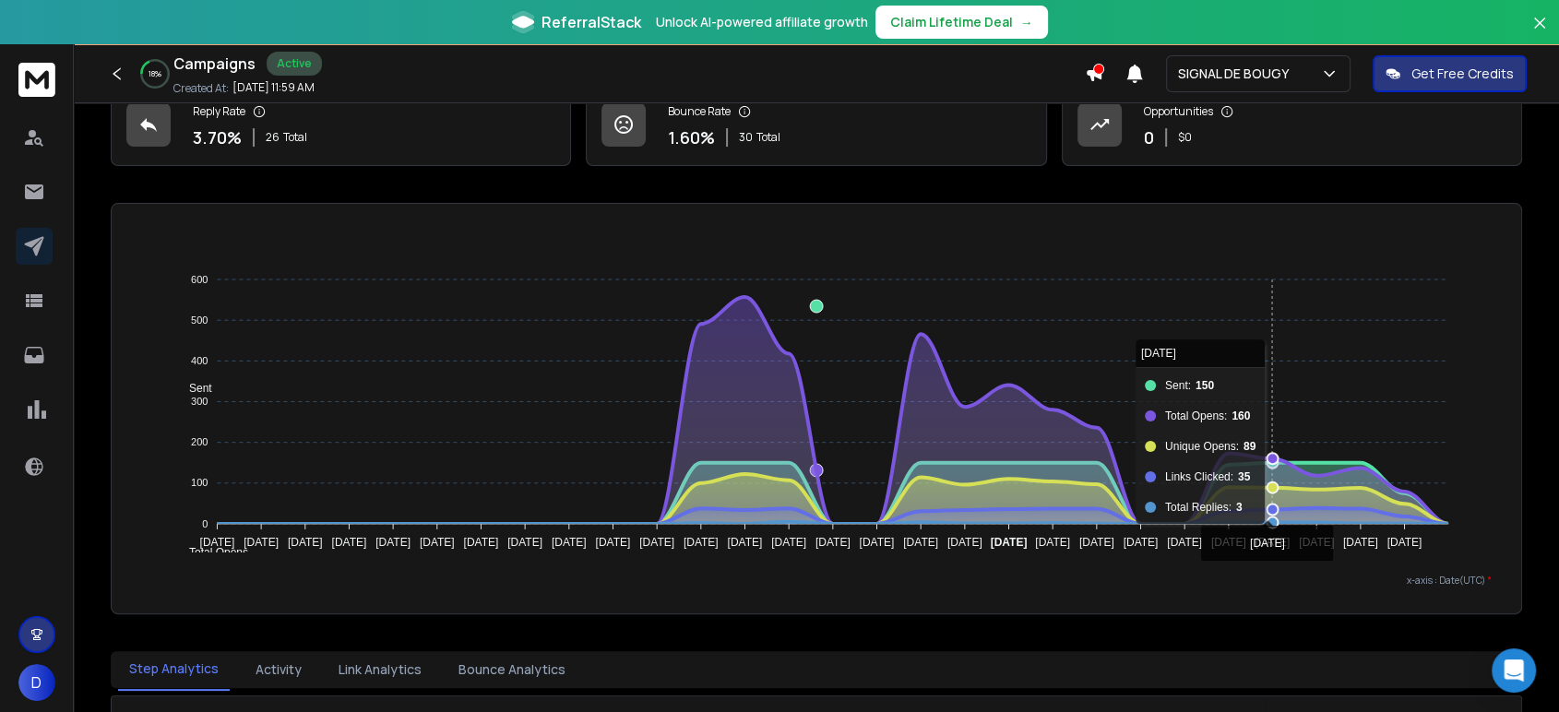
scroll to position [102, 0]
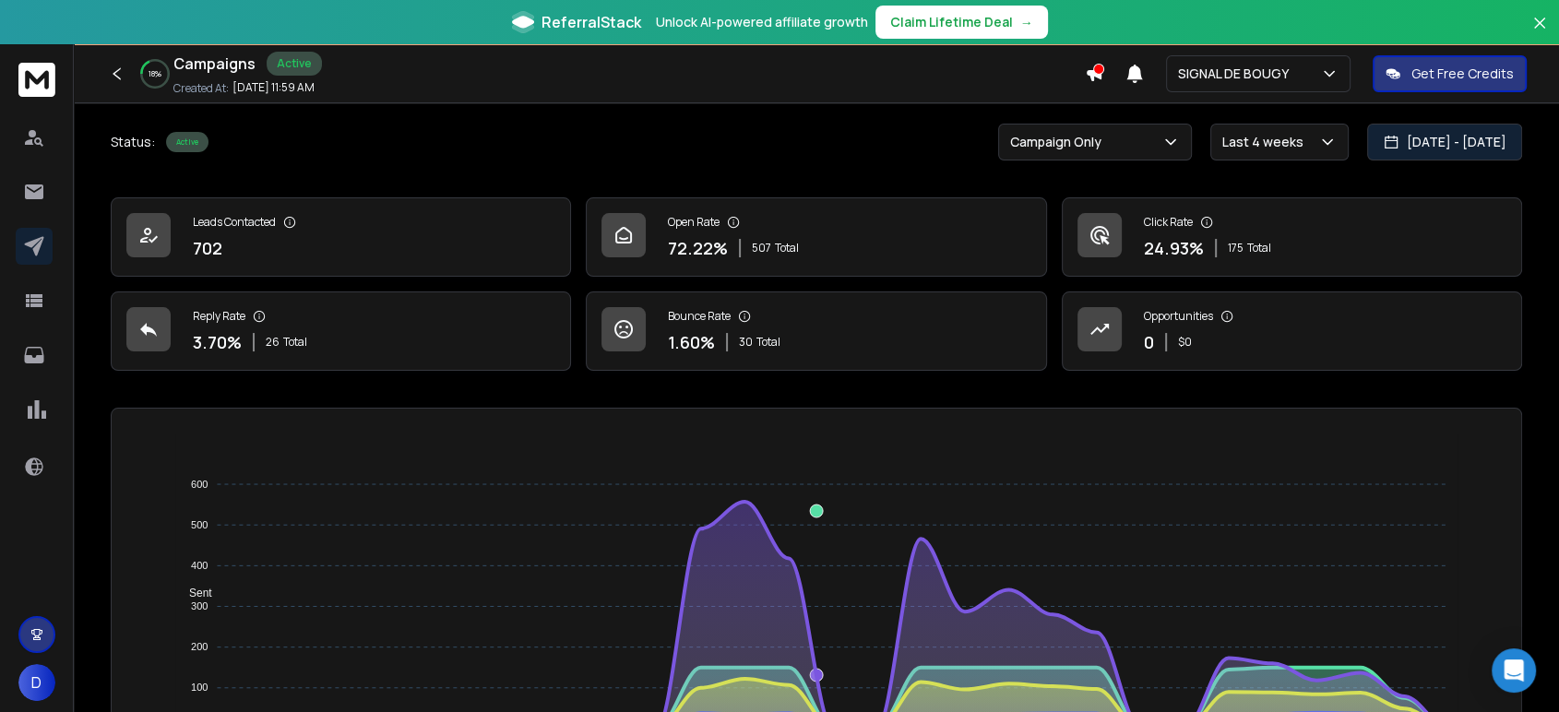
click at [1429, 146] on button "[DATE] - [DATE]" at bounding box center [1444, 142] width 155 height 37
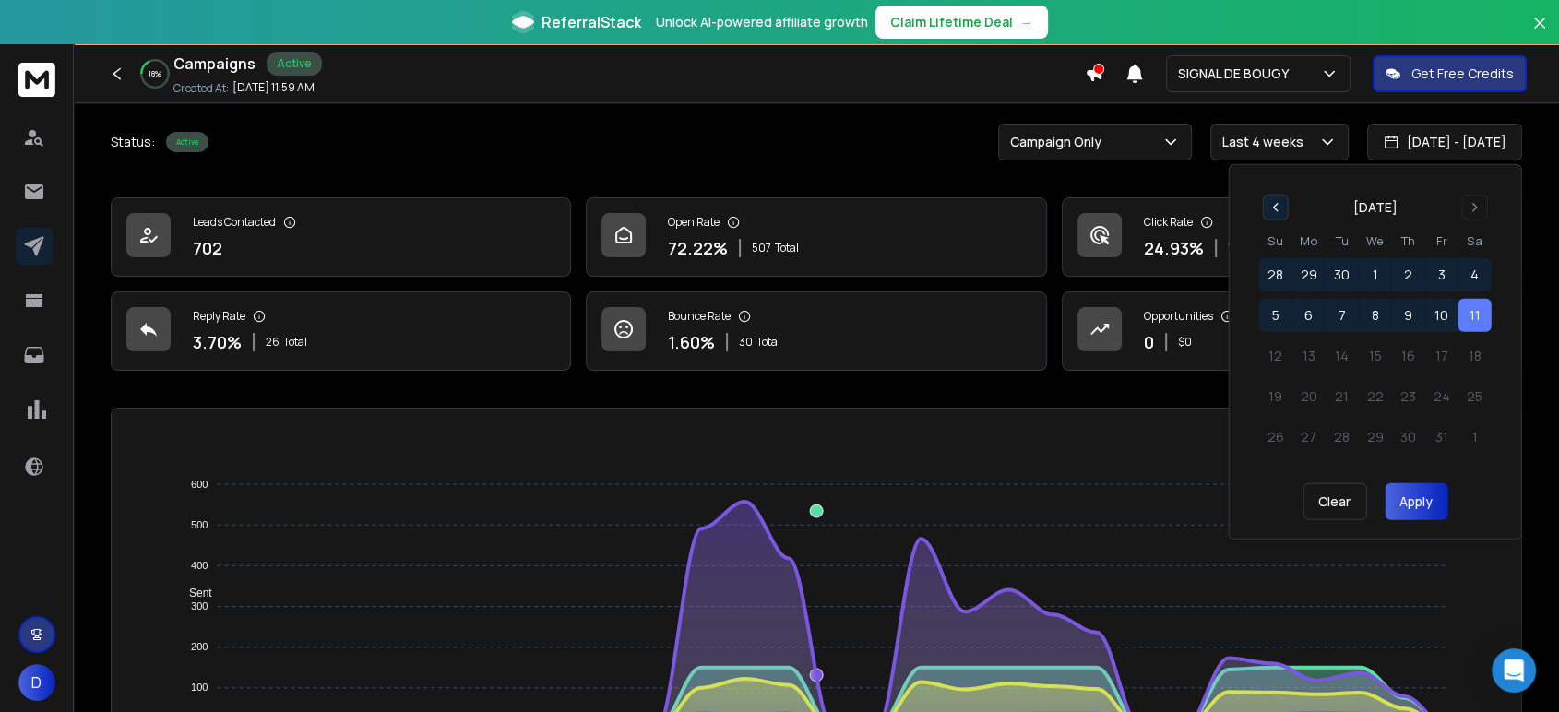
click at [1271, 206] on icon "Go to previous month" at bounding box center [1275, 207] width 15 height 15
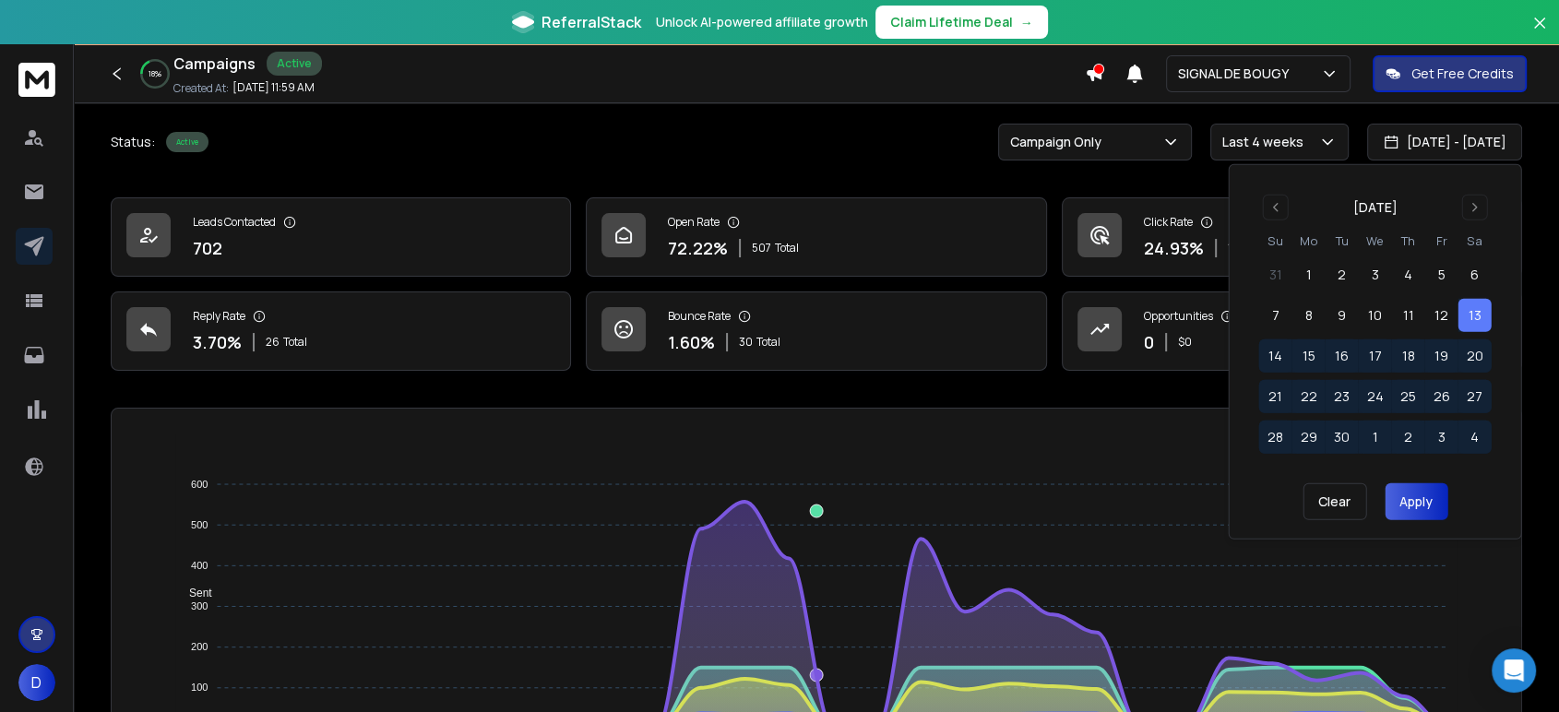
click at [1343, 403] on button "23" at bounding box center [1341, 396] width 33 height 33
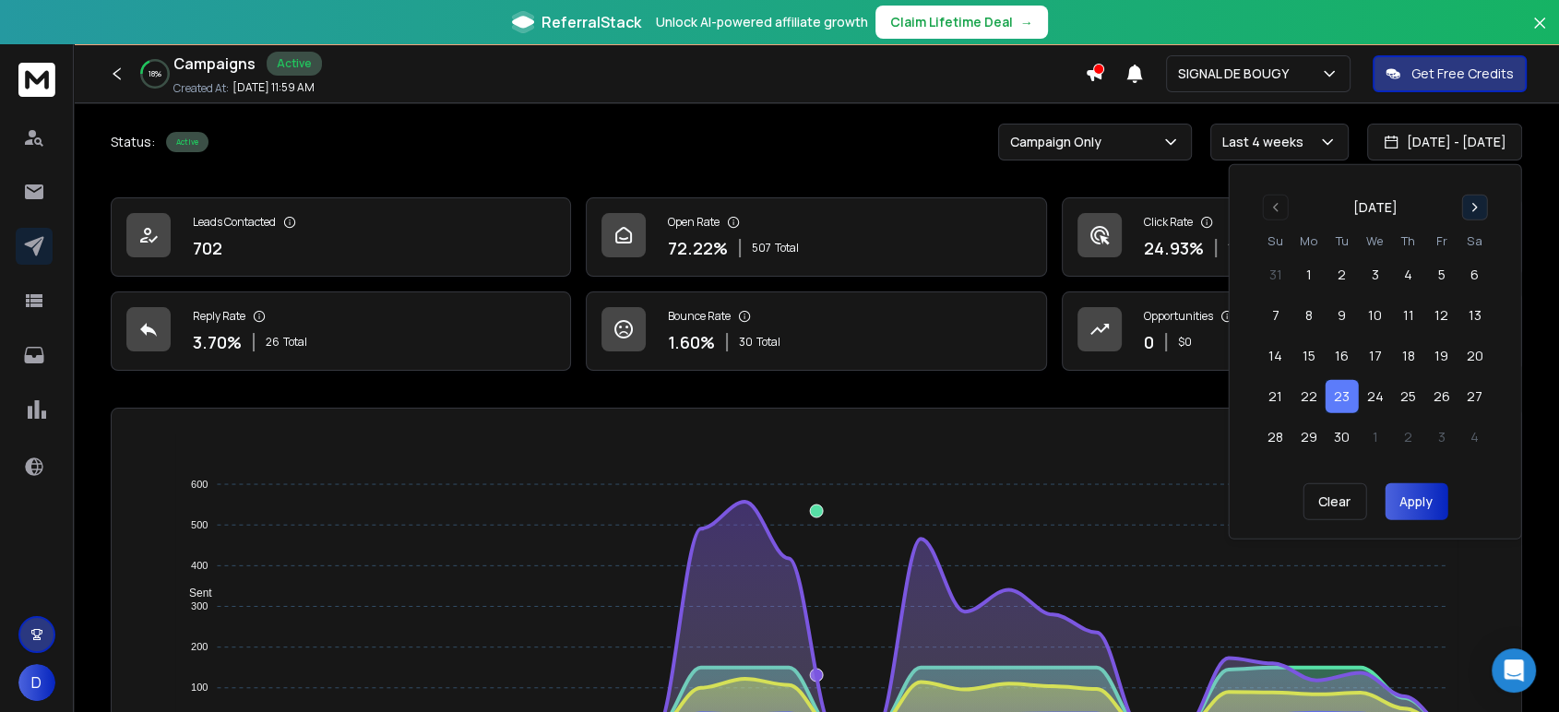
click at [1468, 207] on icon "Go to next month" at bounding box center [1474, 207] width 15 height 15
click at [1476, 310] on button "11" at bounding box center [1474, 315] width 33 height 33
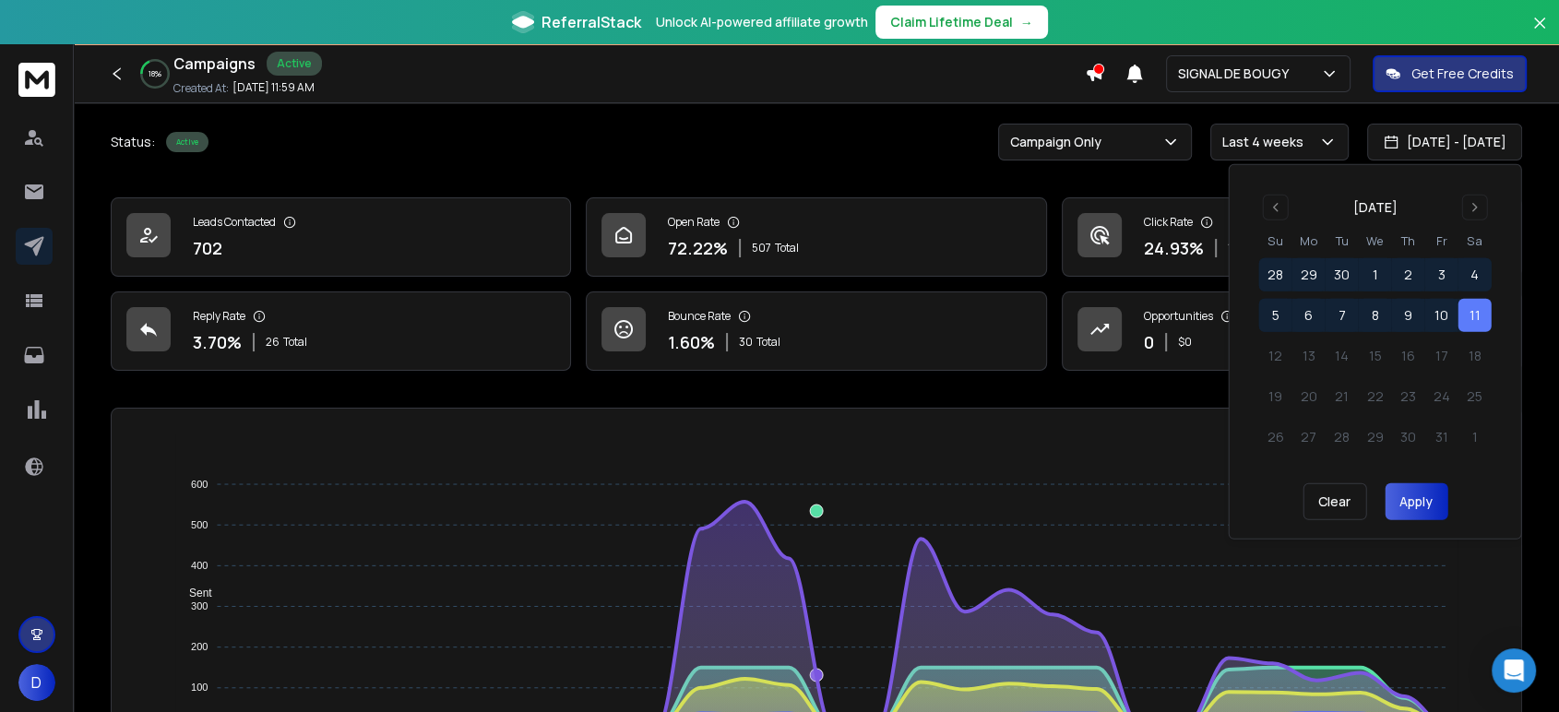
click at [1408, 495] on button "Apply" at bounding box center [1415, 501] width 63 height 37
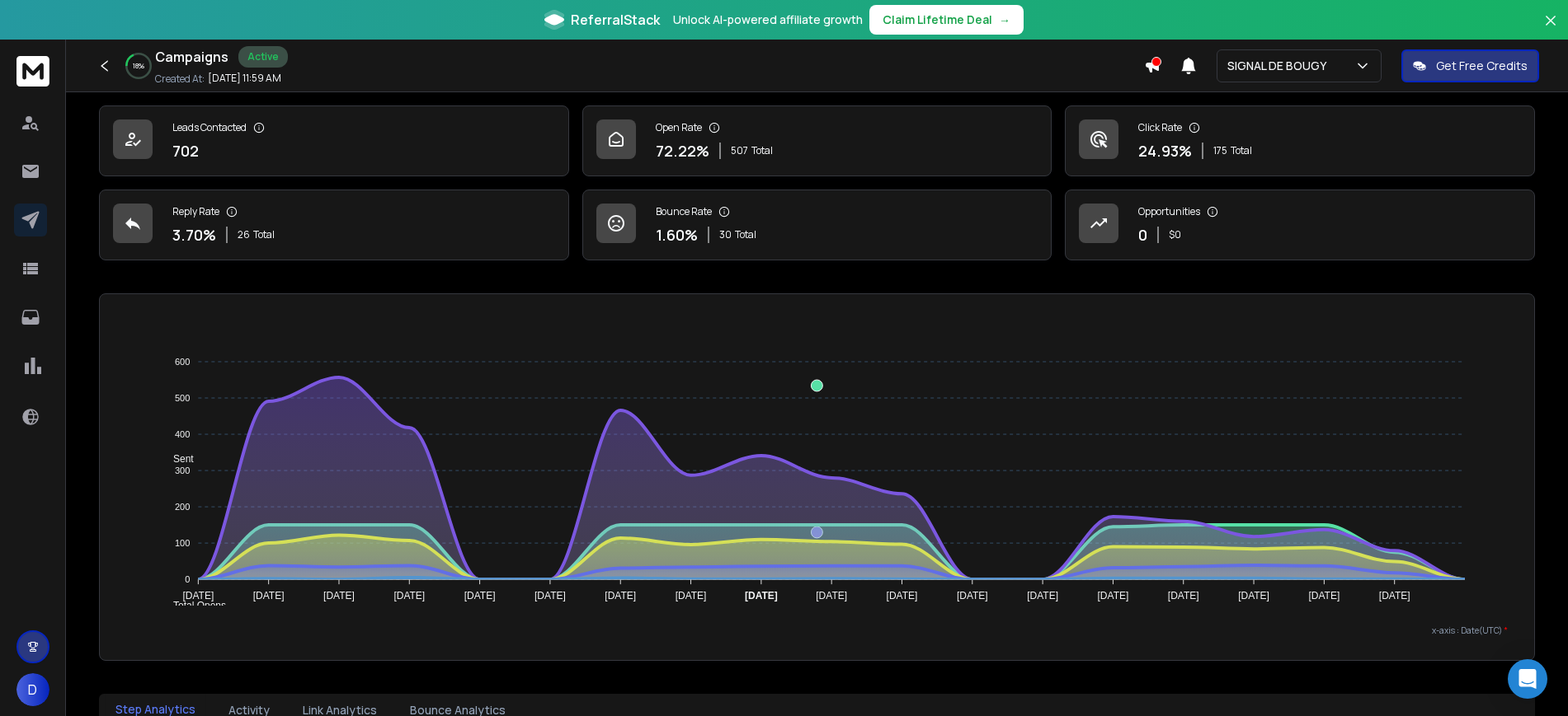
scroll to position [114, 0]
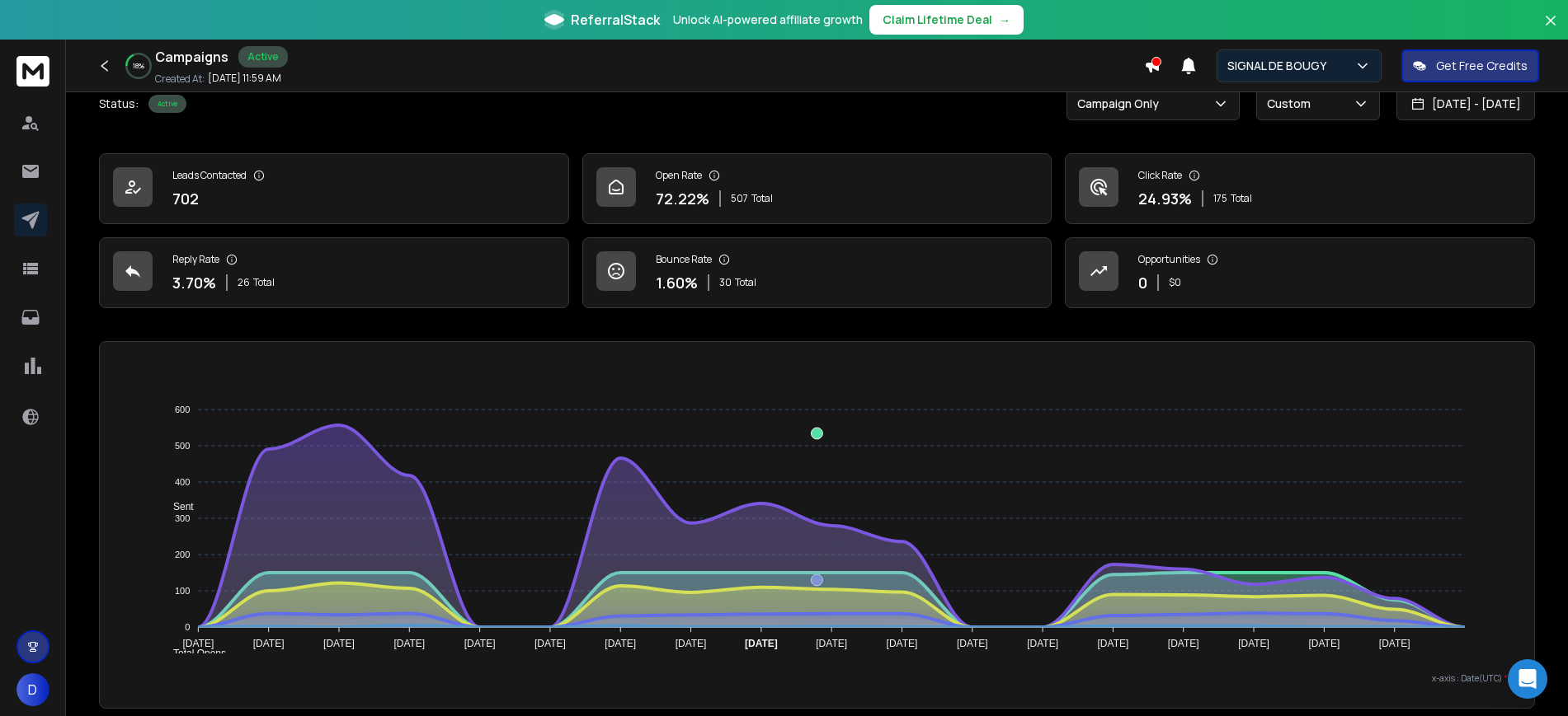
click at [1279, 63] on p "SIGNAL DE BOUGY" at bounding box center [1280, 66] width 106 height 16
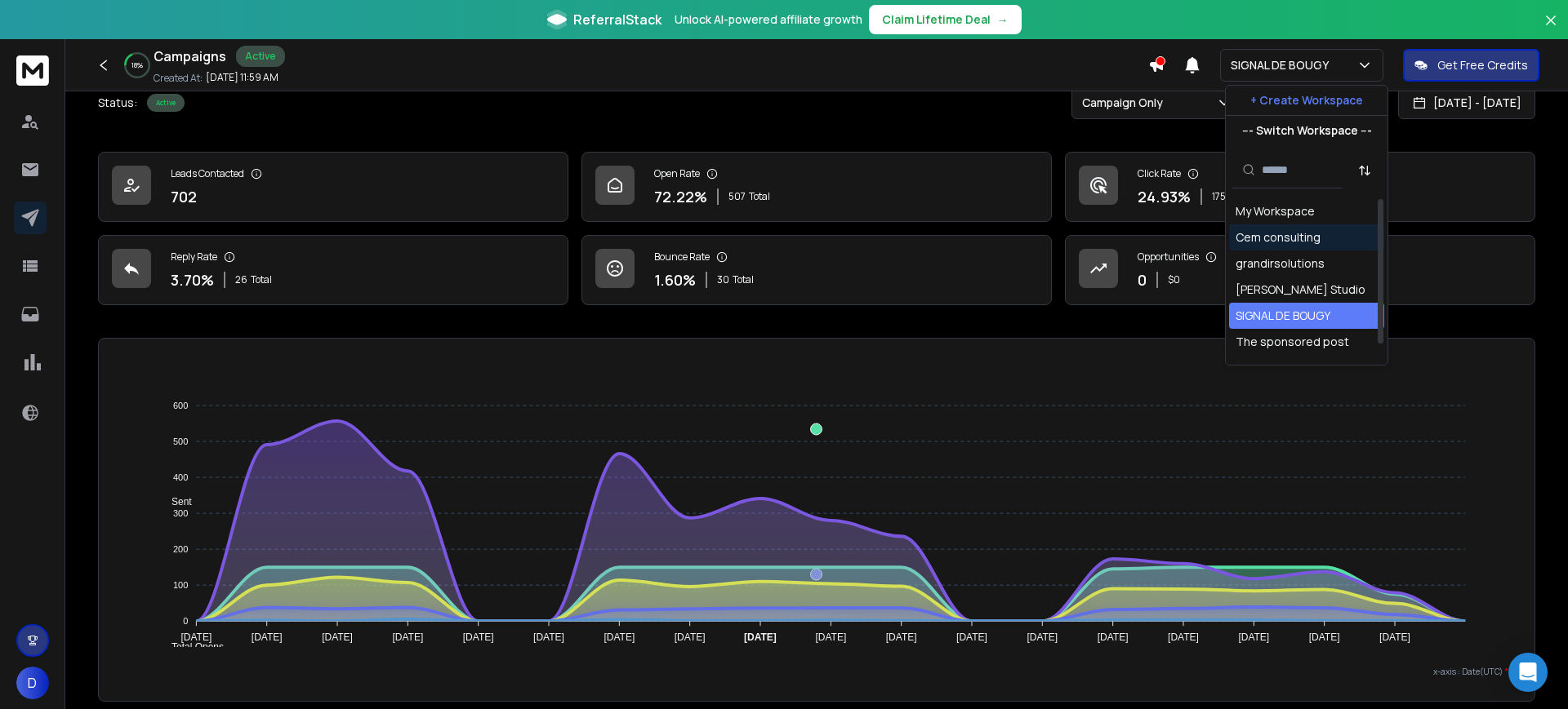
click at [1287, 236] on div "Cem consulting" at bounding box center [1278, 237] width 85 height 16
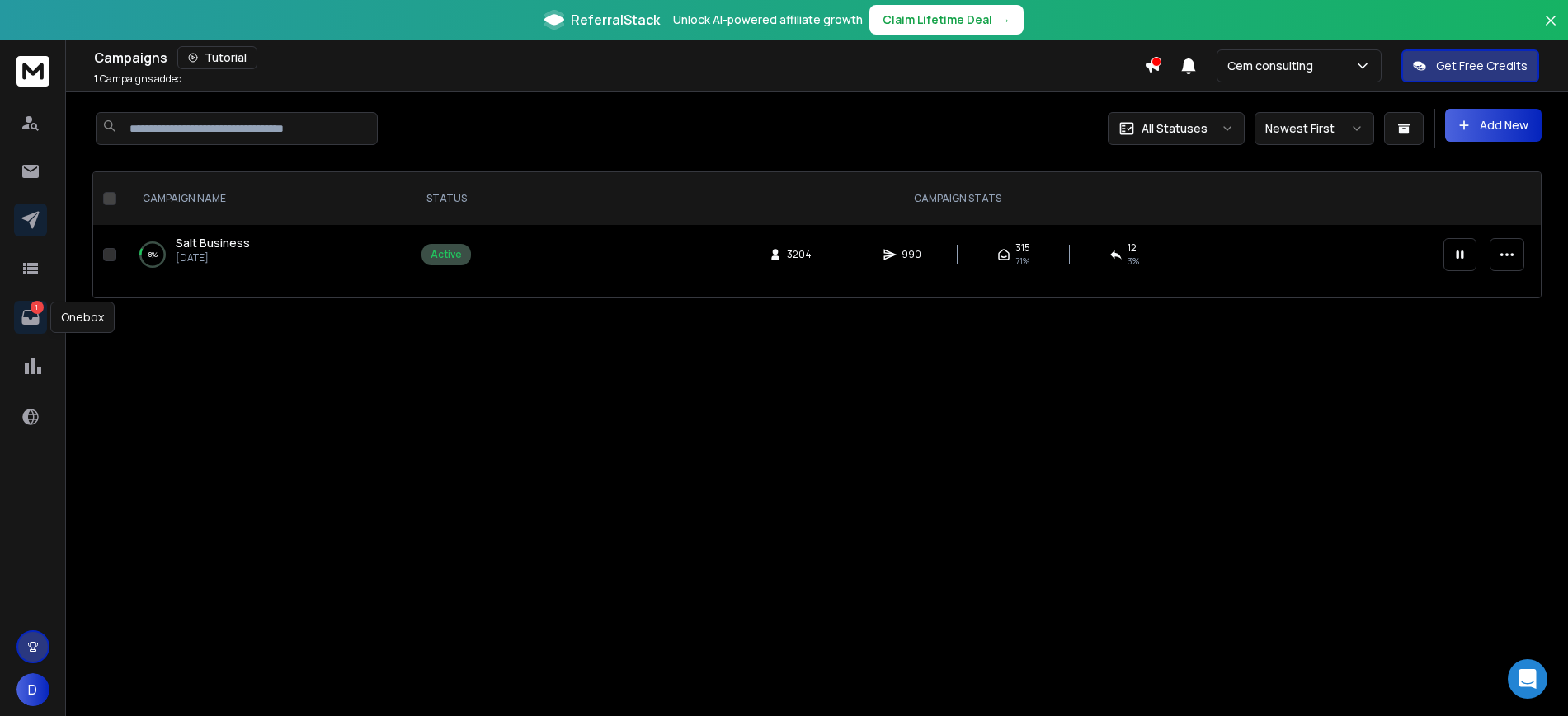
click at [28, 319] on icon at bounding box center [30, 317] width 17 height 15
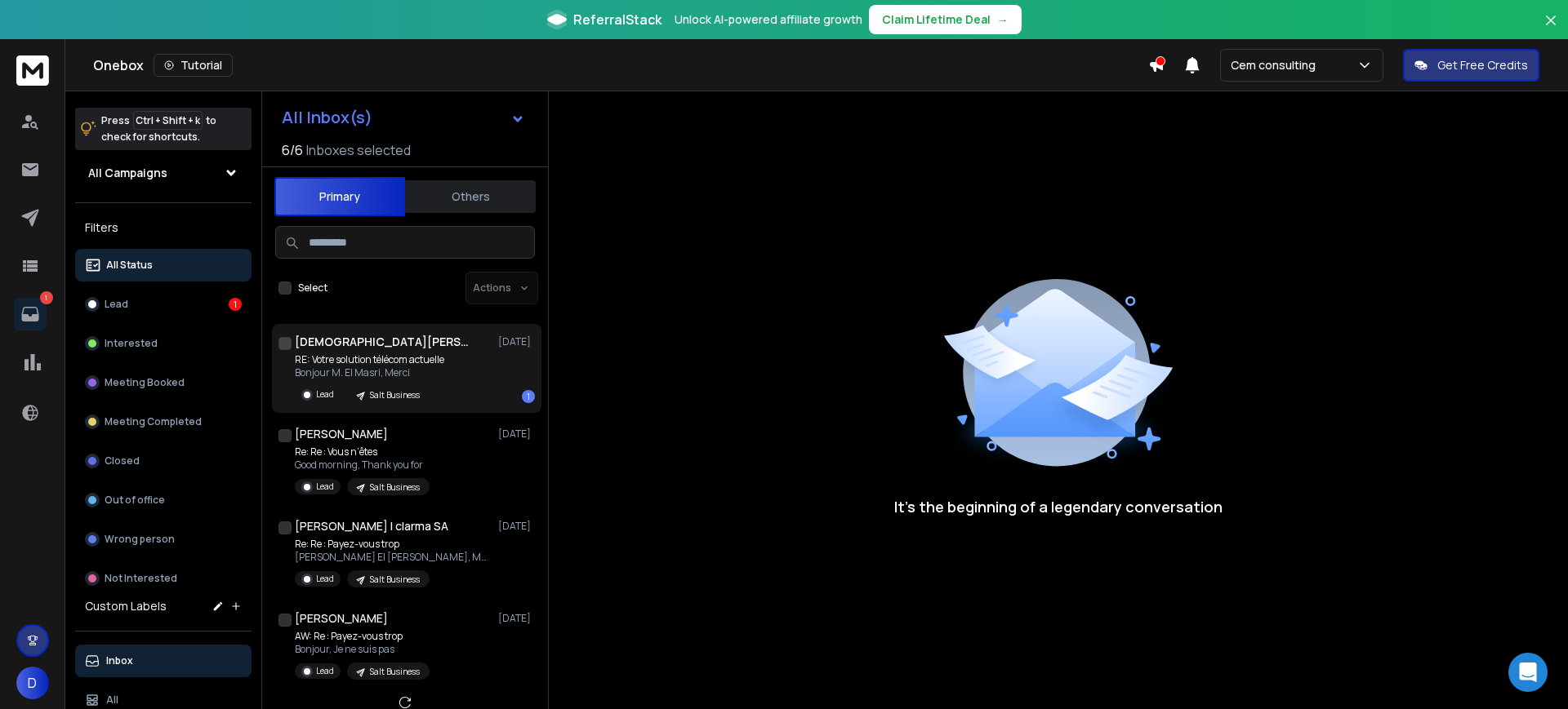
click at [429, 364] on p "RE: Votre solution télécom actuelle" at bounding box center [369, 359] width 150 height 13
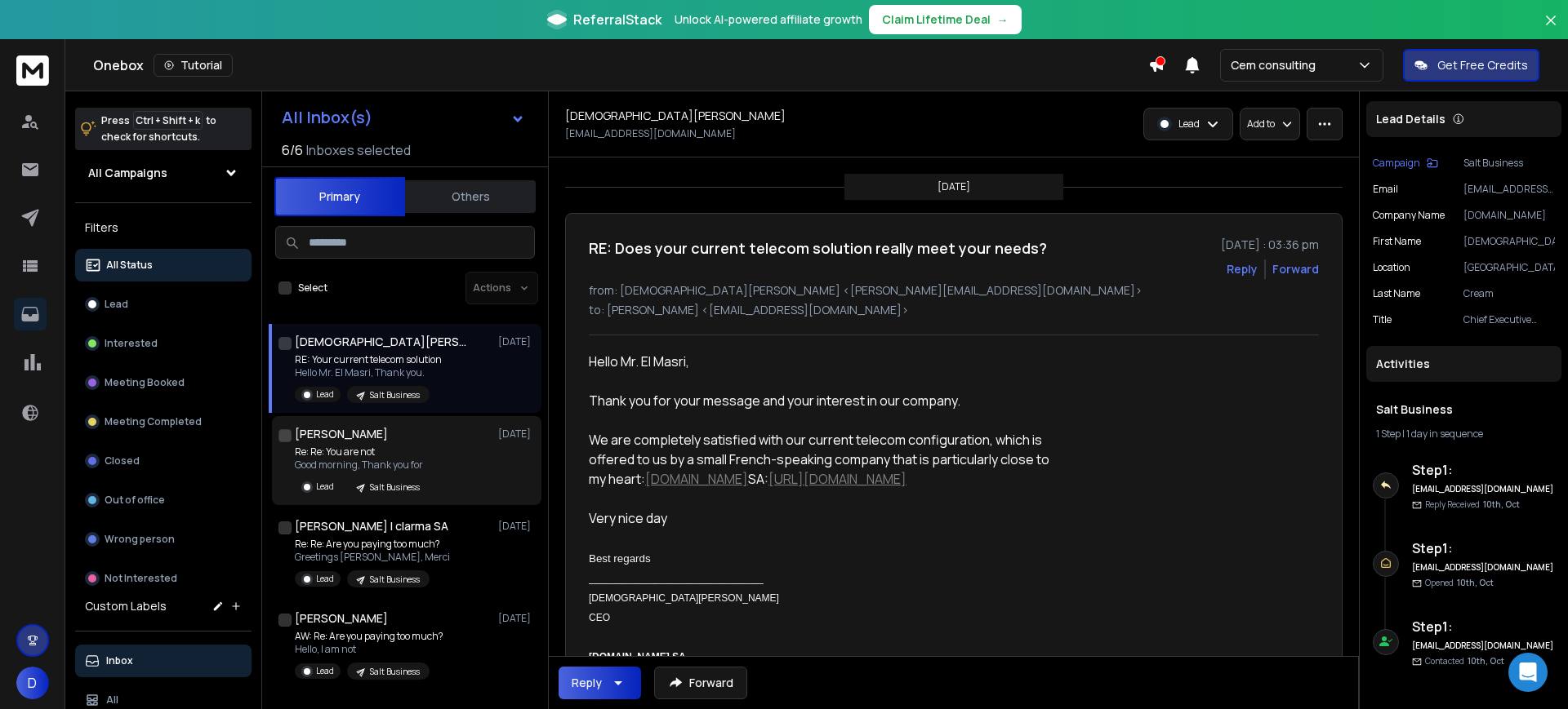
click at [335, 459] on p "Good morning, Thank you for" at bounding box center [362, 465] width 135 height 13
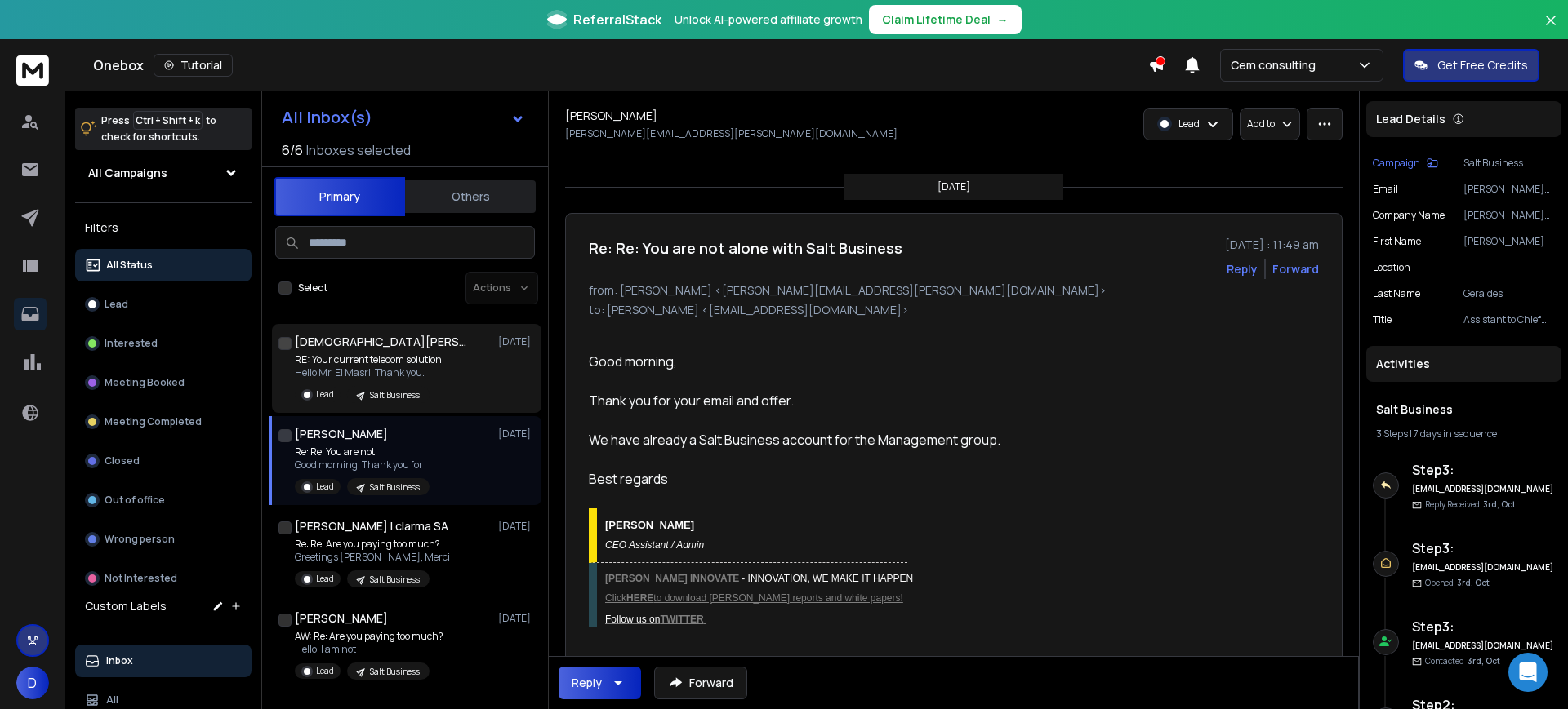
click at [422, 360] on font "RE: Your current telecom solution" at bounding box center [368, 359] width 147 height 14
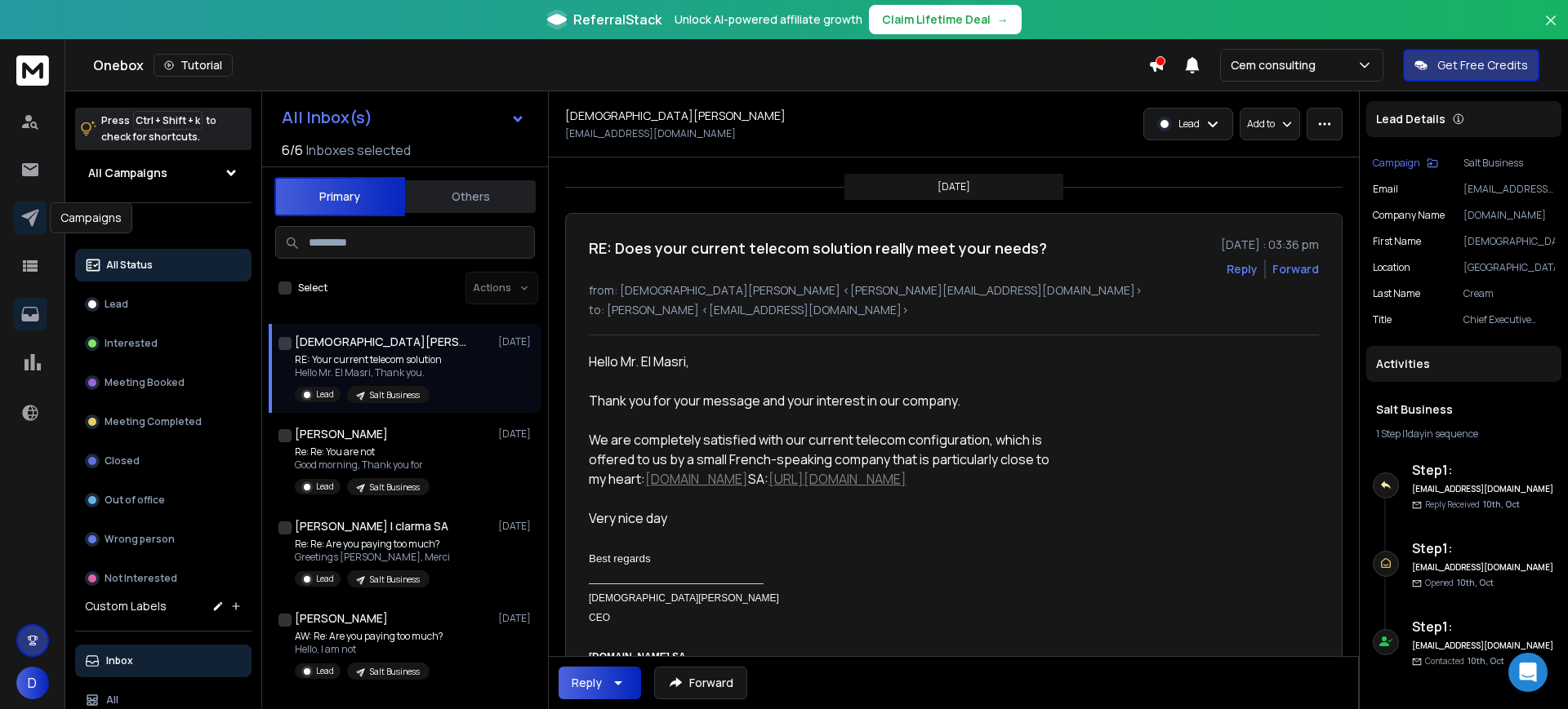
click at [36, 213] on icon at bounding box center [29, 218] width 17 height 17
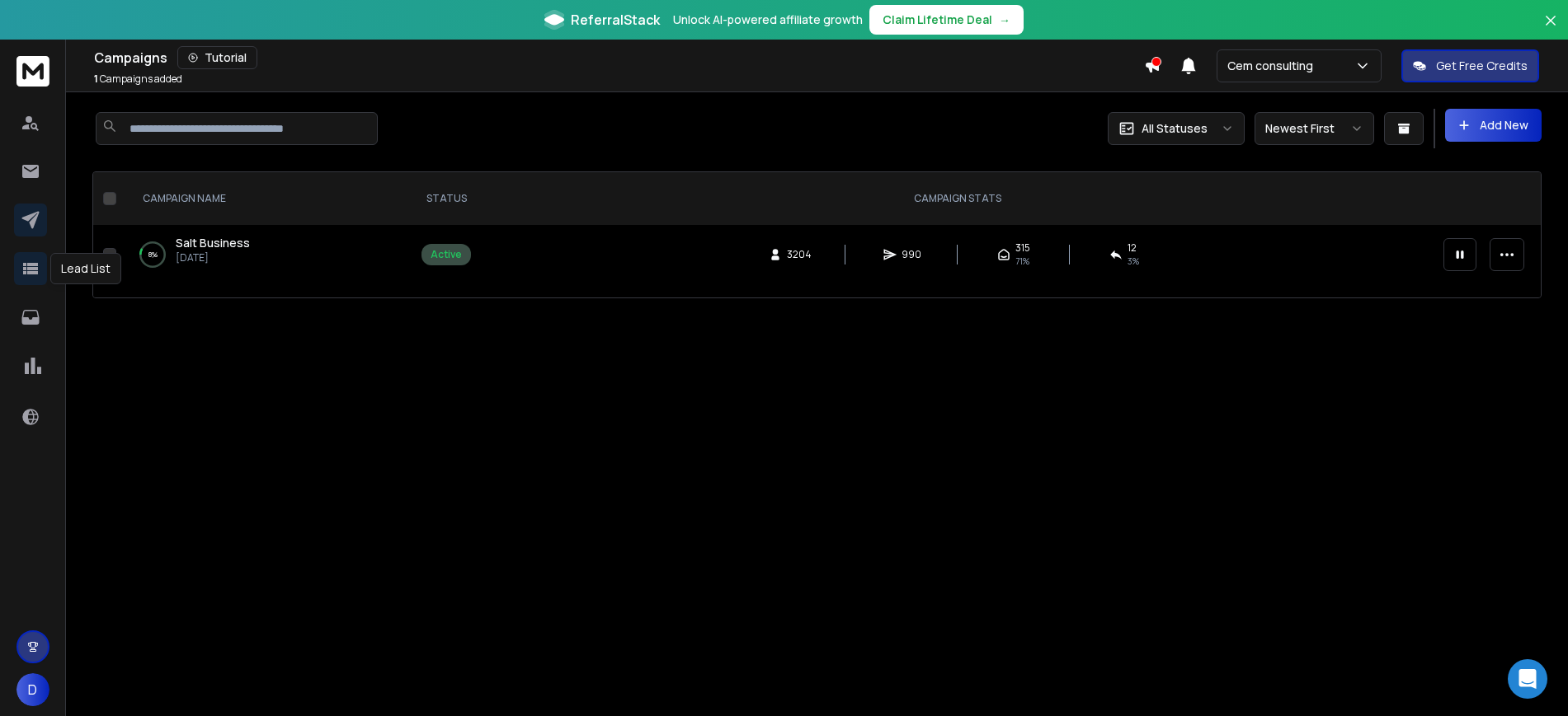
click at [29, 273] on icon at bounding box center [30, 268] width 15 height 12
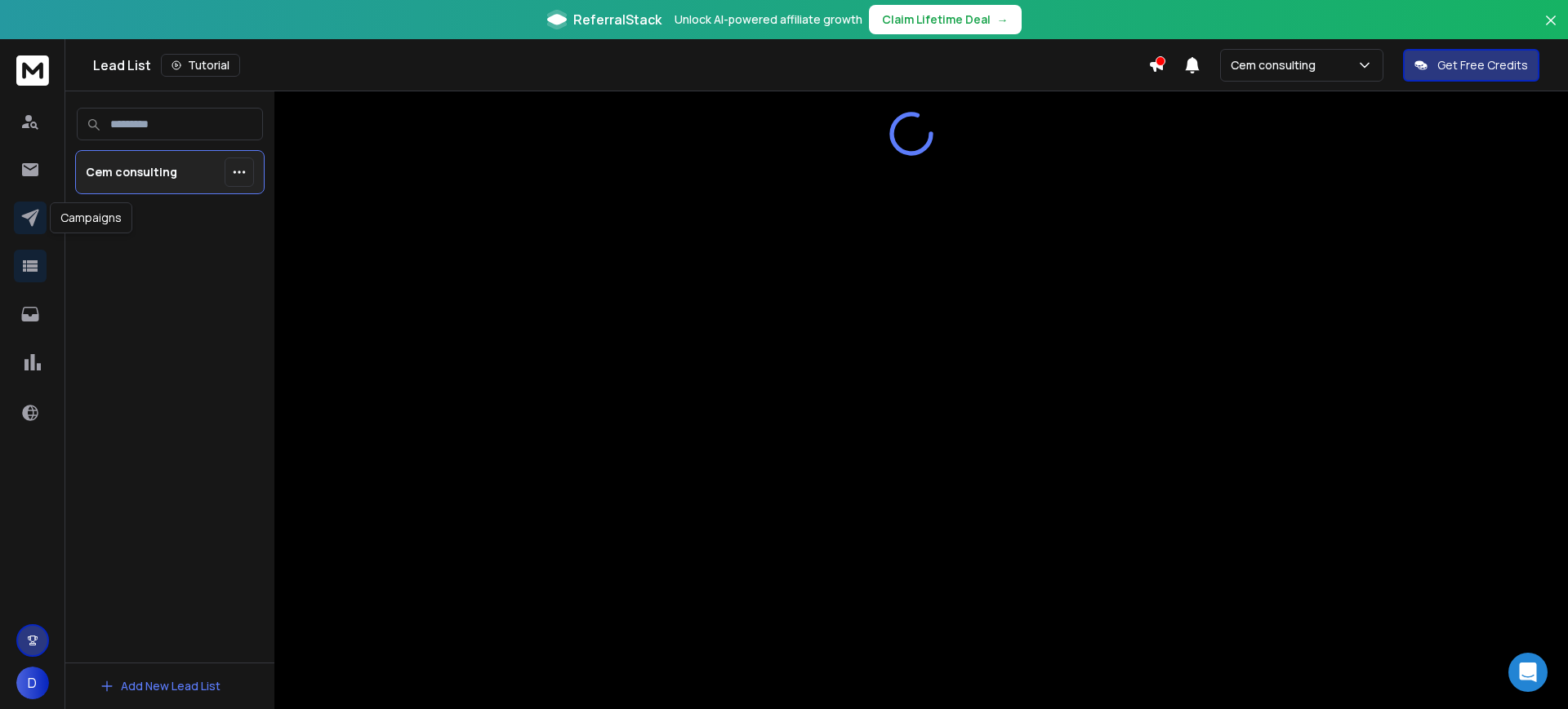
click at [35, 213] on icon at bounding box center [30, 218] width 19 height 19
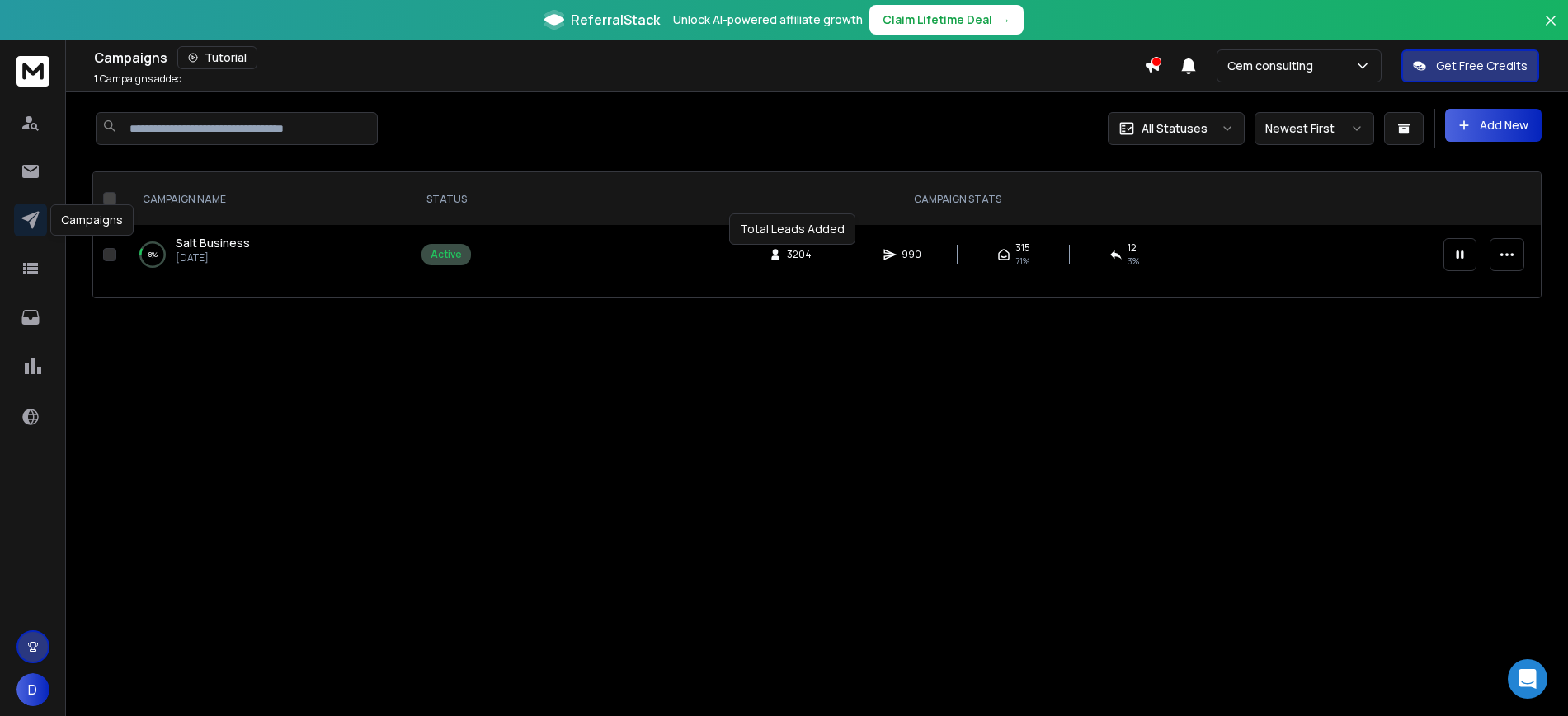
click at [664, 250] on div "3204 990 315 71 % 12 3 %" at bounding box center [957, 255] width 933 height 27
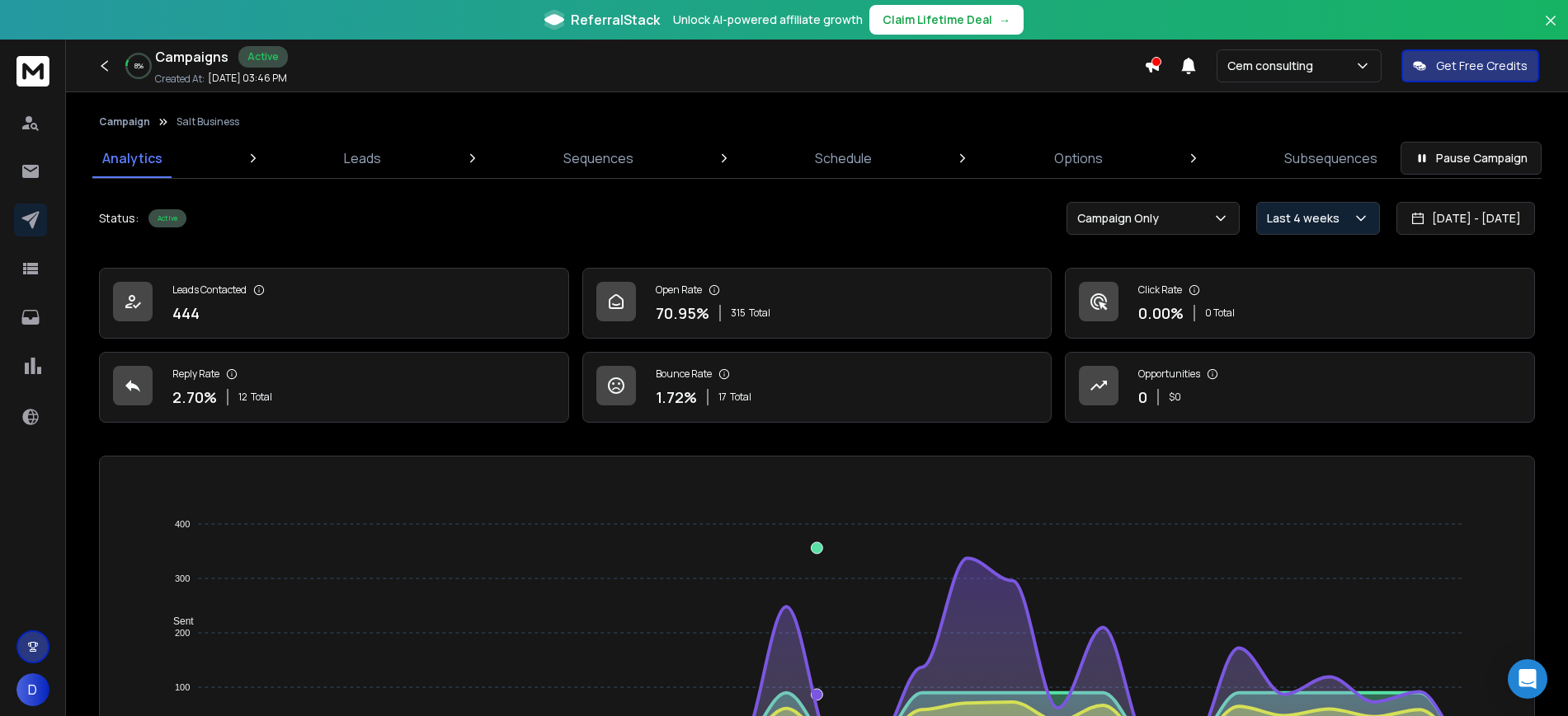
click at [1305, 217] on div "Last 4 weeks" at bounding box center [1318, 218] width 102 height 16
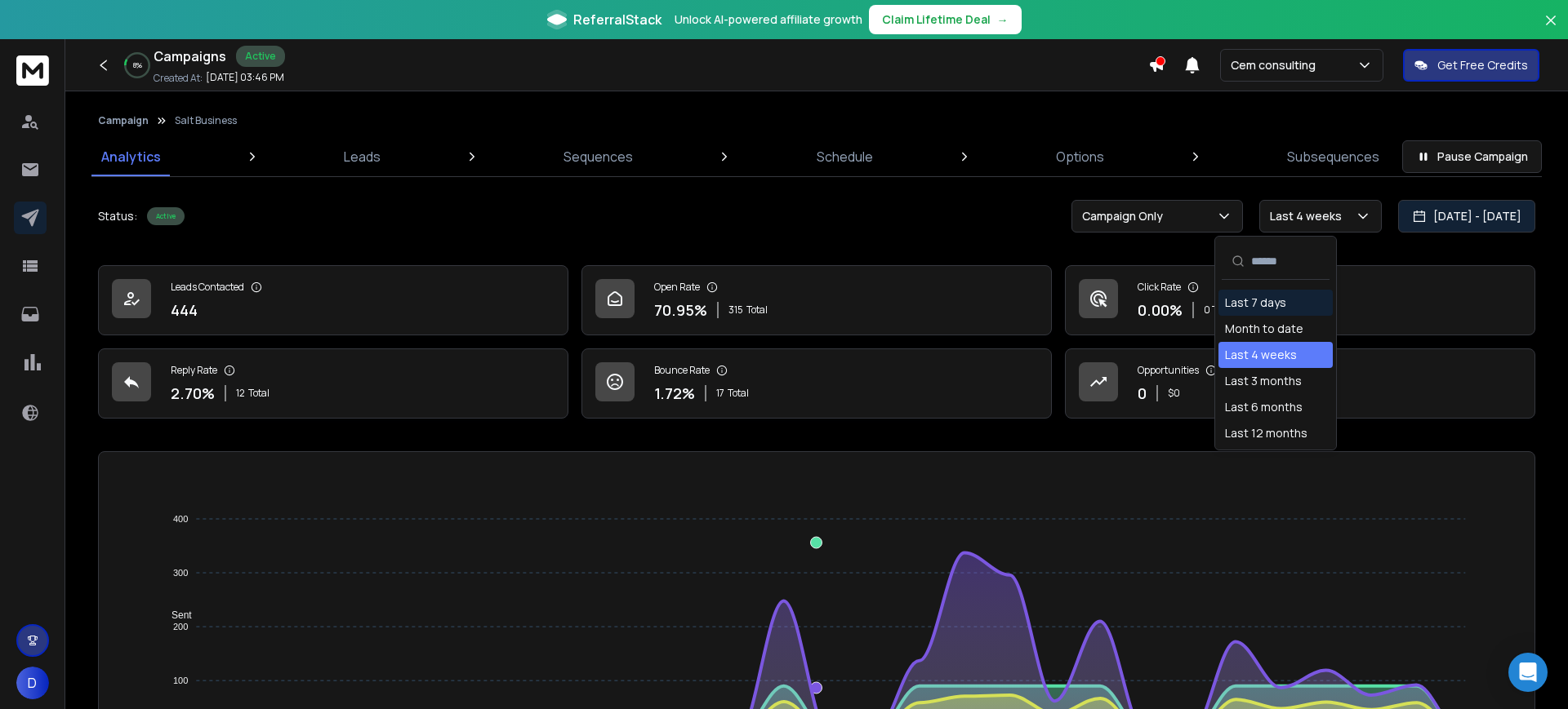
click at [1479, 206] on button "13 Sep 2025 - 11 Oct 2025" at bounding box center [1466, 216] width 137 height 33
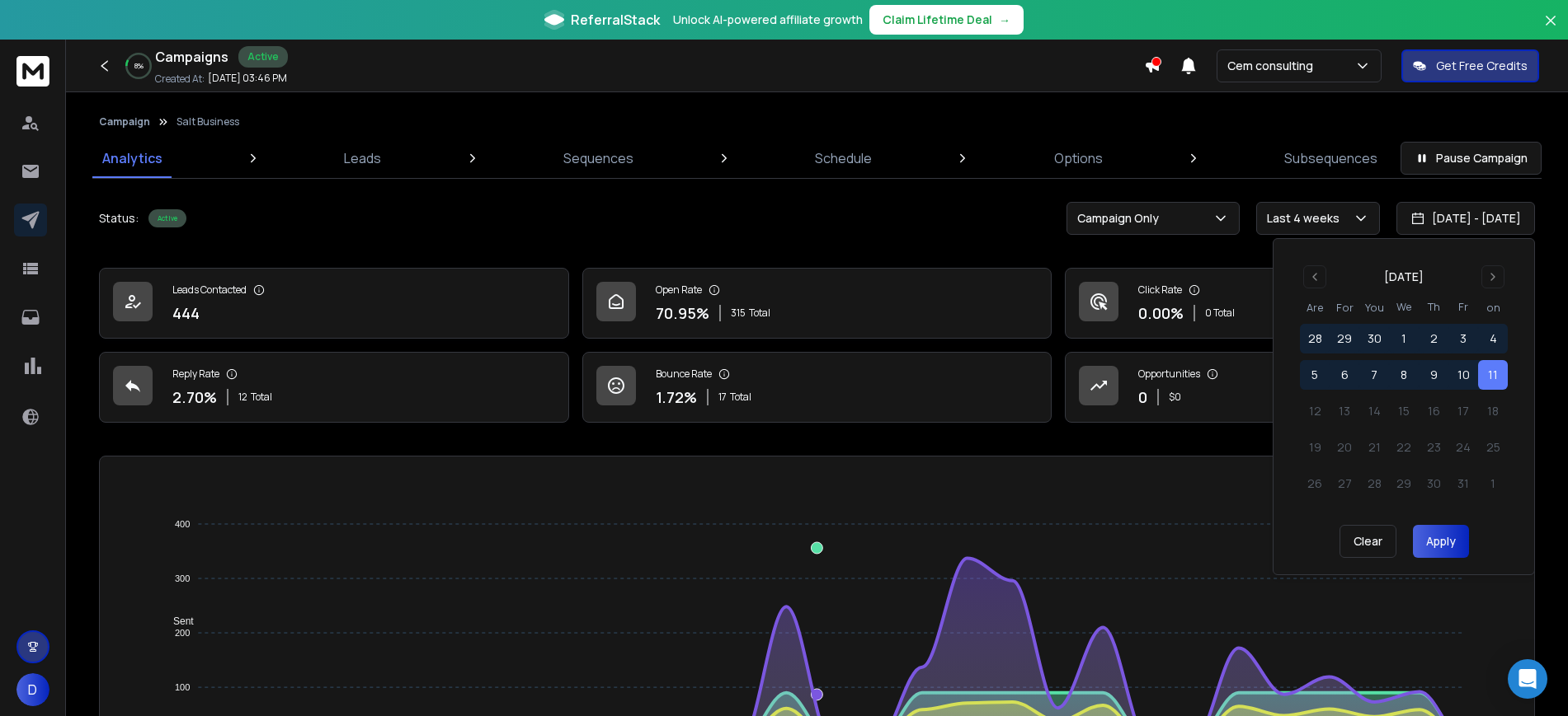
click at [1490, 371] on button "11" at bounding box center [1493, 375] width 30 height 29
click at [1314, 277] on icon "Go to previous month" at bounding box center [1315, 276] width 4 height 6
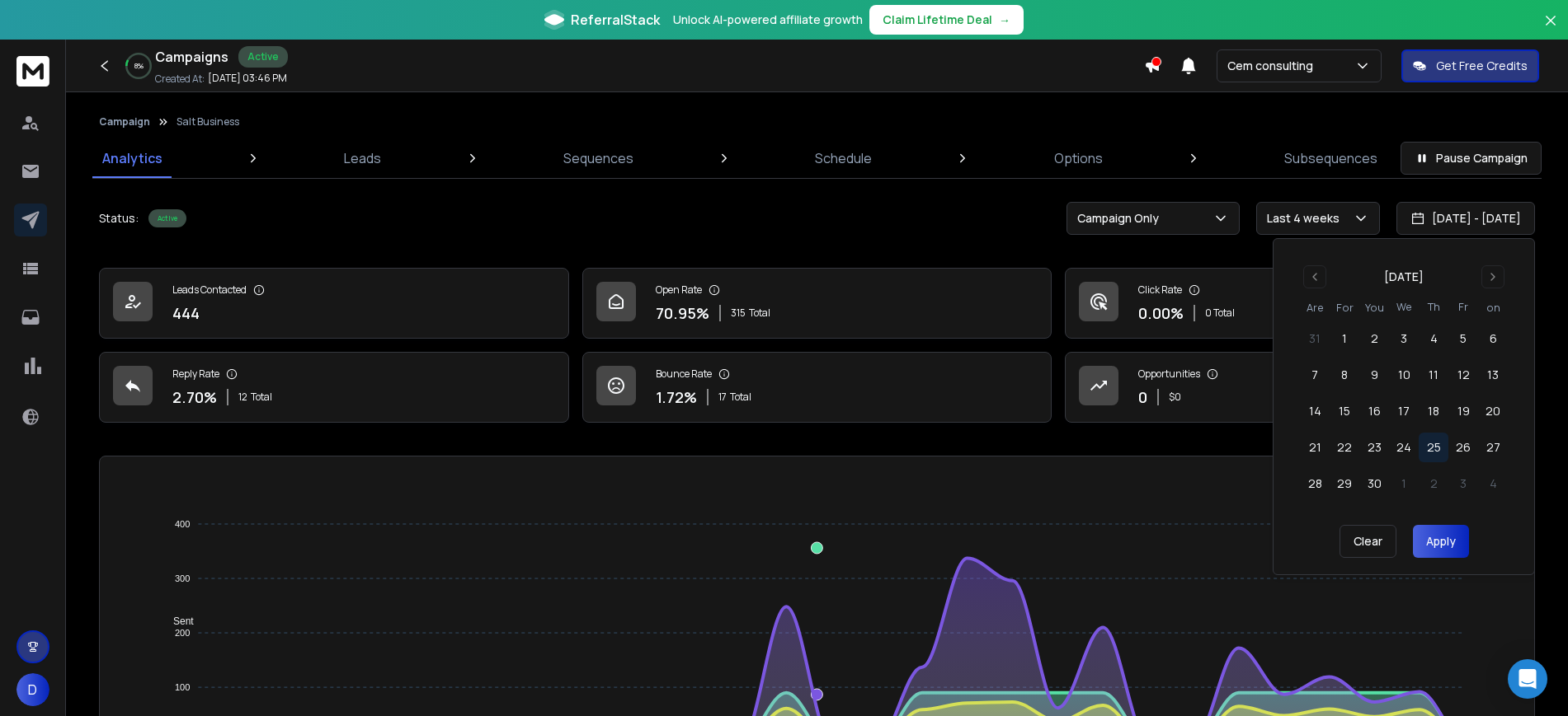
click at [1429, 447] on font "25" at bounding box center [1435, 448] width 14 height 16
click at [1441, 539] on button "Apply" at bounding box center [1441, 542] width 56 height 33
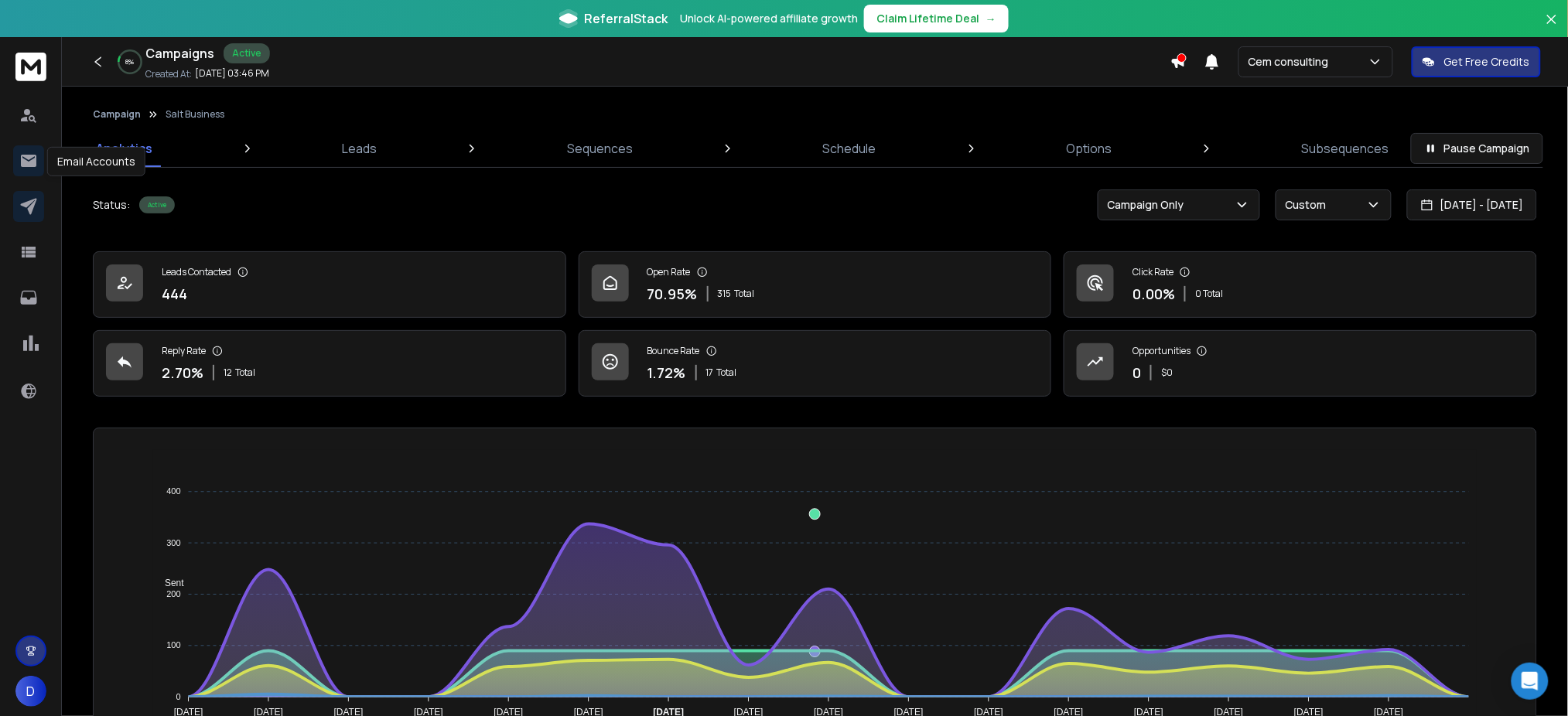
click at [19, 168] on icon at bounding box center [29, 161] width 18 height 18
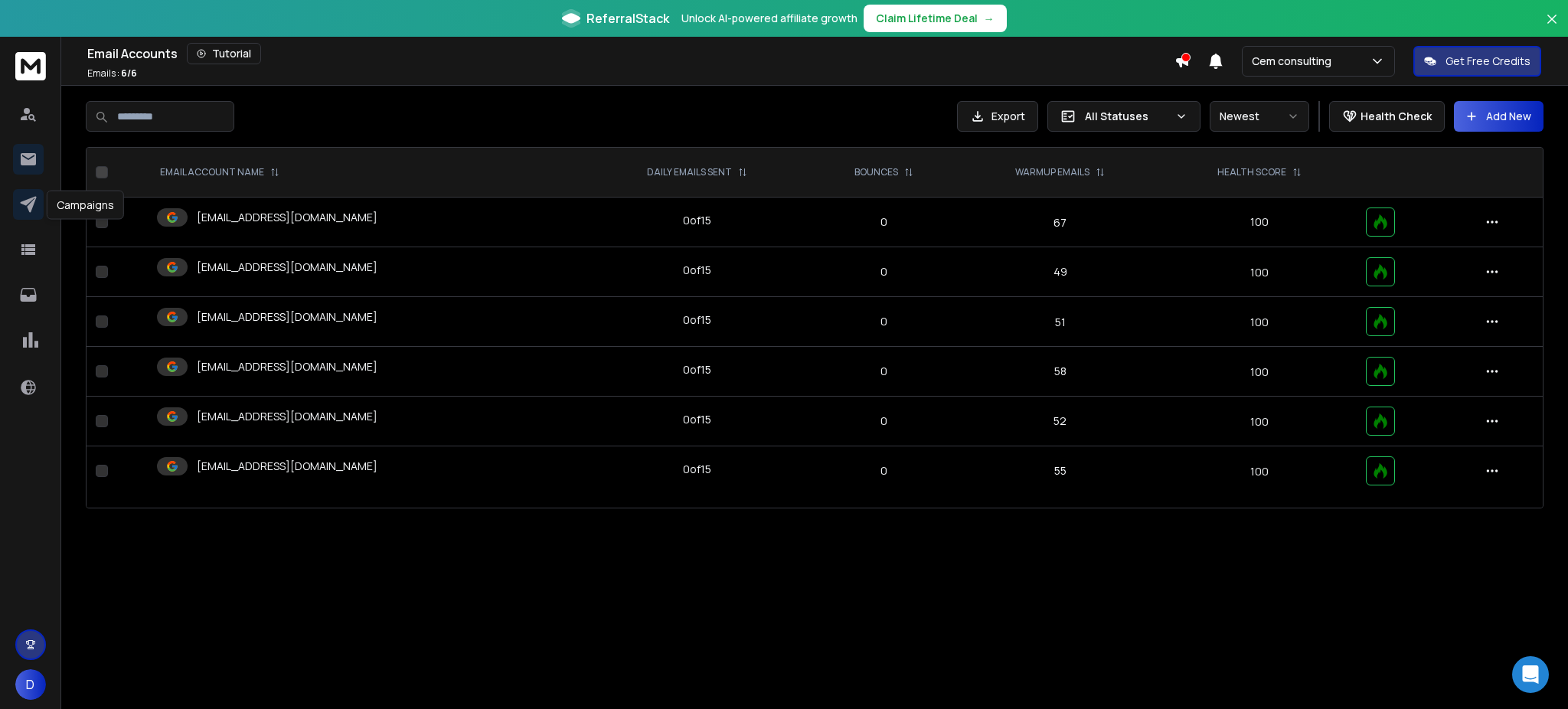
click at [32, 206] on icon at bounding box center [27, 204] width 16 height 16
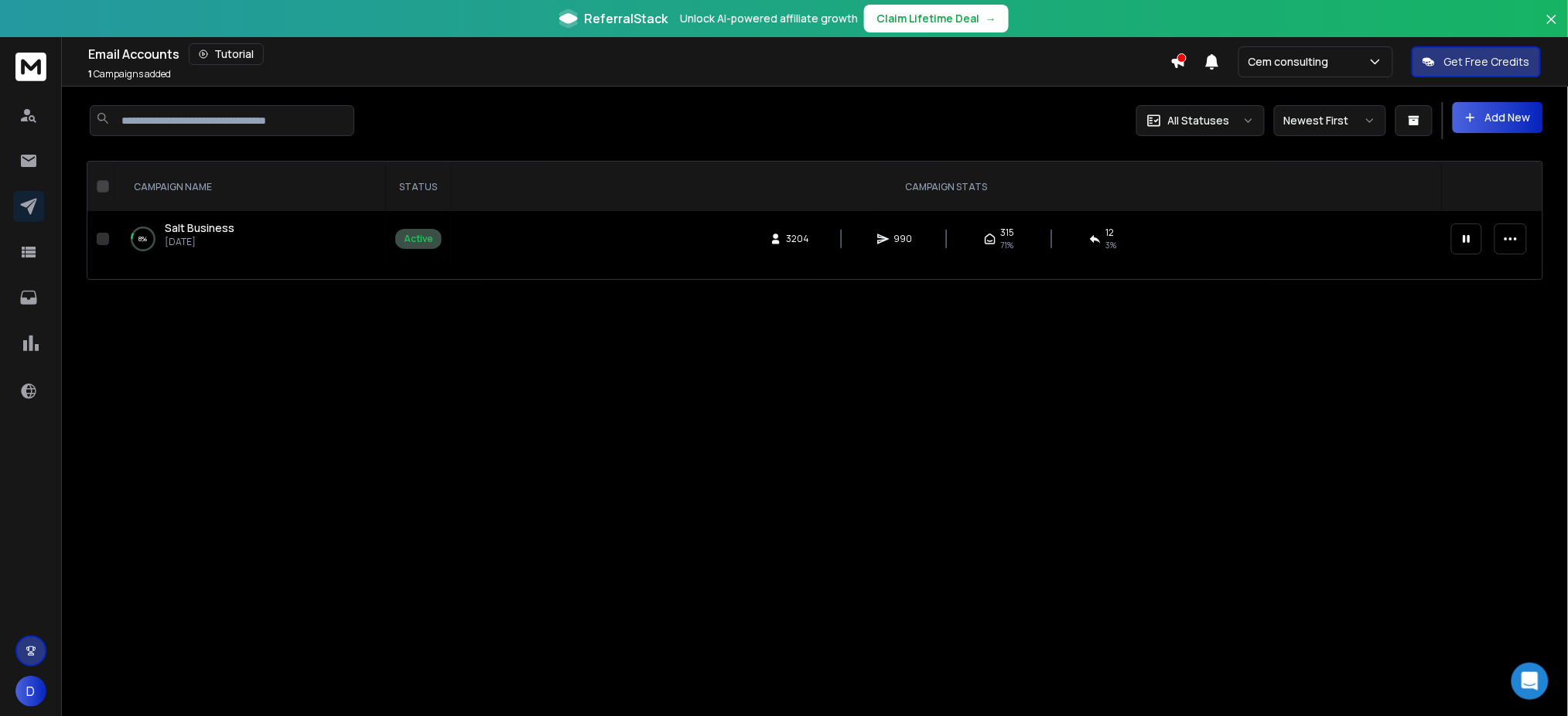
click at [750, 252] on td "3204 990 315 71 % 12 3 %" at bounding box center [946, 239] width 990 height 55
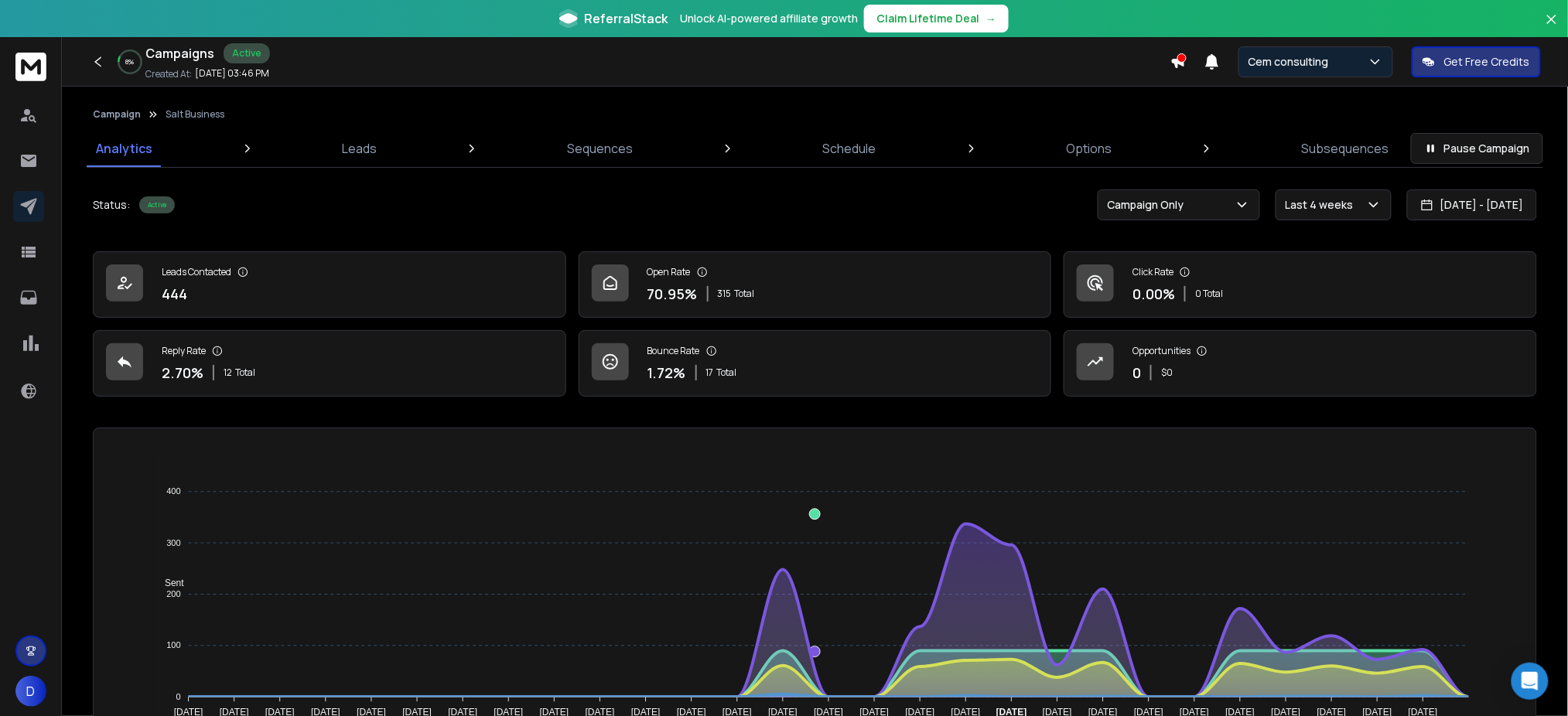
click at [1306, 59] on p "Cem consulting" at bounding box center [1291, 62] width 86 height 15
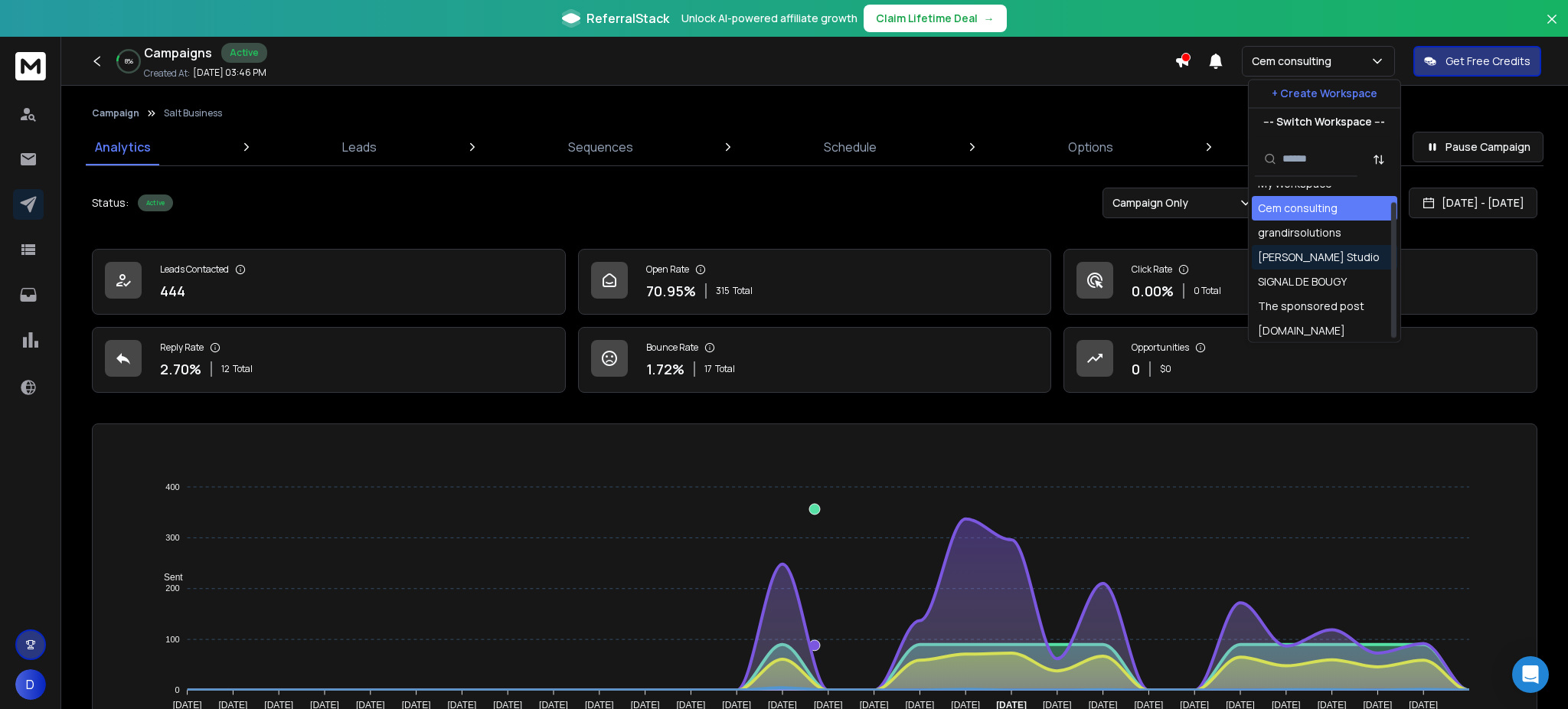
scroll to position [17, 0]
click at [1294, 289] on div "SIGNAL DE BOUGY" at bounding box center [1324, 278] width 145 height 25
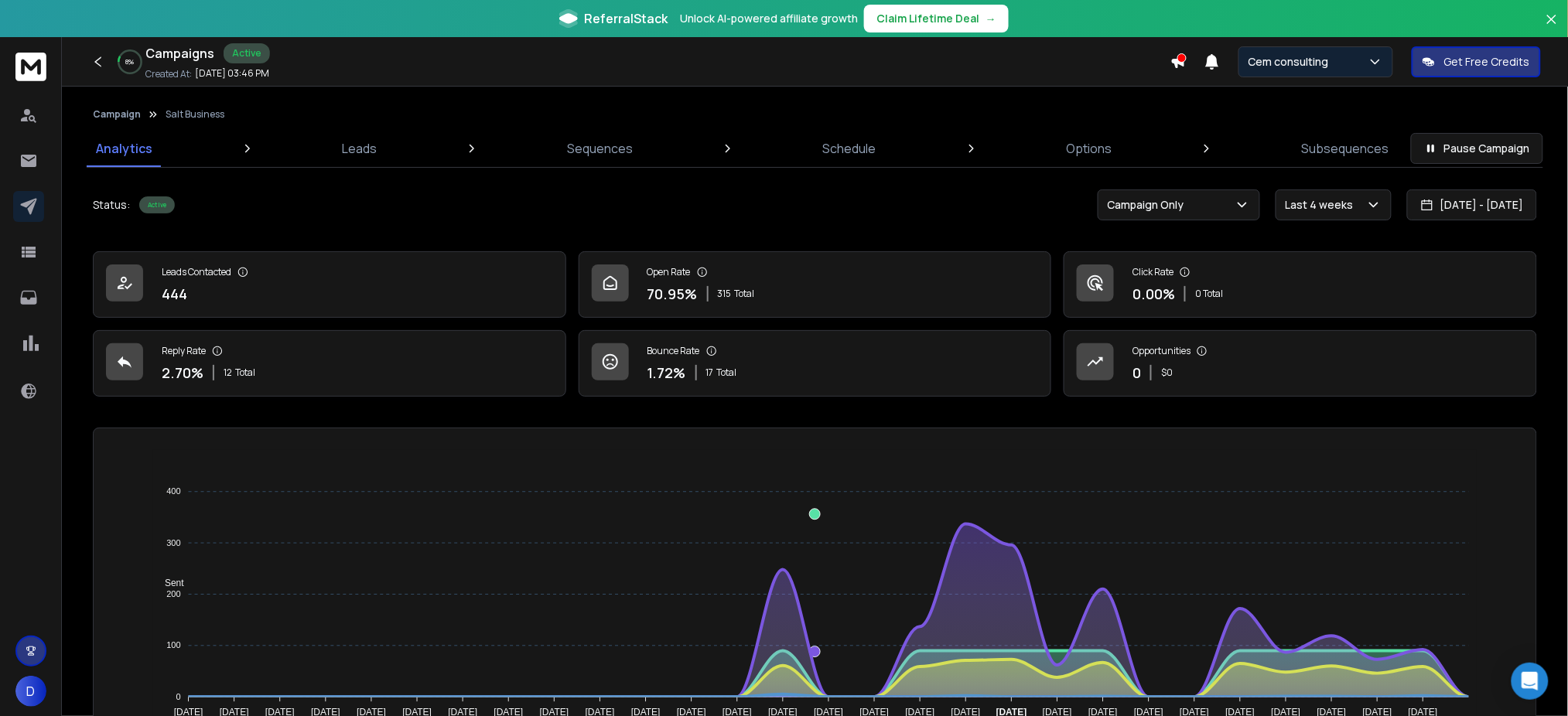
click at [1307, 64] on p "Cem consulting" at bounding box center [1291, 62] width 86 height 15
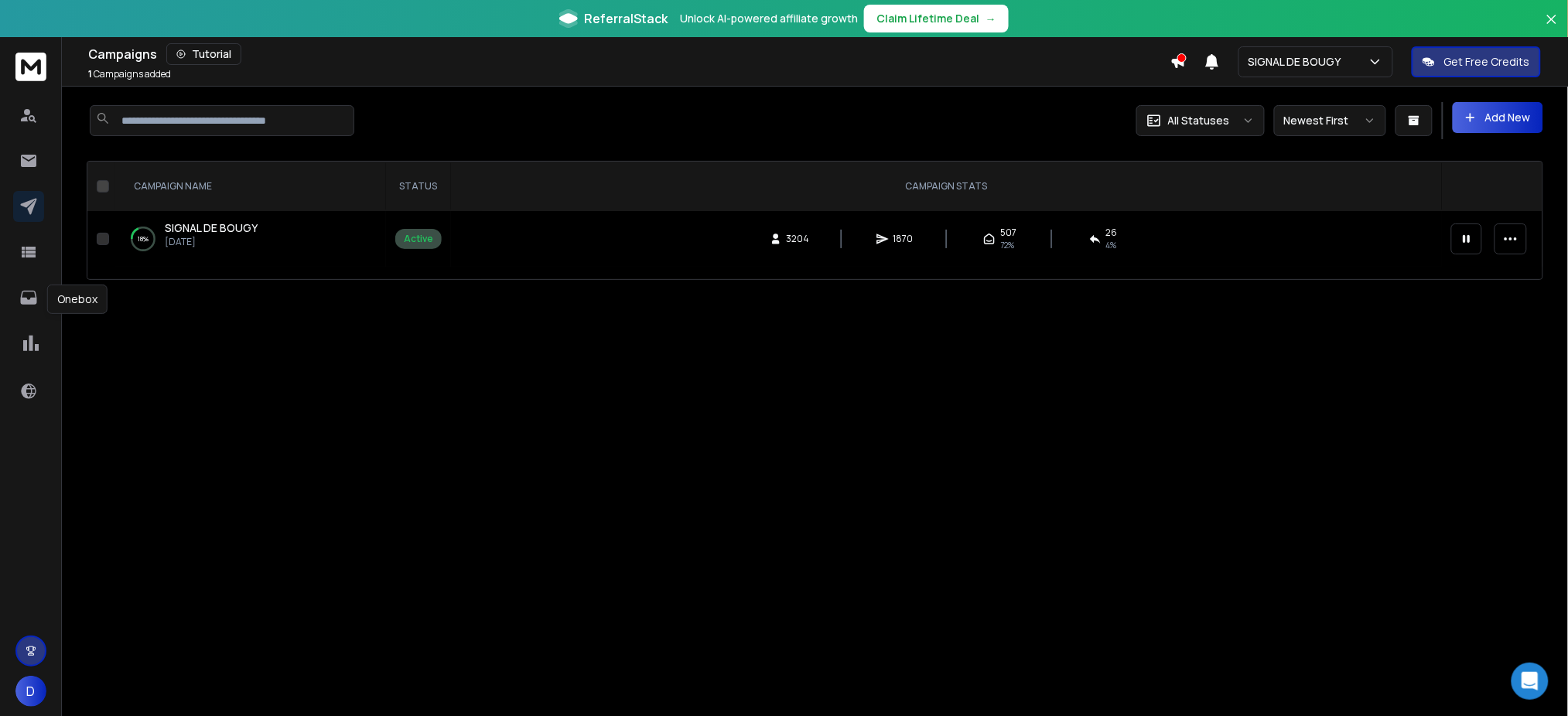
click at [7, 298] on div "D" at bounding box center [31, 379] width 62 height 685
click at [23, 295] on icon at bounding box center [29, 298] width 18 height 18
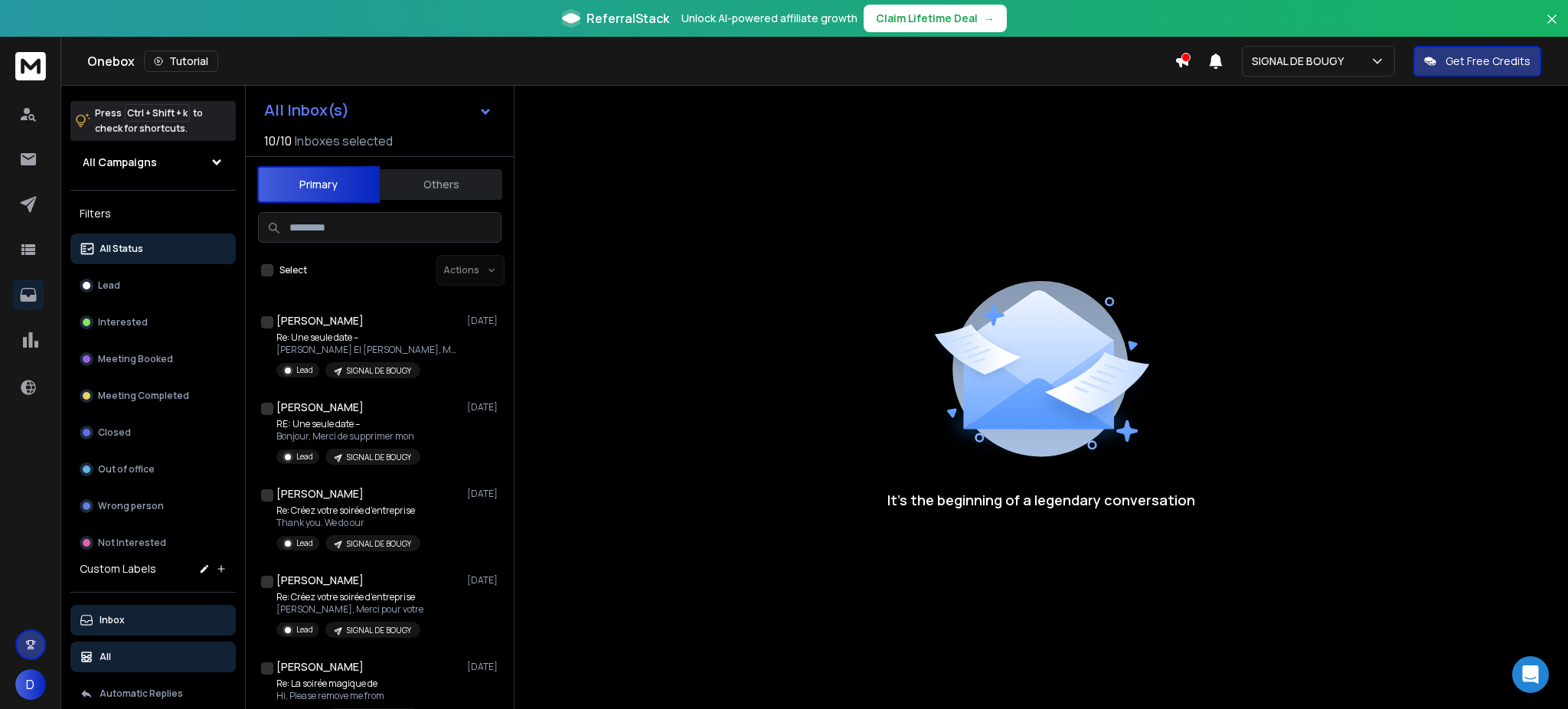
click at [123, 663] on button "All" at bounding box center [153, 657] width 165 height 31
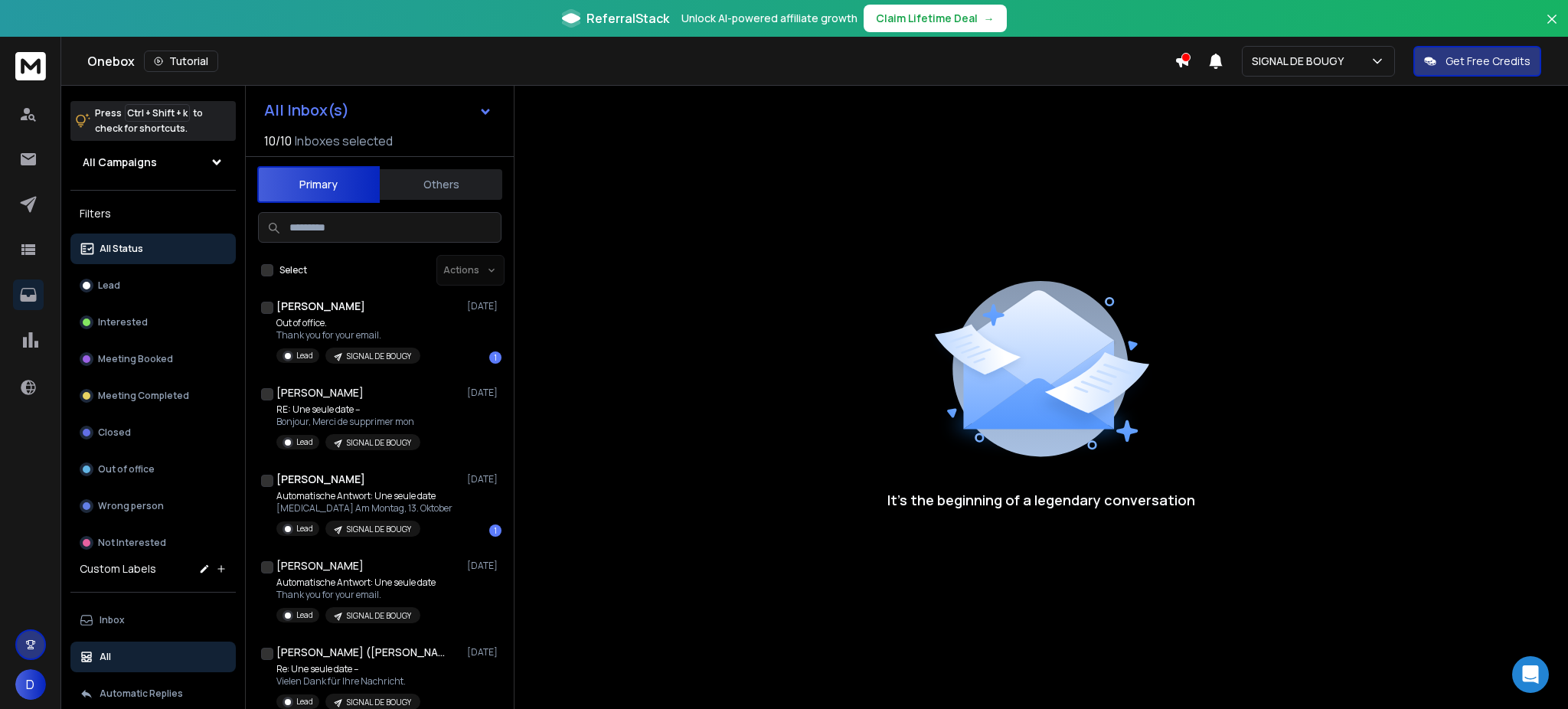
scroll to position [306, 0]
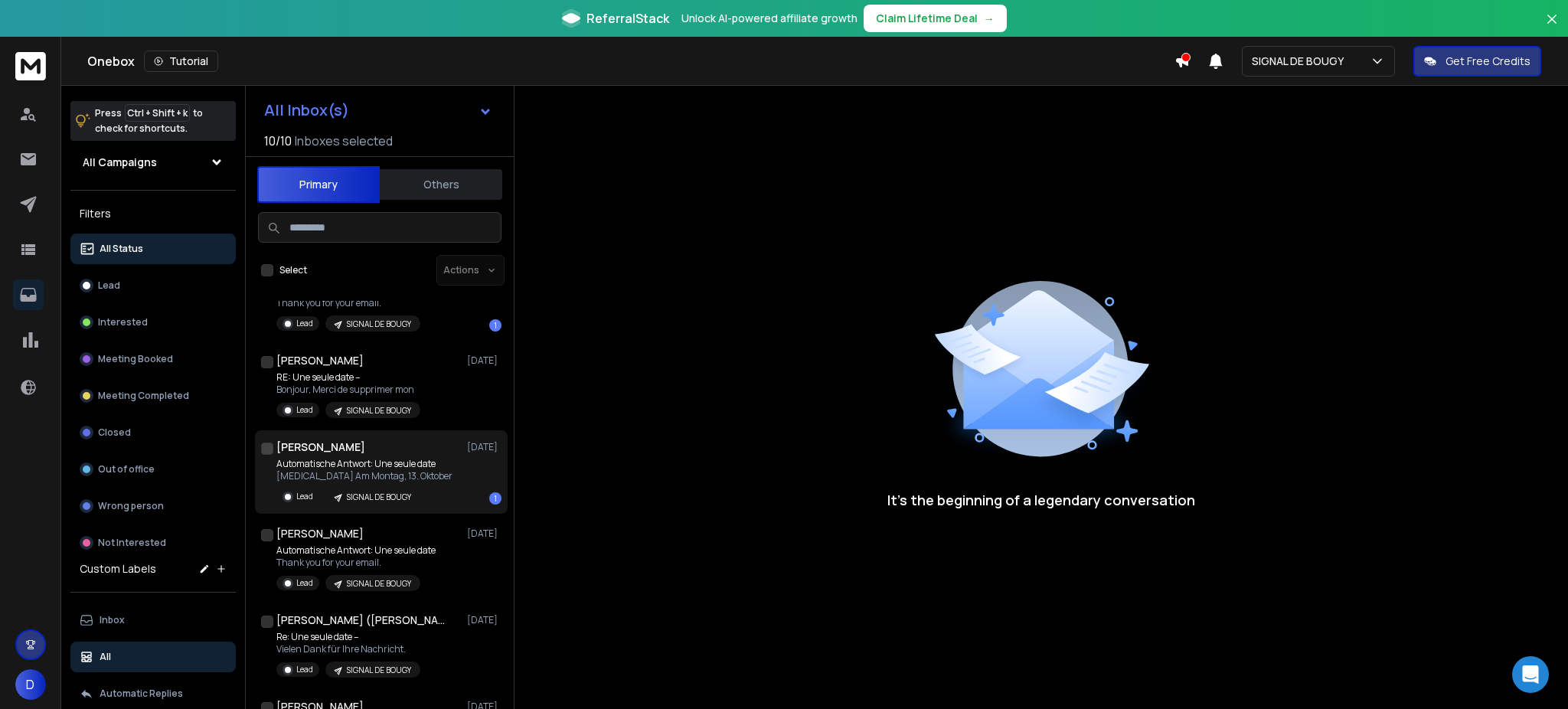
click at [438, 472] on p "[MEDICAL_DATA] Am Montag, 13. Oktober" at bounding box center [364, 476] width 176 height 12
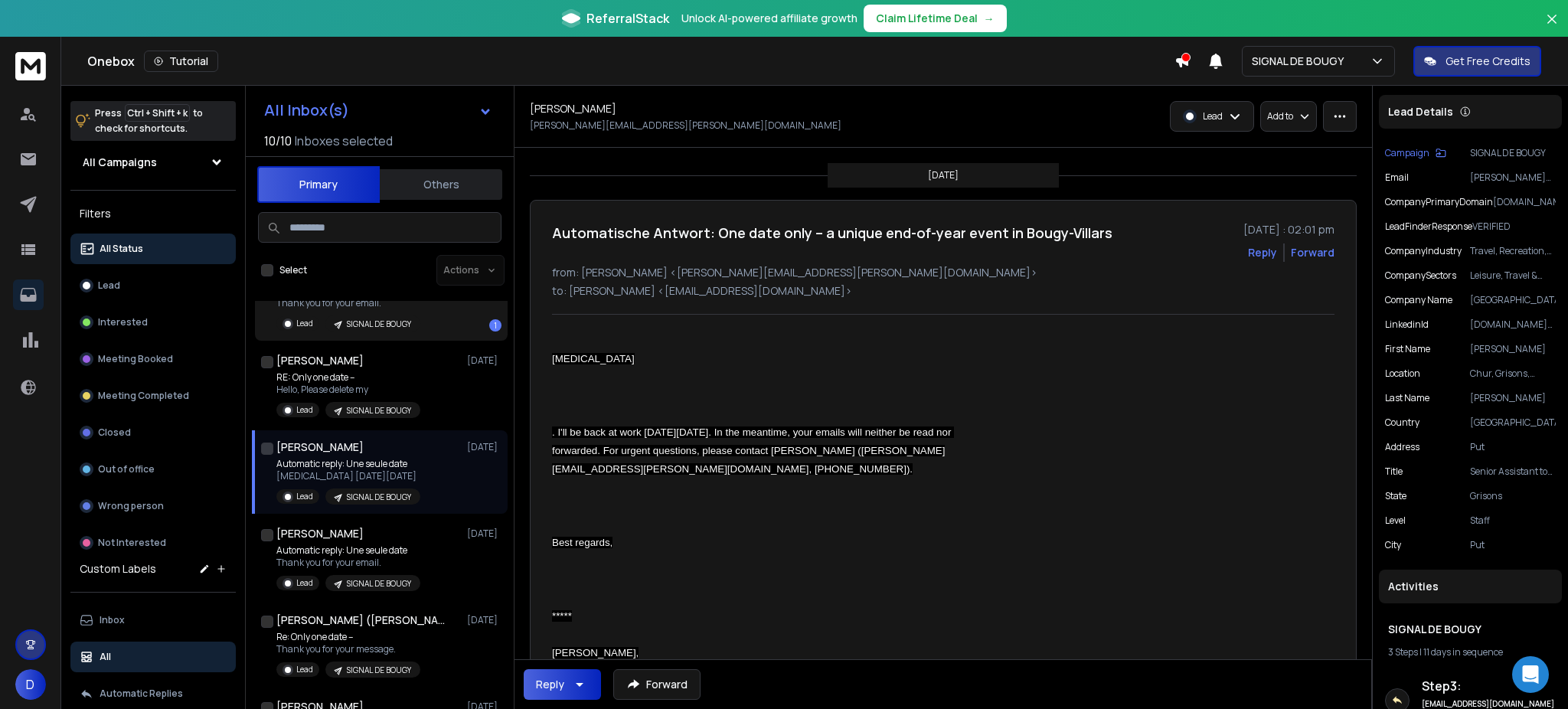
click at [472, 314] on div "Out of office. Thank you for your email. Lead SIGNAL DE BOUGY 1" at bounding box center [388, 308] width 225 height 46
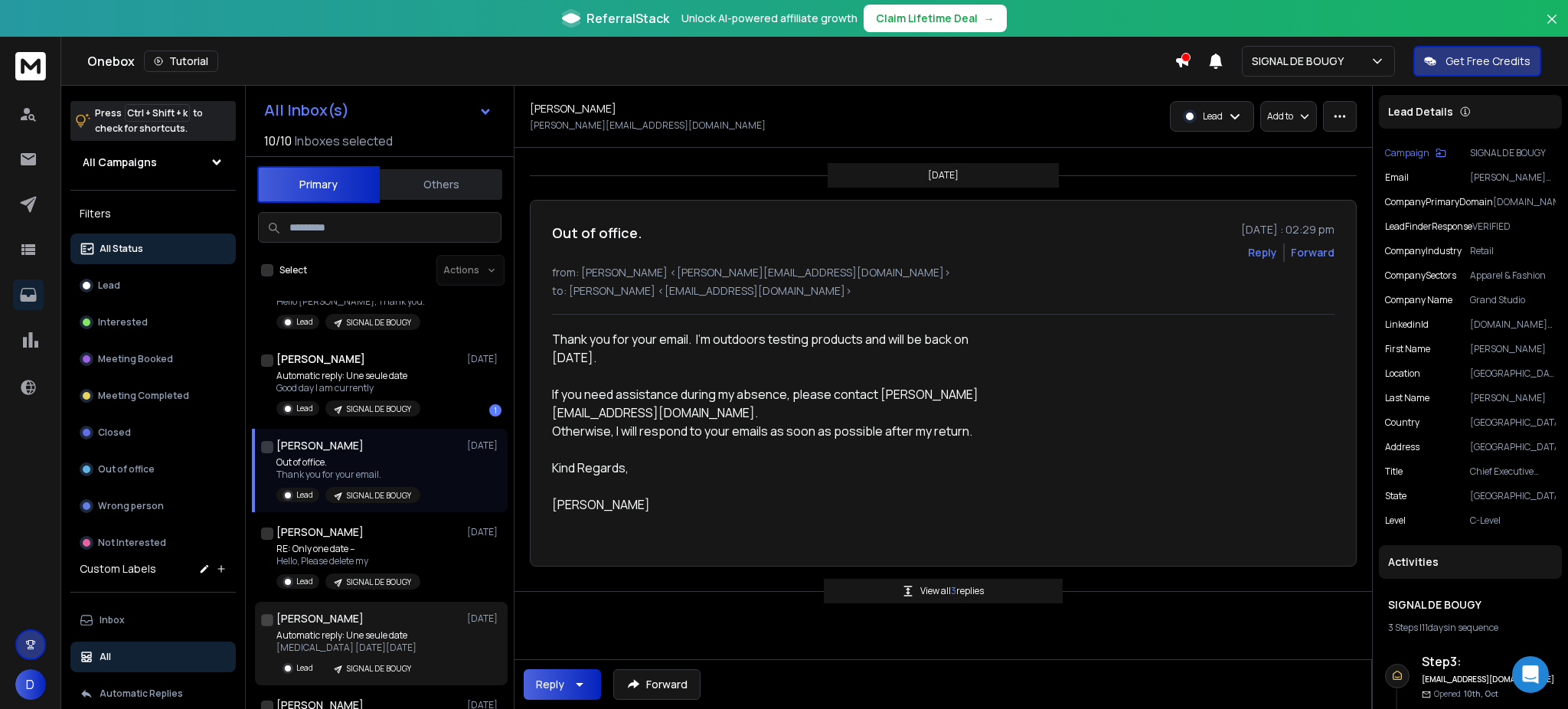
scroll to position [102, 0]
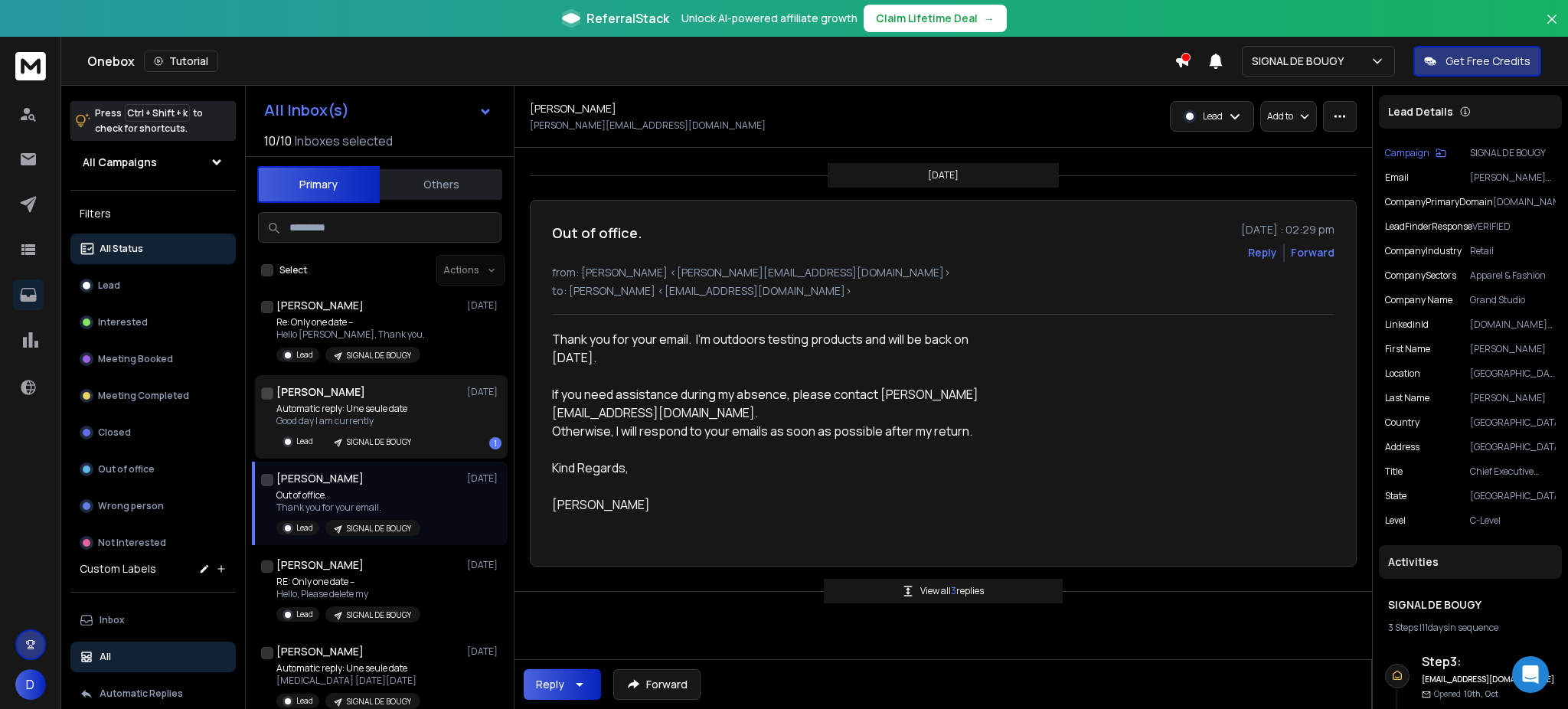
click at [450, 426] on div "Automatic reply: Une seule date Good day I am currently Lead SIGNAL DE BOUGY 1" at bounding box center [388, 426] width 225 height 46
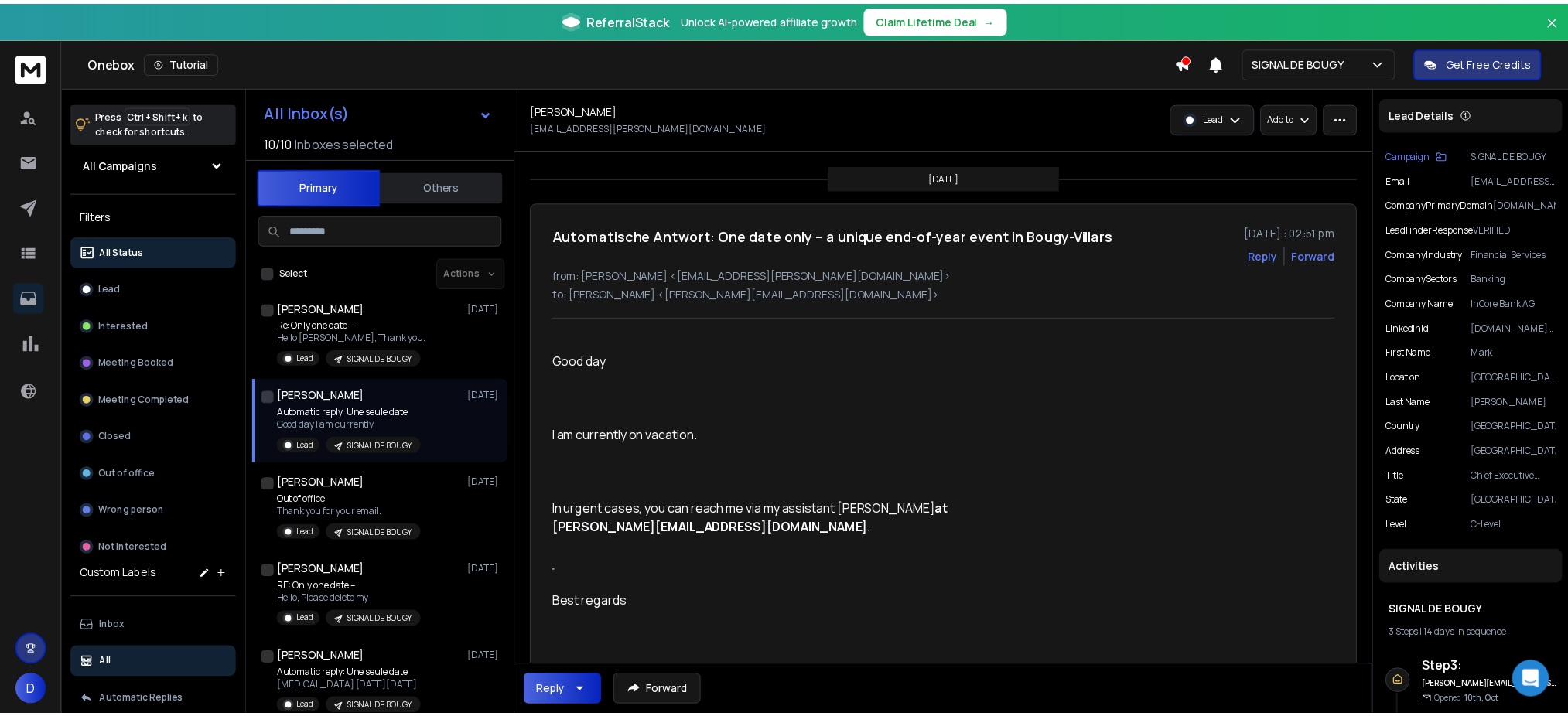
scroll to position [0, 0]
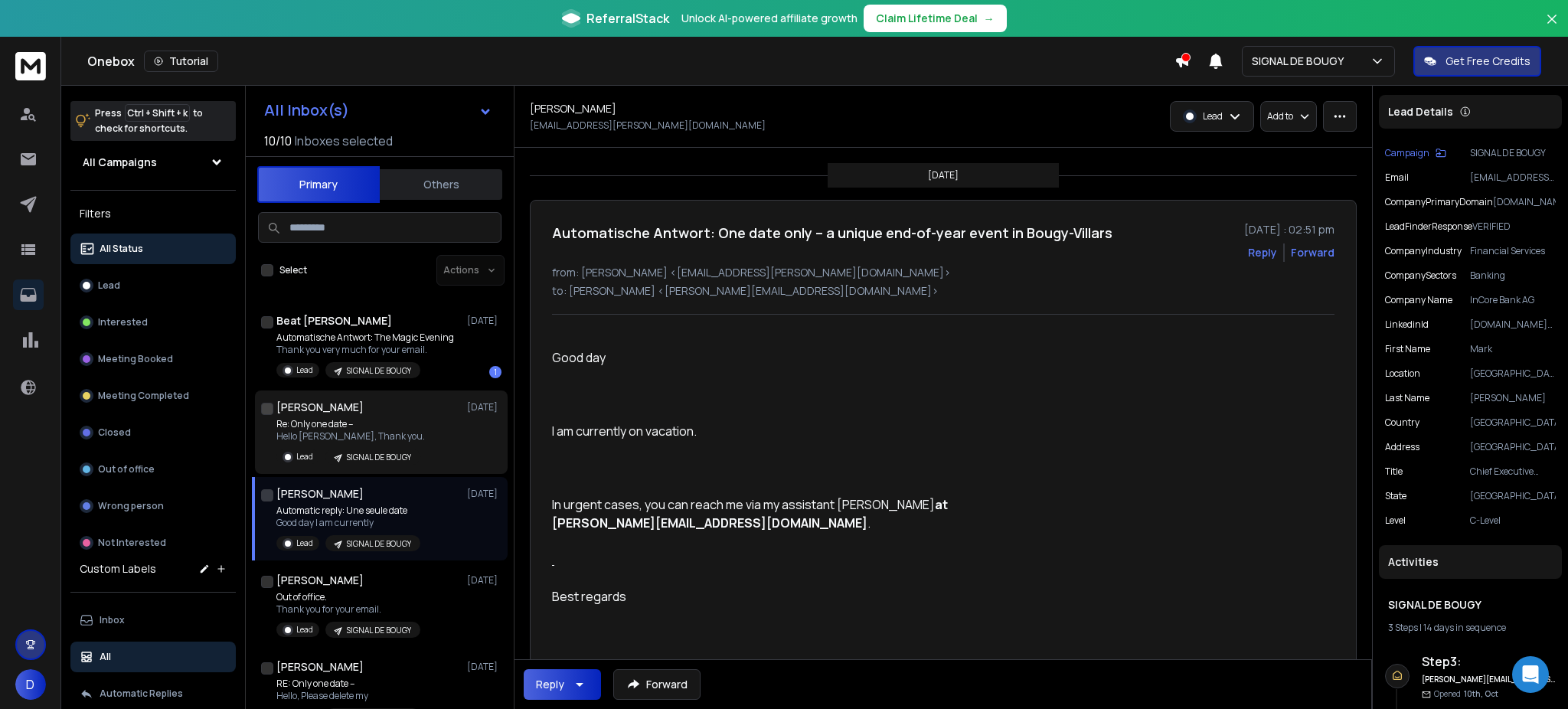
click at [375, 412] on div "[PERSON_NAME] [DATE]" at bounding box center [388, 407] width 225 height 15
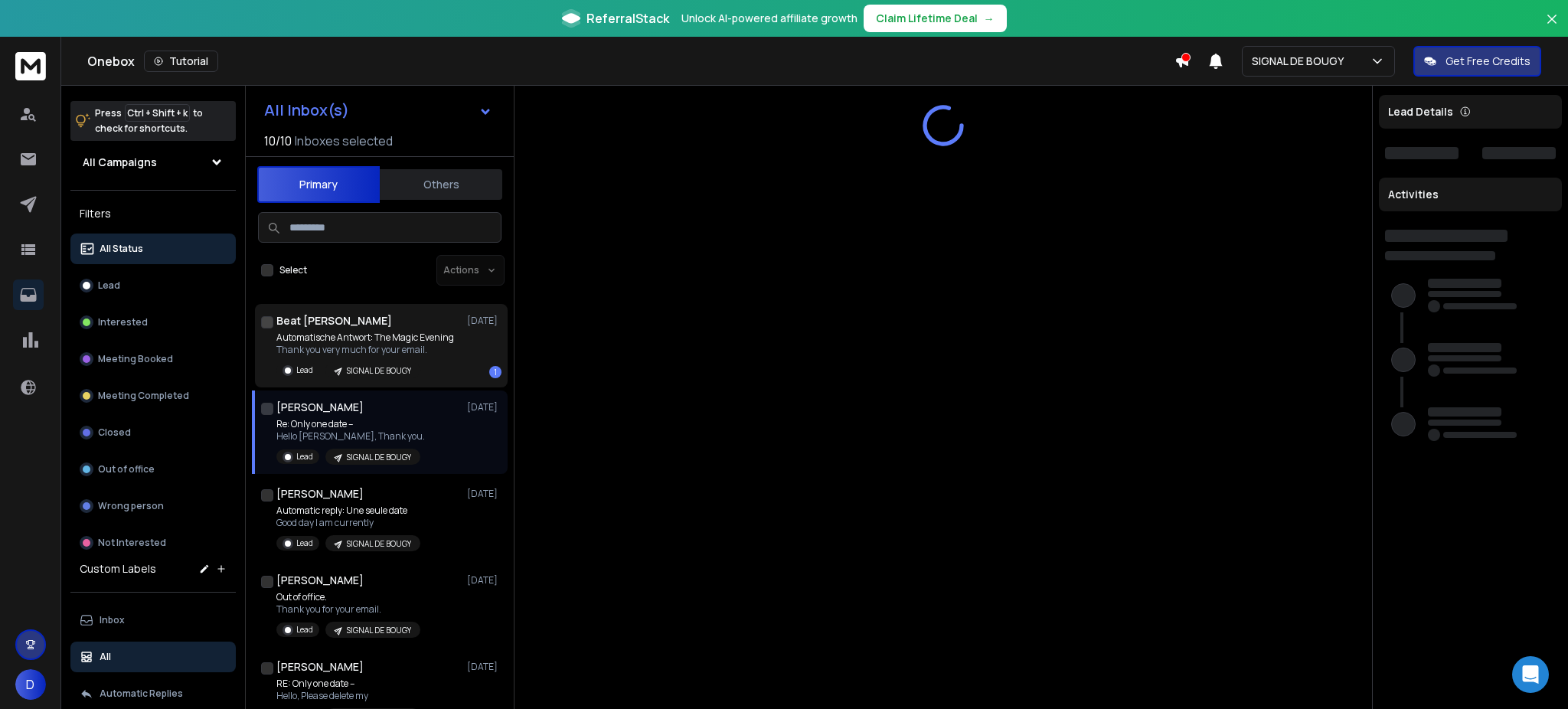
click at [414, 341] on font "Automatische Antwort: The Magic Evening" at bounding box center [365, 337] width 178 height 13
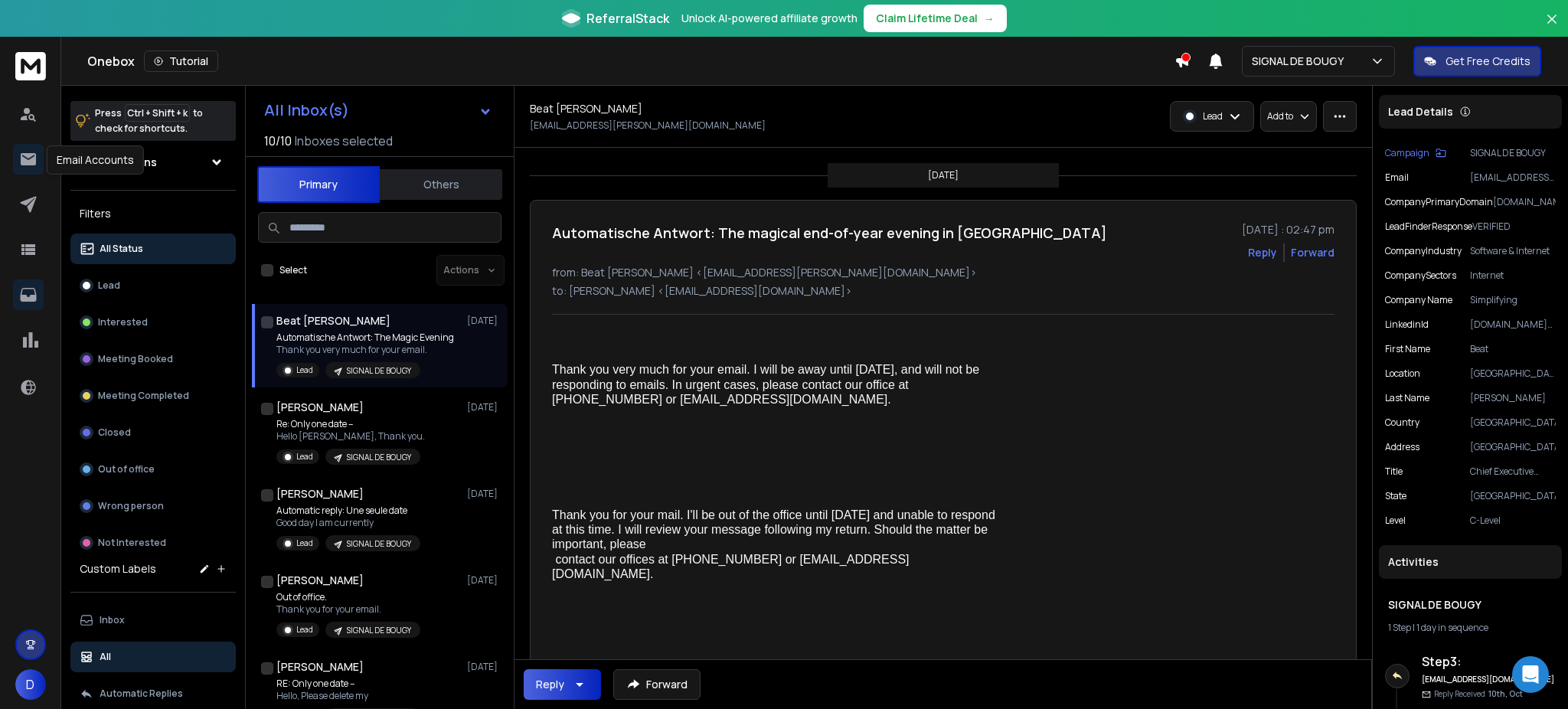
click at [29, 159] on icon at bounding box center [28, 159] width 18 height 18
